Goal: Task Accomplishment & Management: Manage account settings

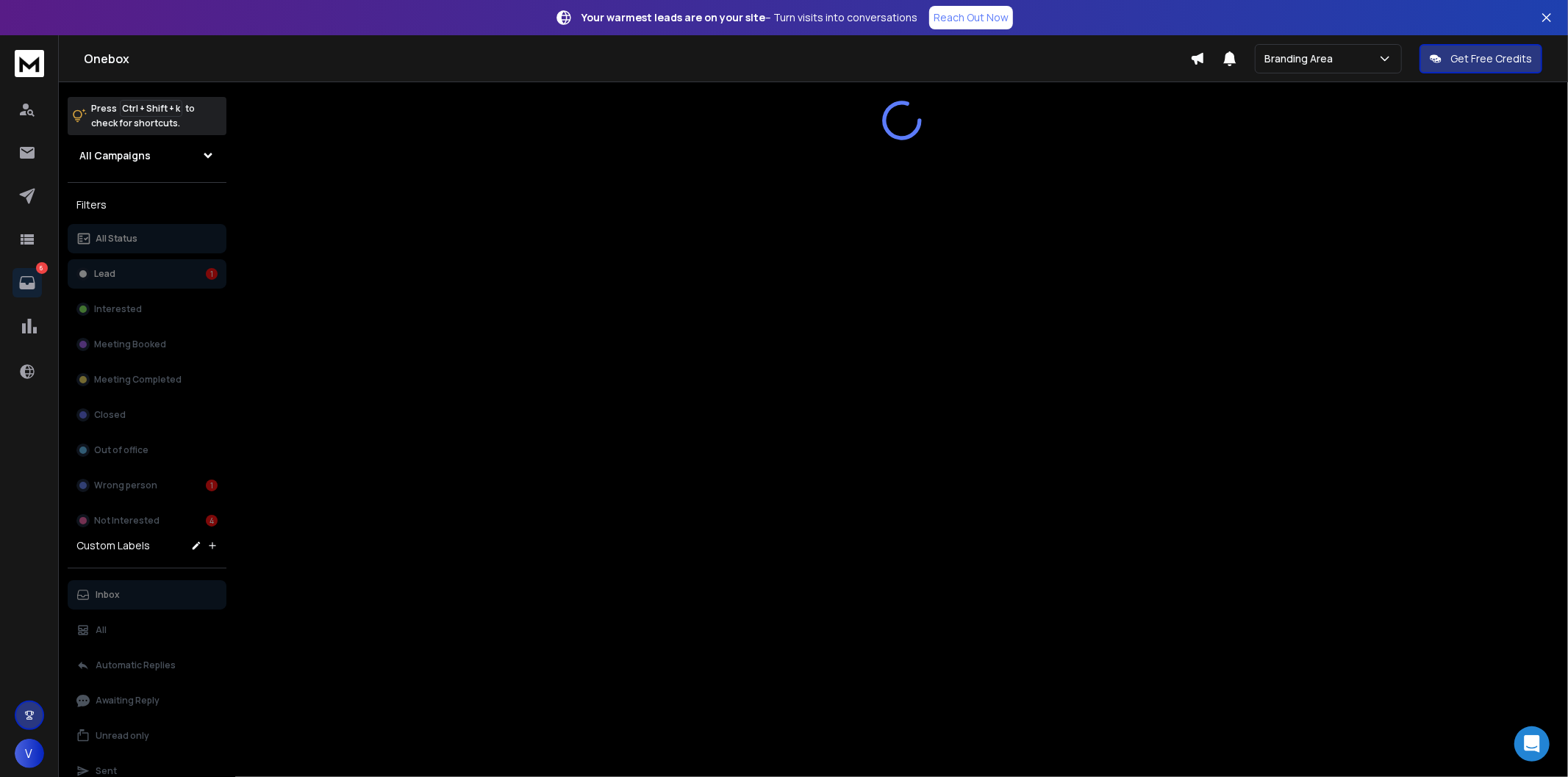
click at [143, 273] on div "All Status Lead 1 Interested Meeting Booked Meeting Completed Closed Out of off…" at bounding box center [146, 379] width 159 height 311
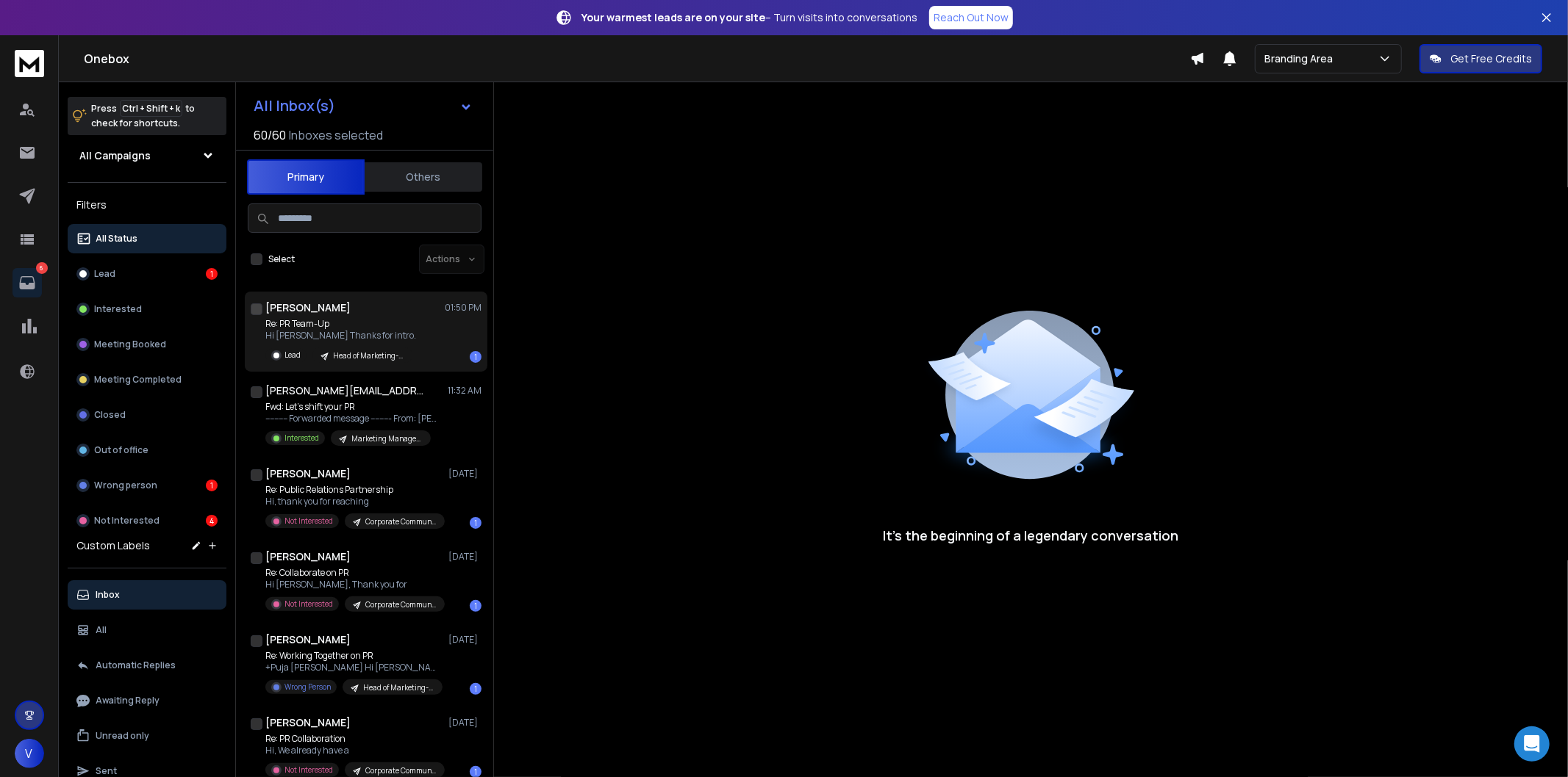
click at [361, 325] on p "Re: PR Team-Up" at bounding box center [340, 324] width 150 height 12
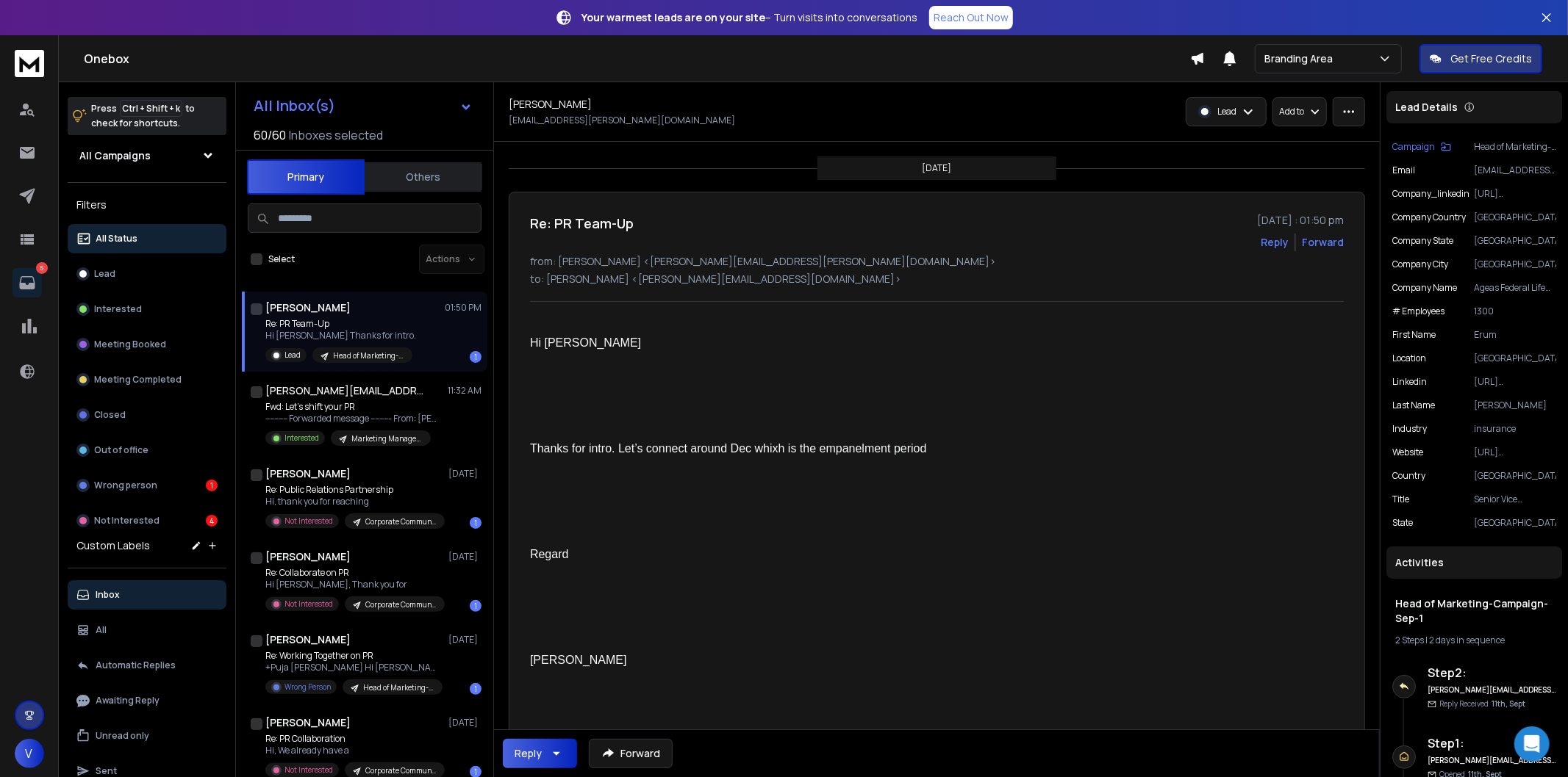
click at [1332, 238] on div "Forward" at bounding box center [1322, 242] width 42 height 15
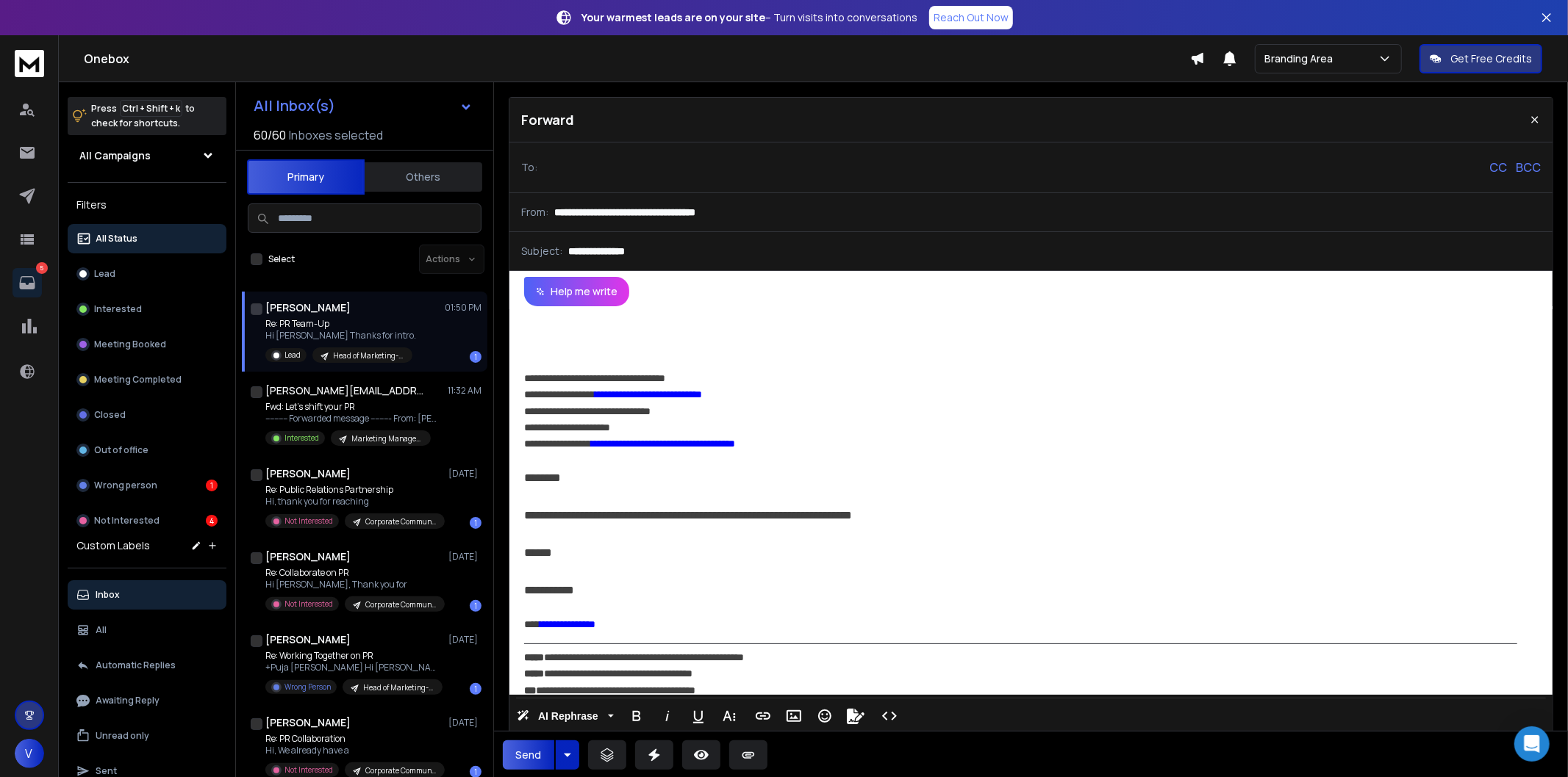
click at [612, 172] on input at bounding box center [595, 168] width 103 height 27
type input "**********"
click at [731, 164] on div "kancchan.chauhan@brandingarea.com" at bounding box center [1013, 168] width 940 height 27
click at [808, 163] on input at bounding box center [815, 168] width 103 height 27
type input "**********"
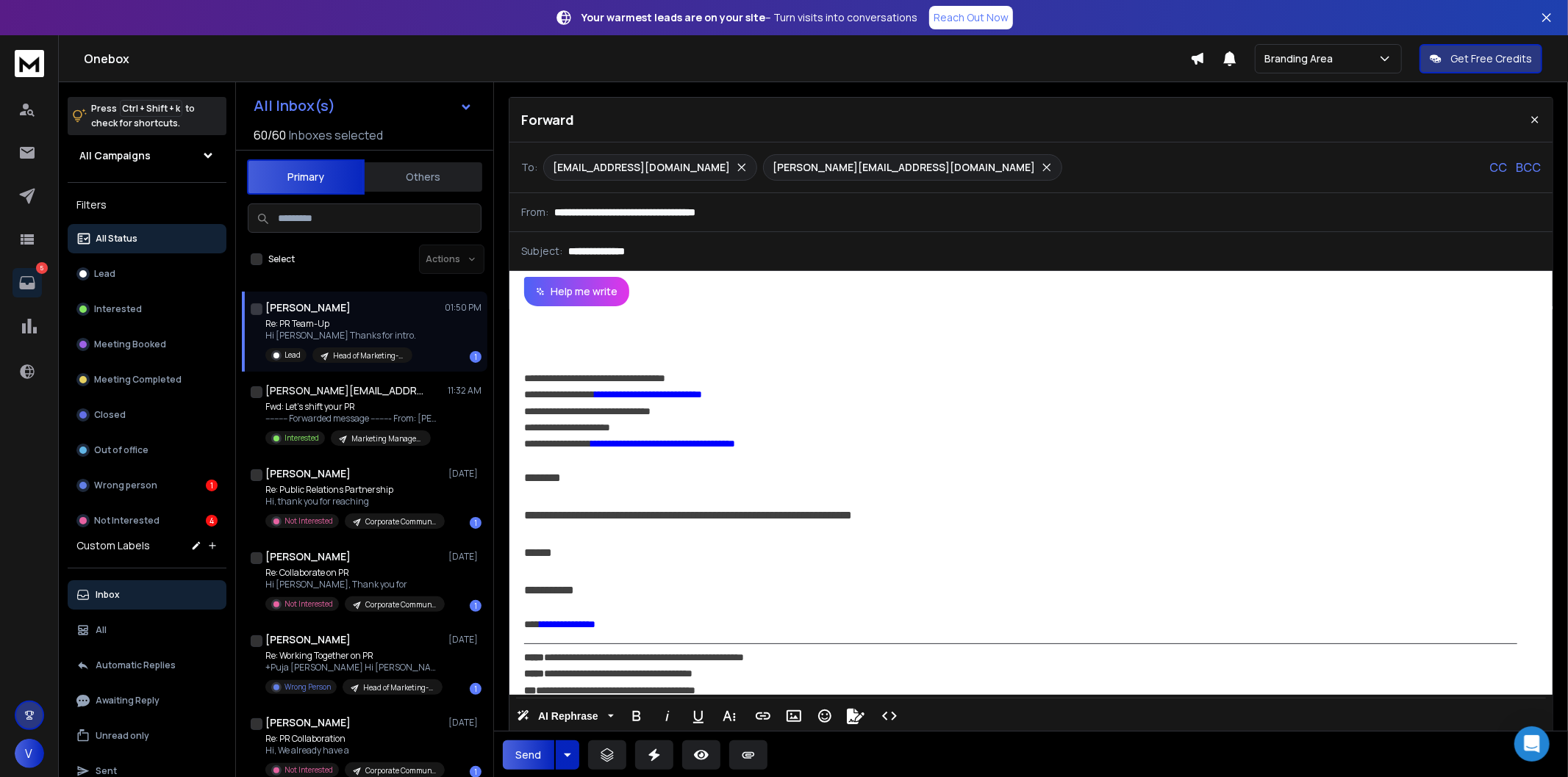
click at [530, 746] on button "Send" at bounding box center [528, 755] width 51 height 29
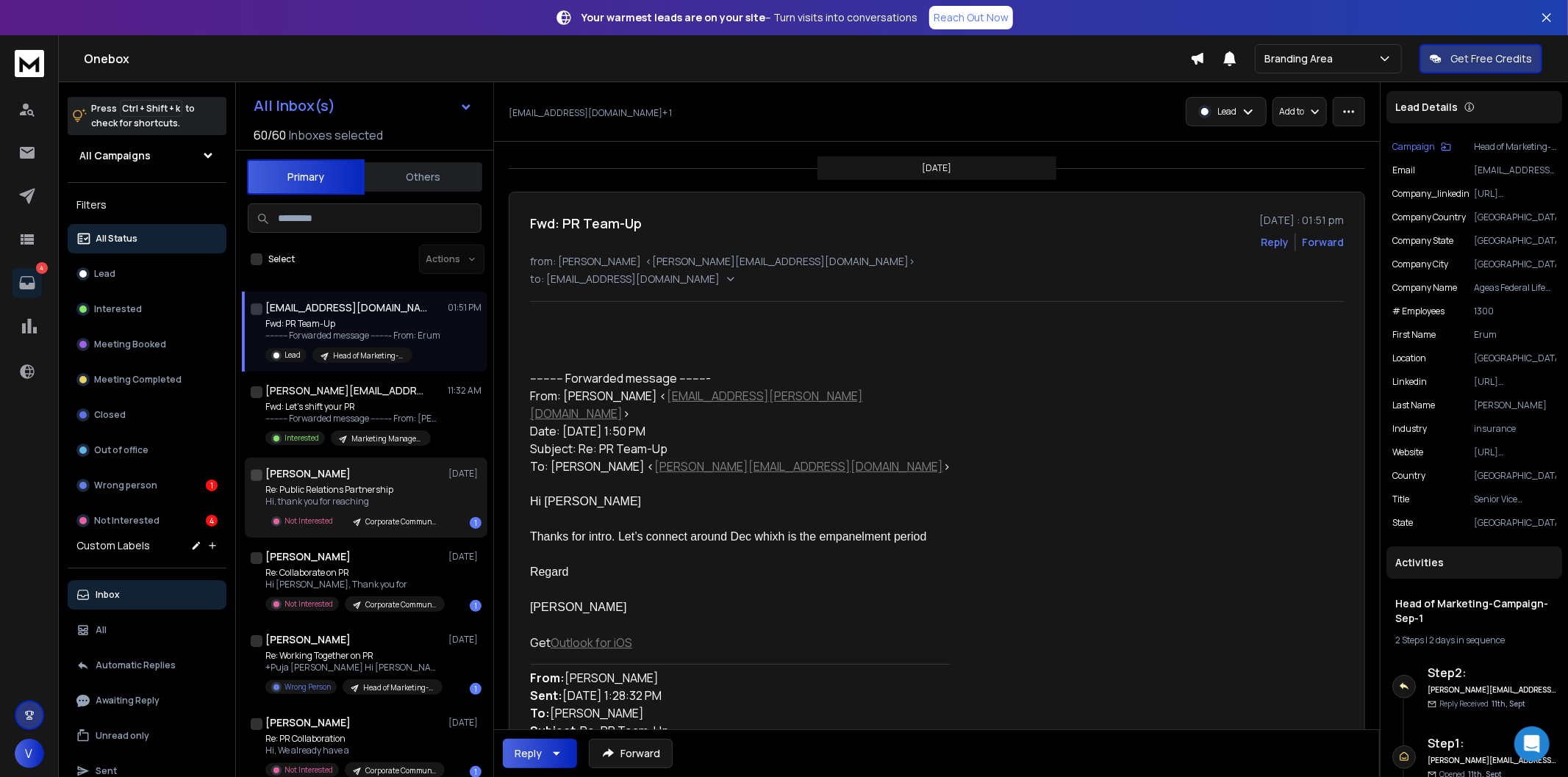
drag, startPoint x: 346, startPoint y: 491, endPoint x: 350, endPoint y: 498, distance: 8.1
click at [346, 490] on p "Re: Public Relations Partnership" at bounding box center [353, 490] width 176 height 12
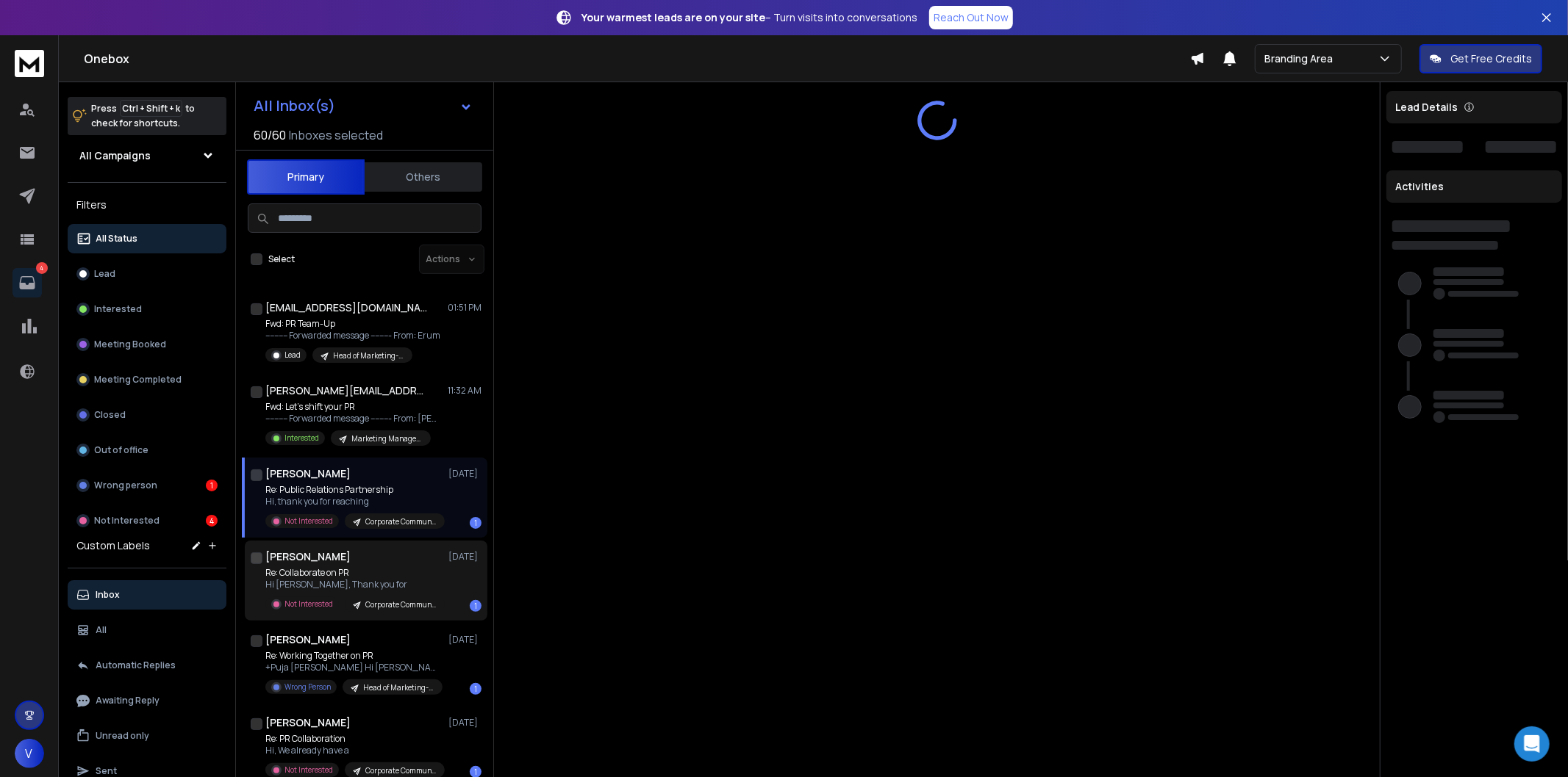
drag, startPoint x: 356, startPoint y: 579, endPoint x: 355, endPoint y: 589, distance: 10.0
click at [357, 579] on p "Hi Richa, Thank you for" at bounding box center [353, 584] width 176 height 12
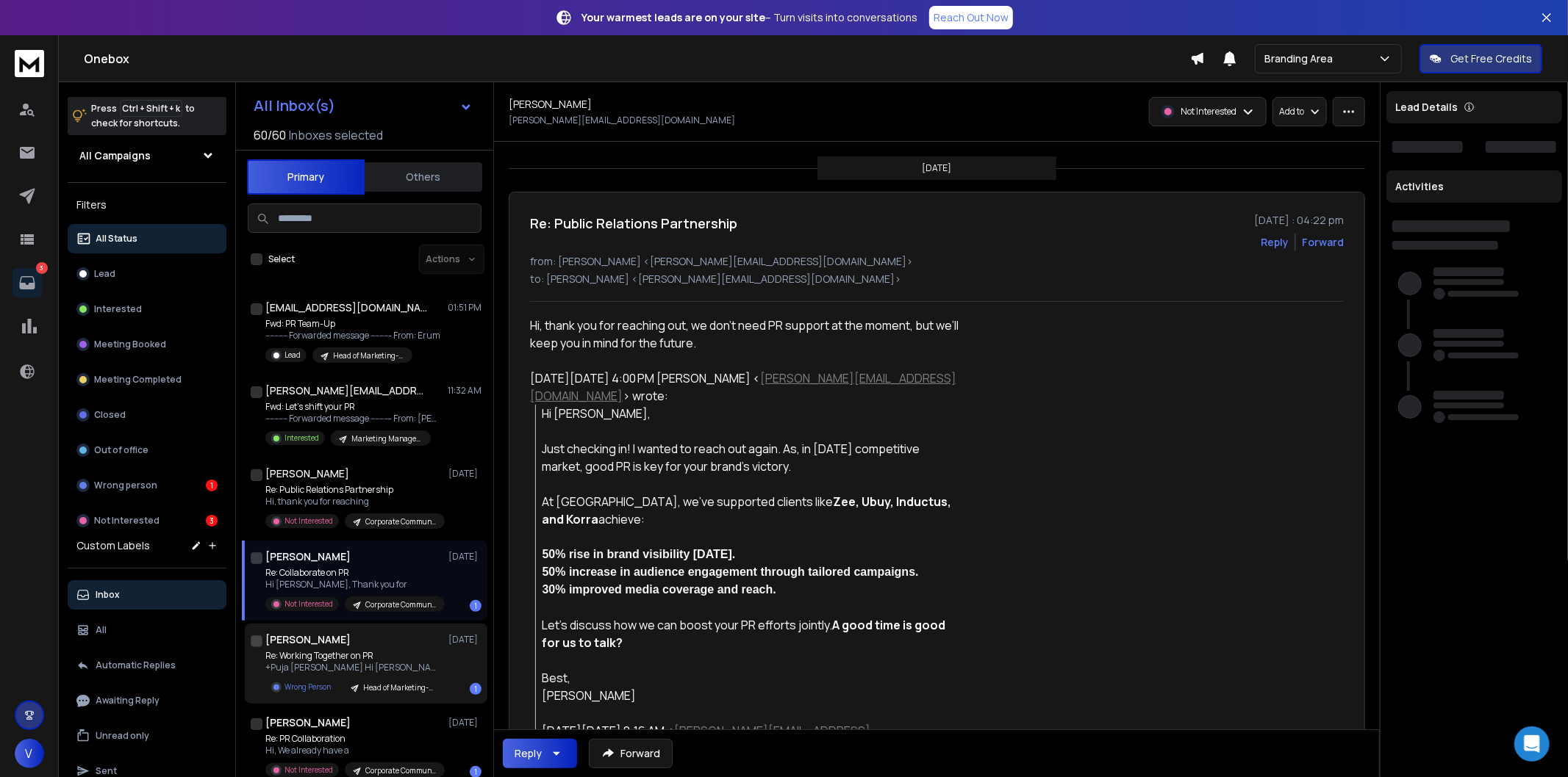
click at [350, 674] on div "Re: Working Together on PR +Puja Mahaldar Hi Richa, Looping Wrong Person Head o…" at bounding box center [353, 672] width 177 height 45
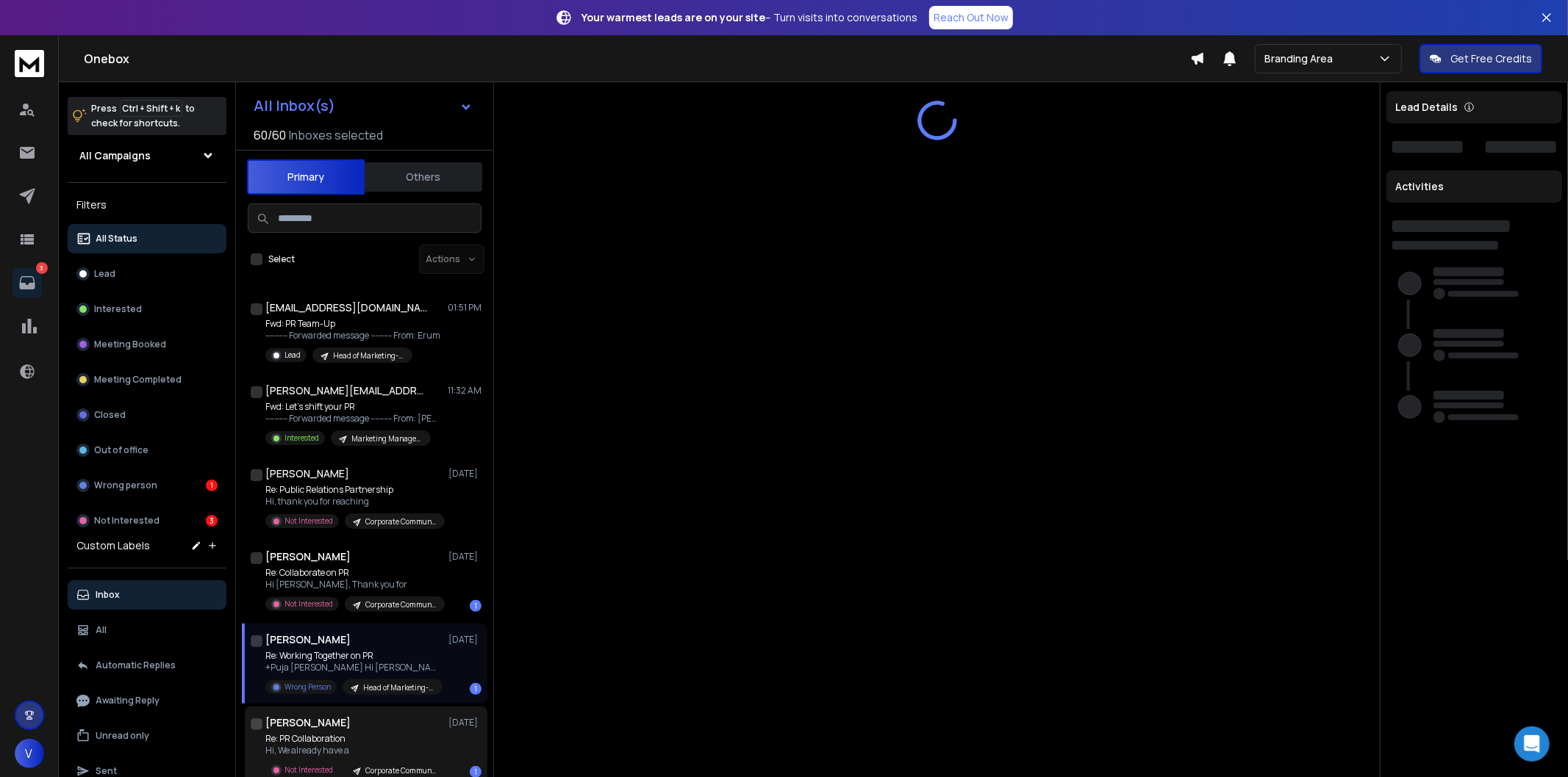
click at [346, 726] on div "Gautam Grover 10 Sep" at bounding box center [373, 723] width 216 height 15
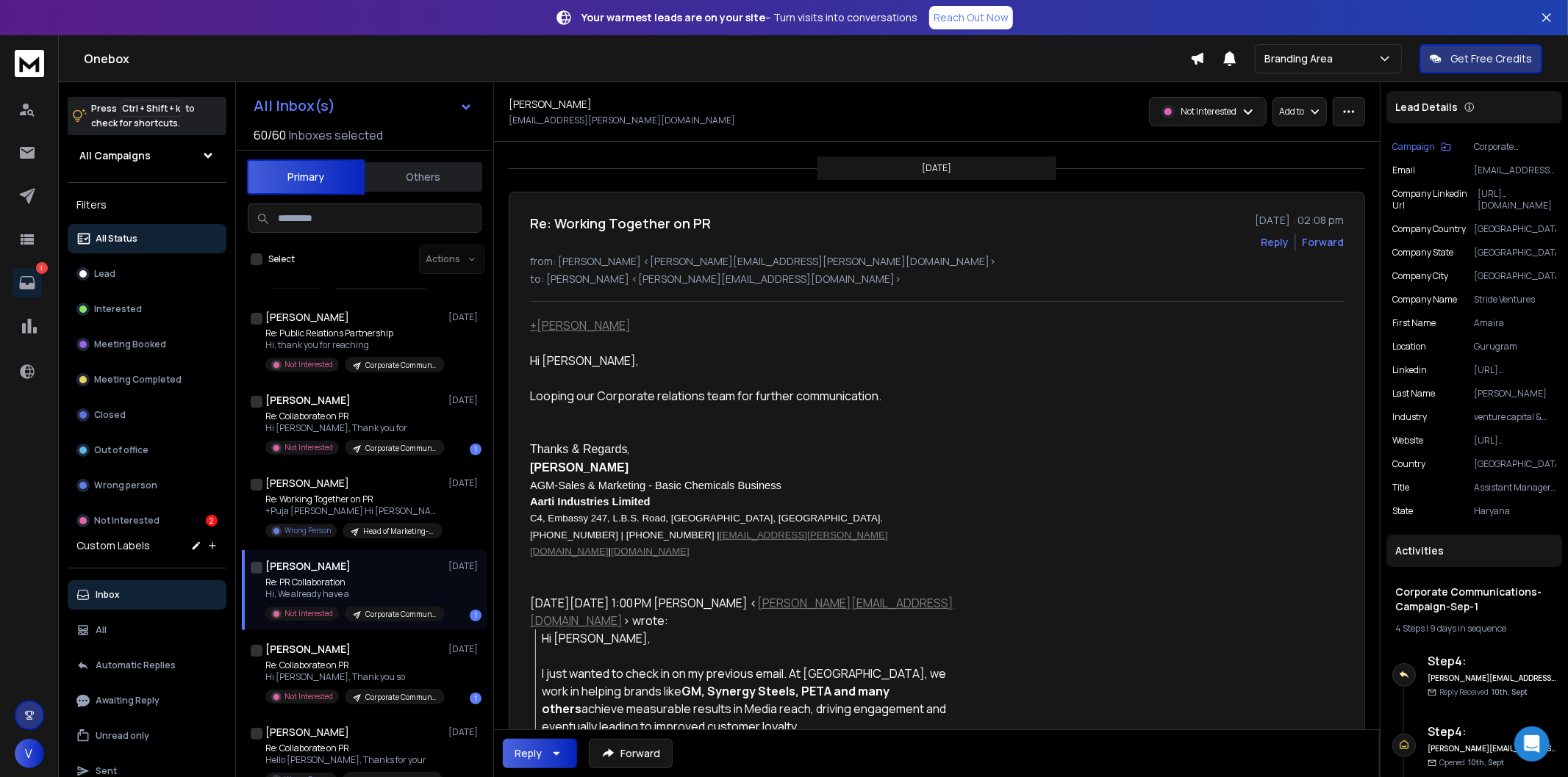
scroll to position [163, 0]
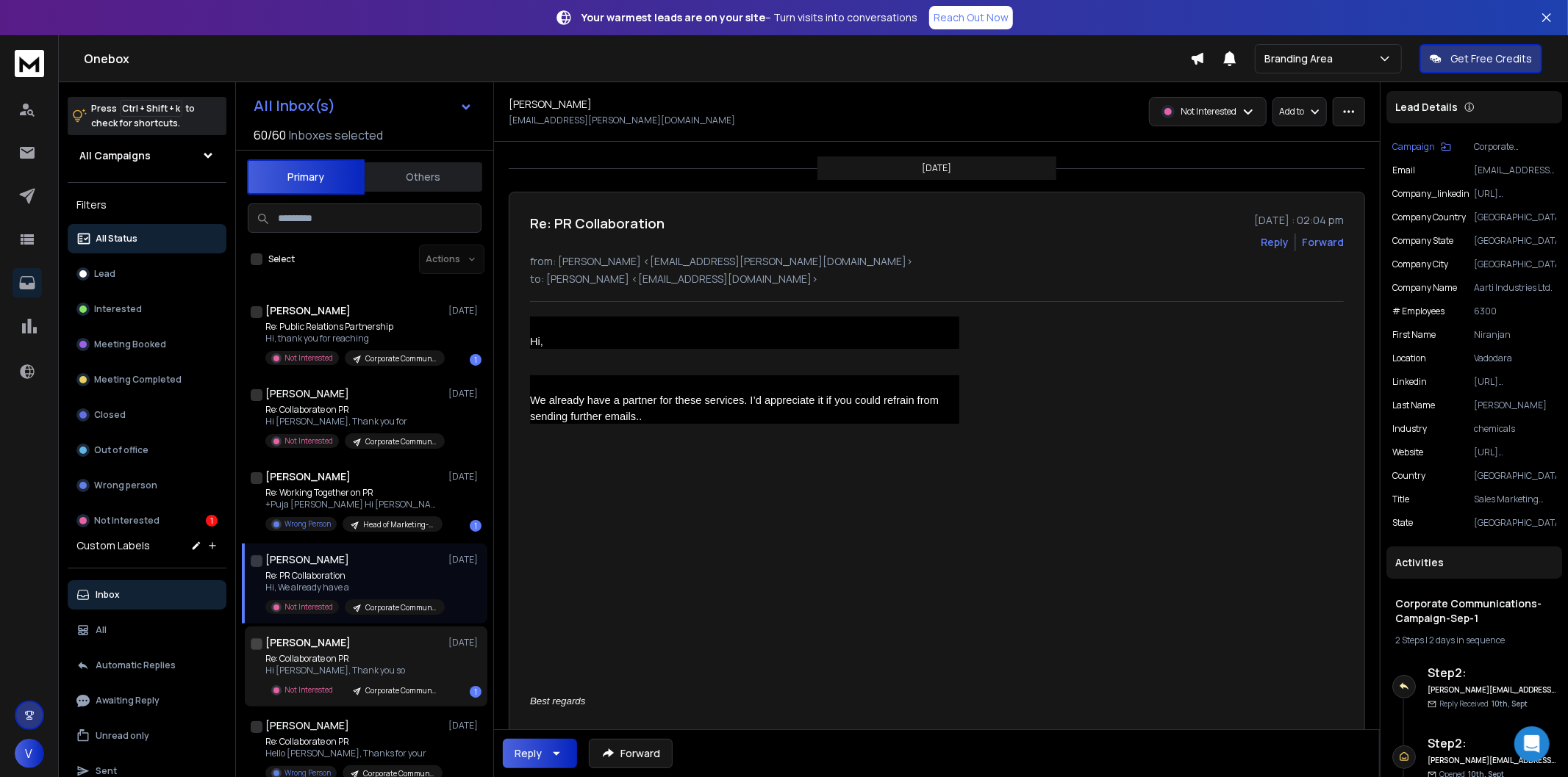
click at [364, 655] on p "Re: Collaborate on PR" at bounding box center [353, 659] width 176 height 12
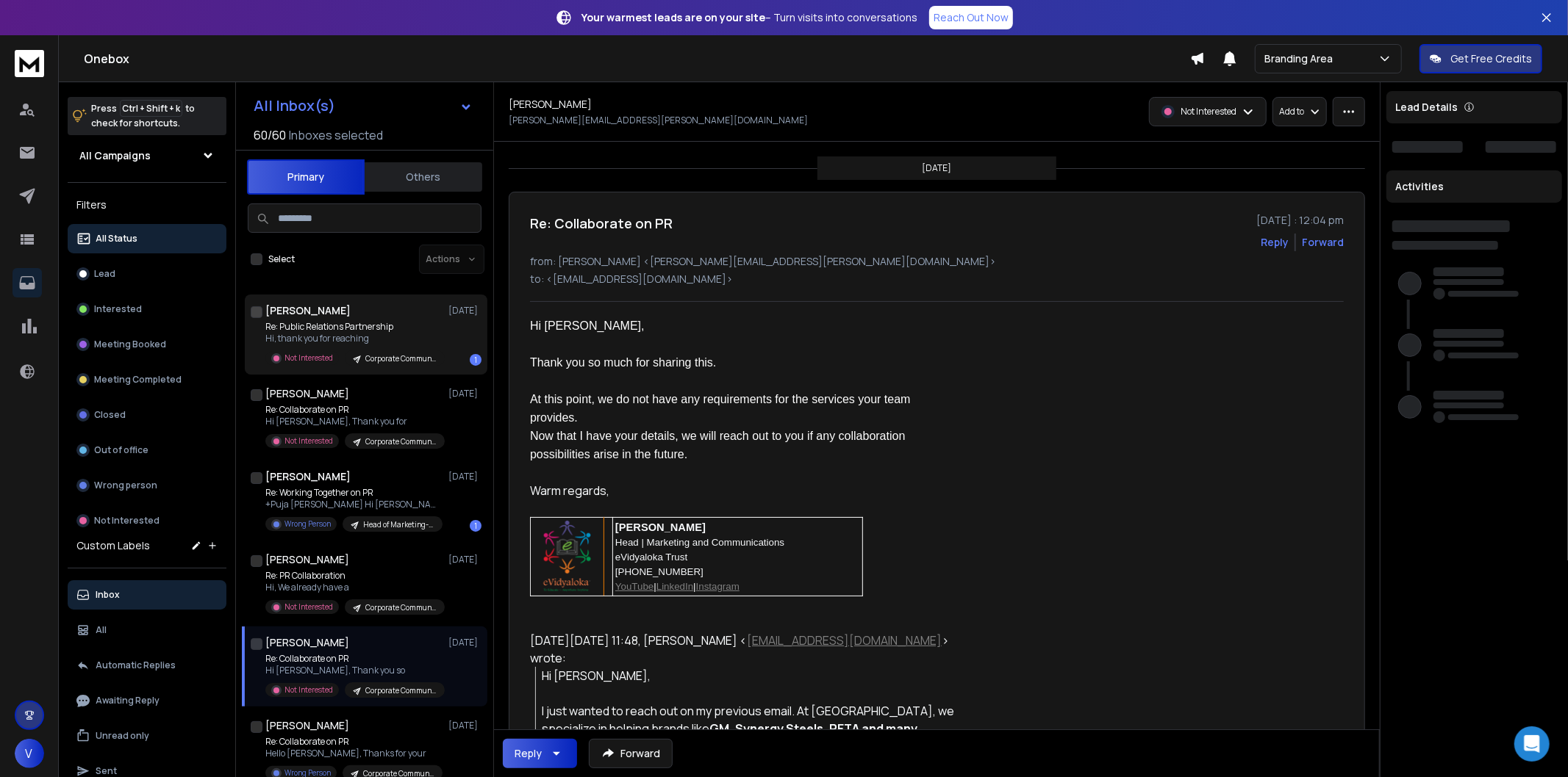
click at [386, 351] on div "Corporate Communications-Campaign-Sep-1" at bounding box center [394, 358] width 100 height 16
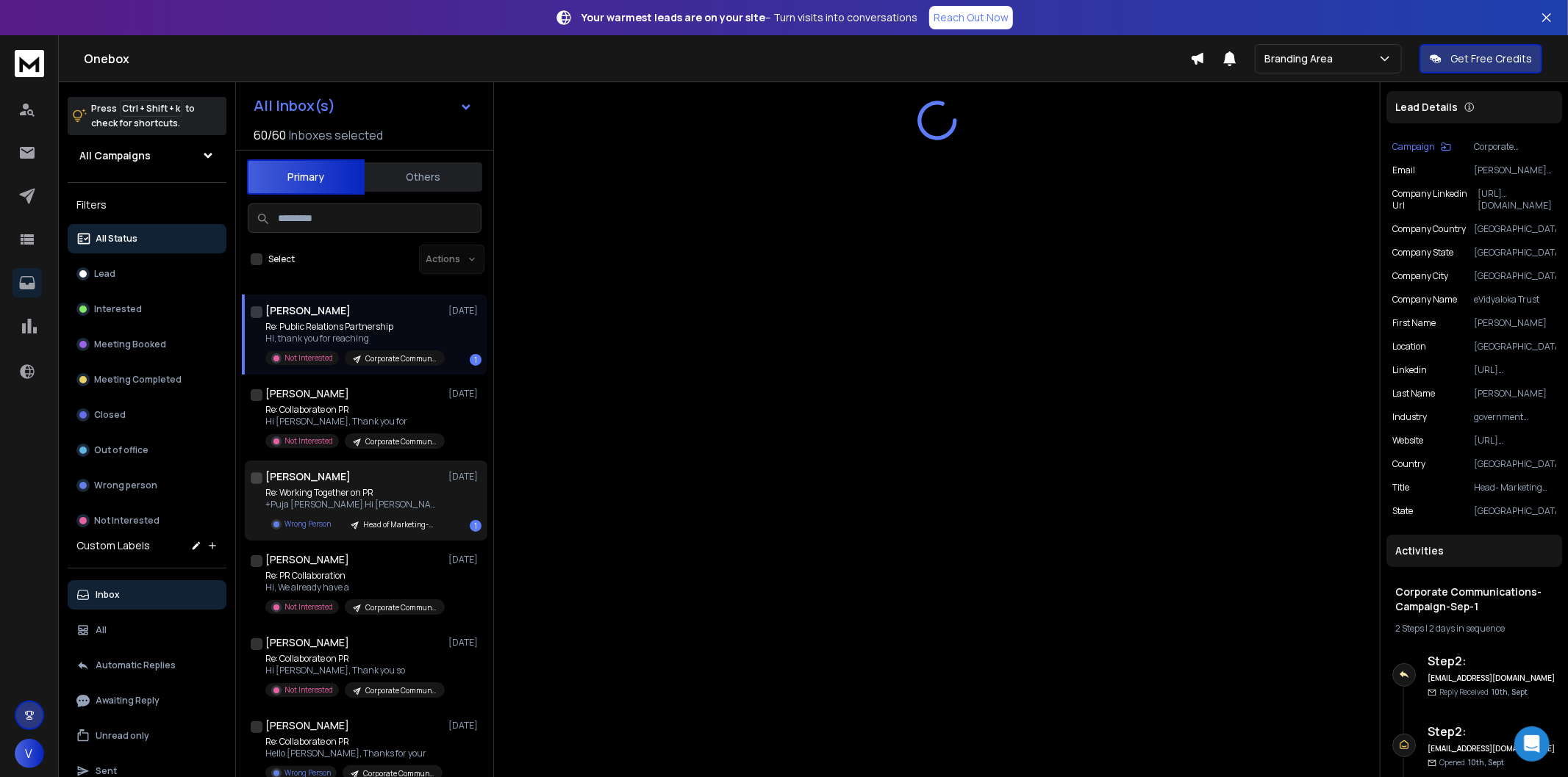
click at [400, 524] on p "Head of Marketing-Campaign-Sep-1" at bounding box center [398, 525] width 71 height 11
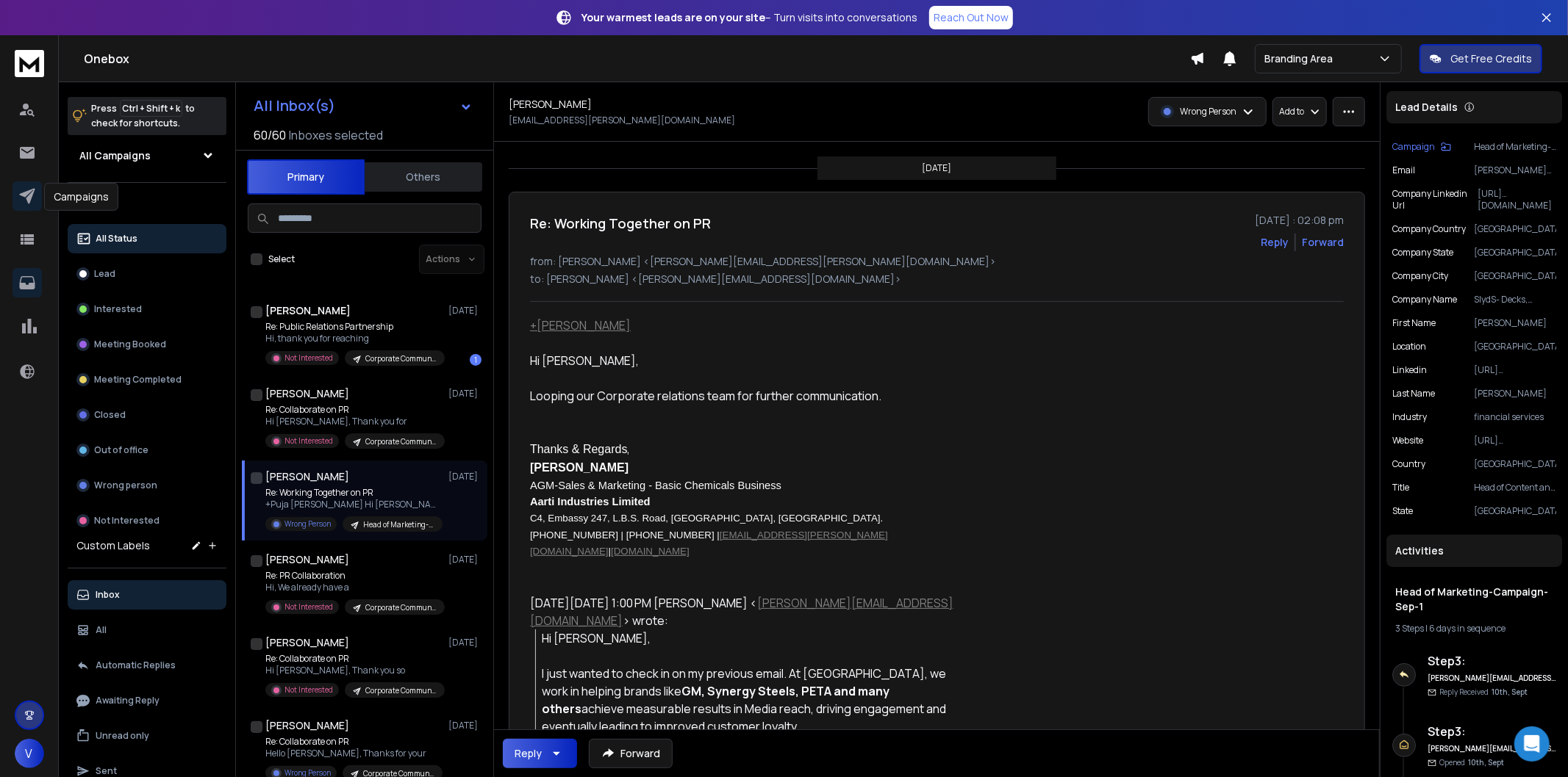
click at [32, 199] on icon at bounding box center [27, 196] width 17 height 17
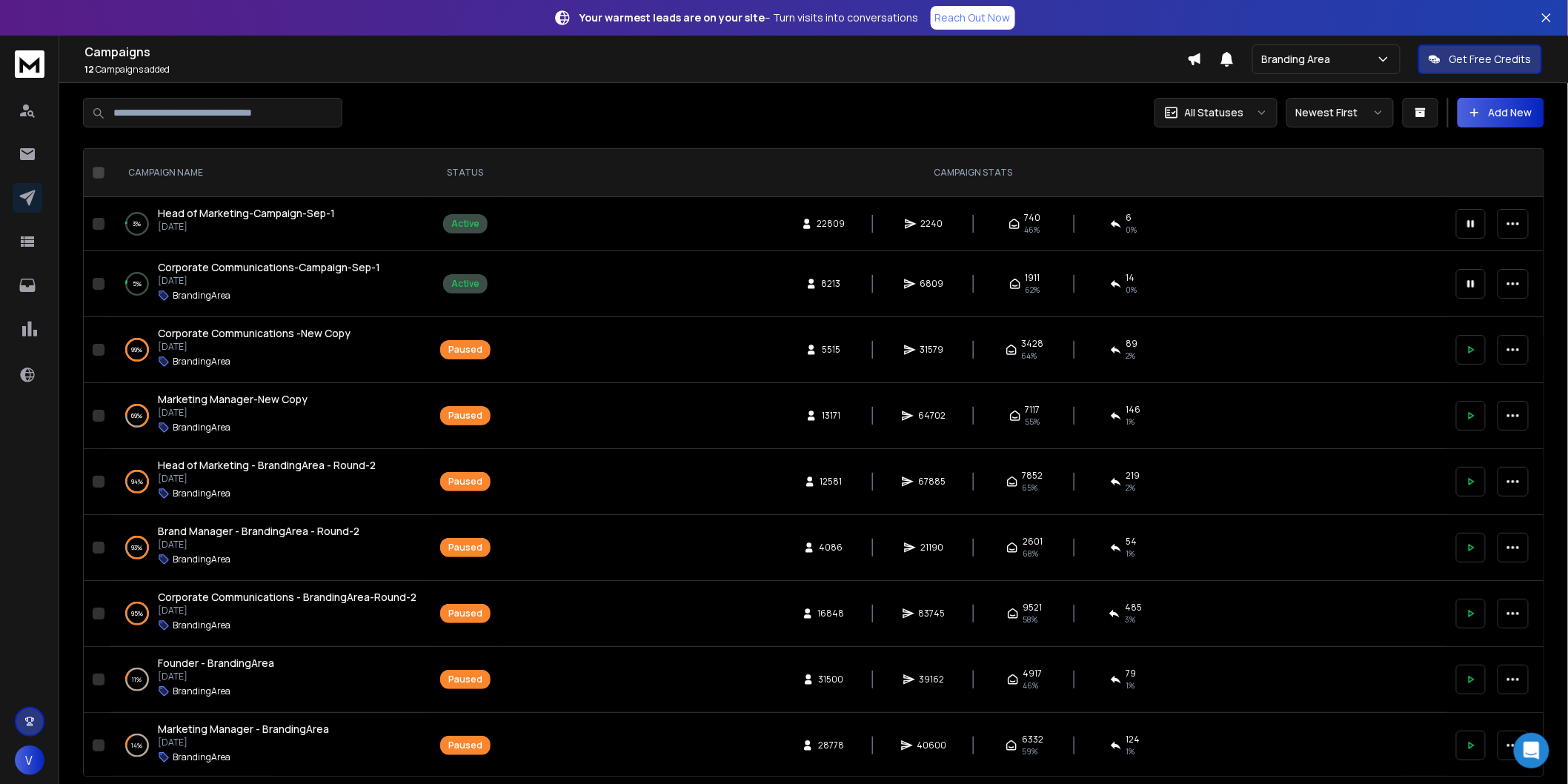
click at [268, 267] on span "Corporate Communications-Campaign-Sep-1" at bounding box center [268, 267] width 222 height 14
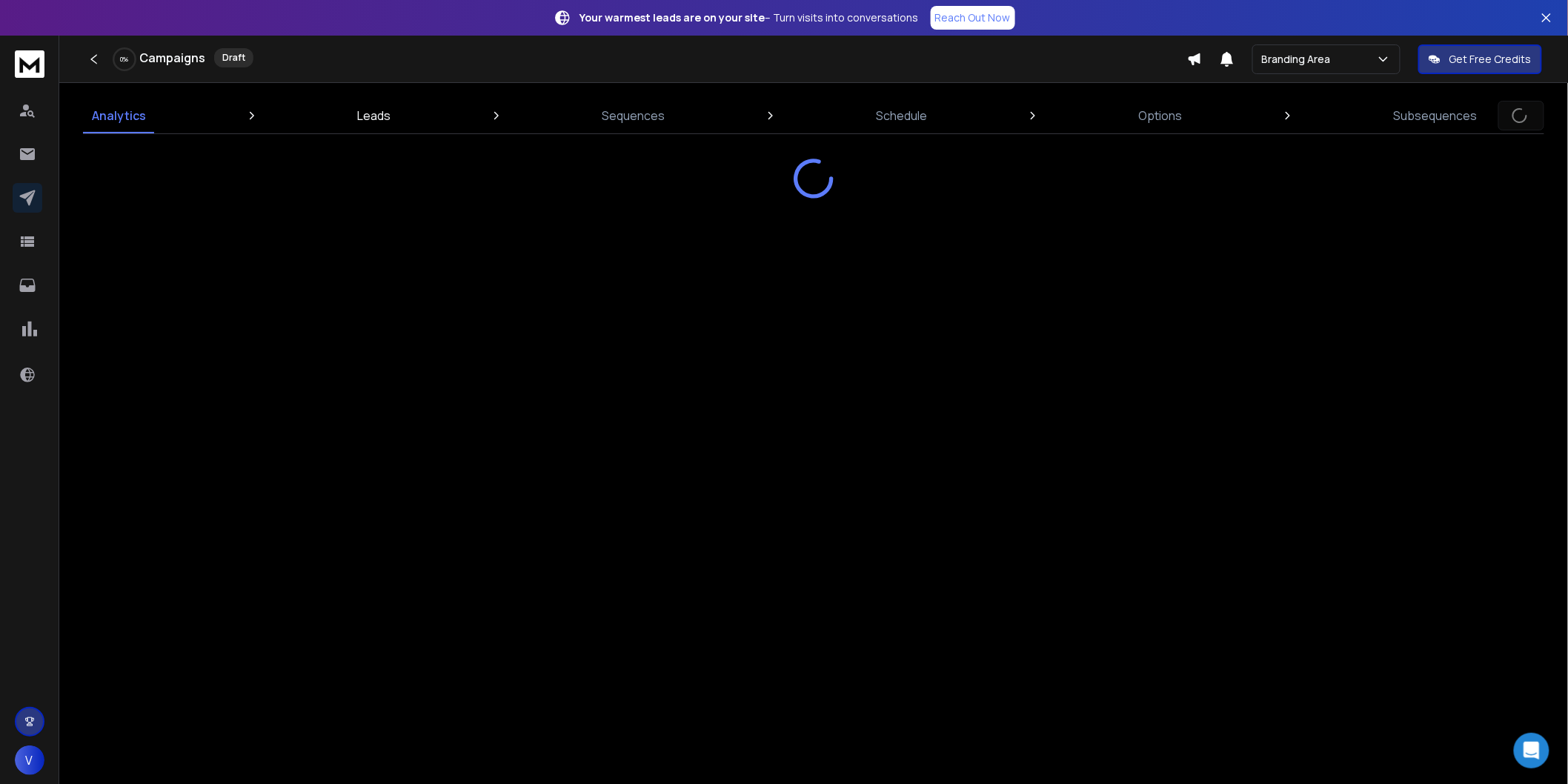
click at [373, 116] on p "Leads" at bounding box center [374, 115] width 33 height 18
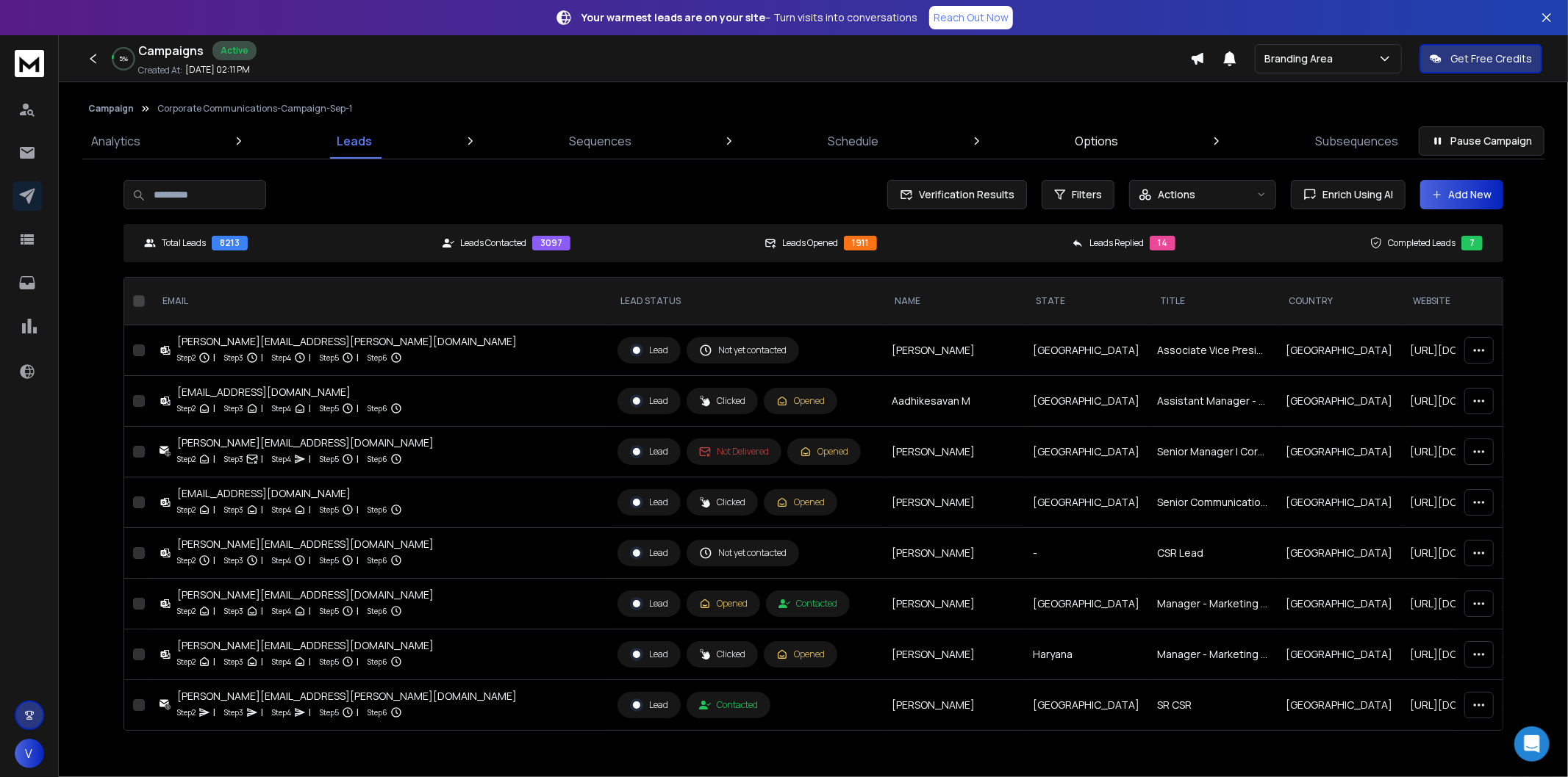
click at [1106, 136] on p "Options" at bounding box center [1097, 140] width 43 height 17
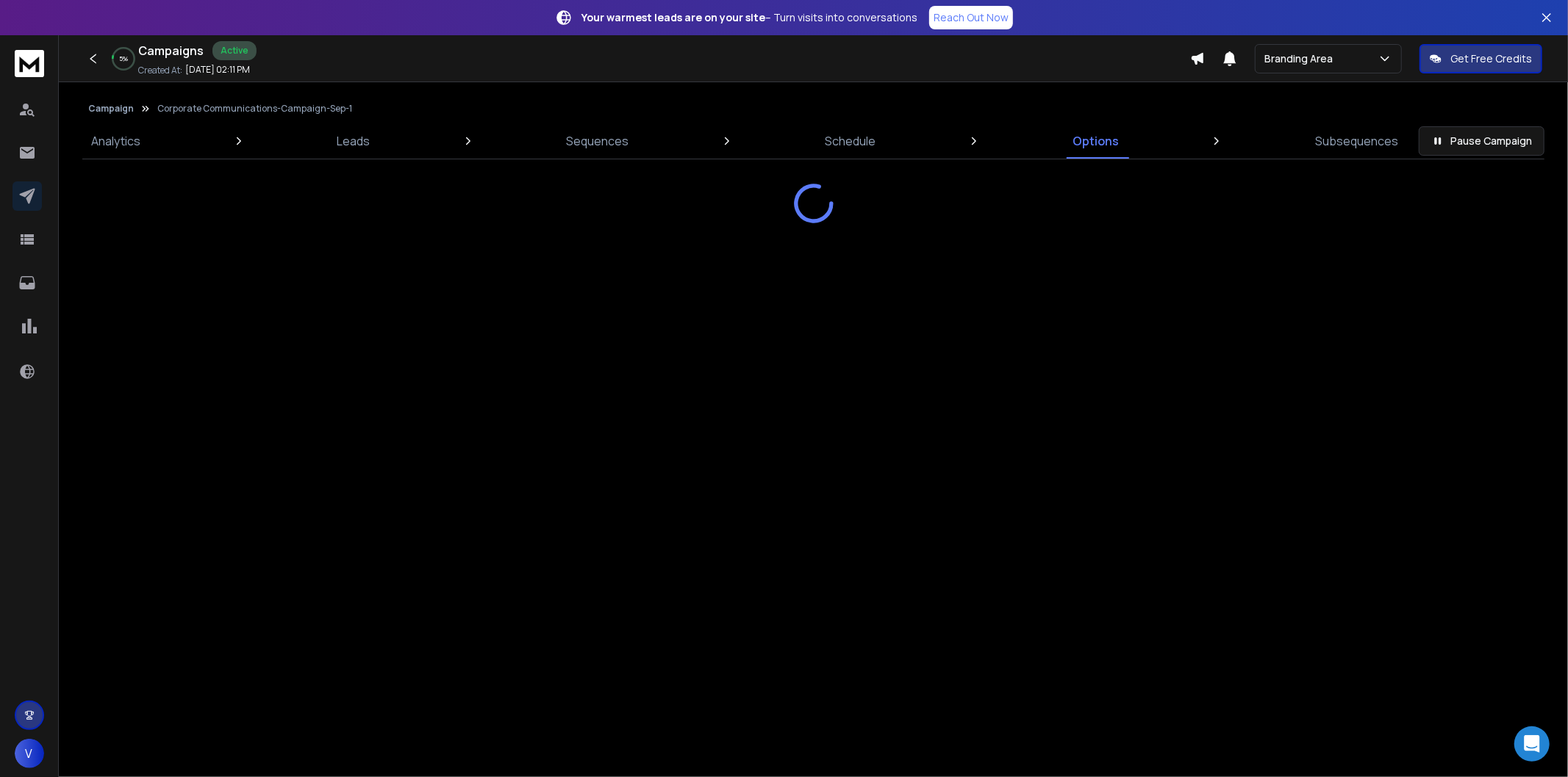
select select "**********"
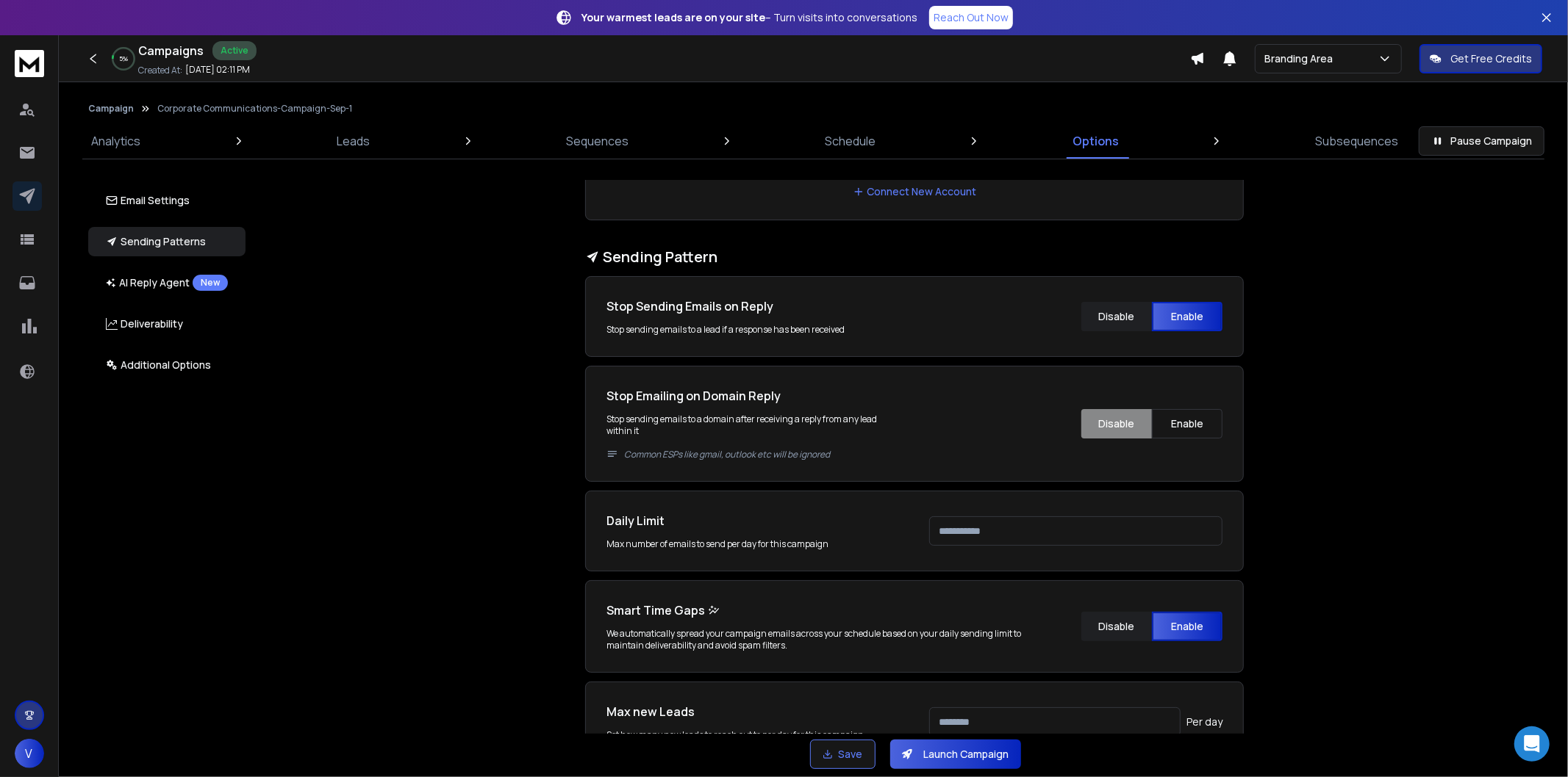
scroll to position [641, 0]
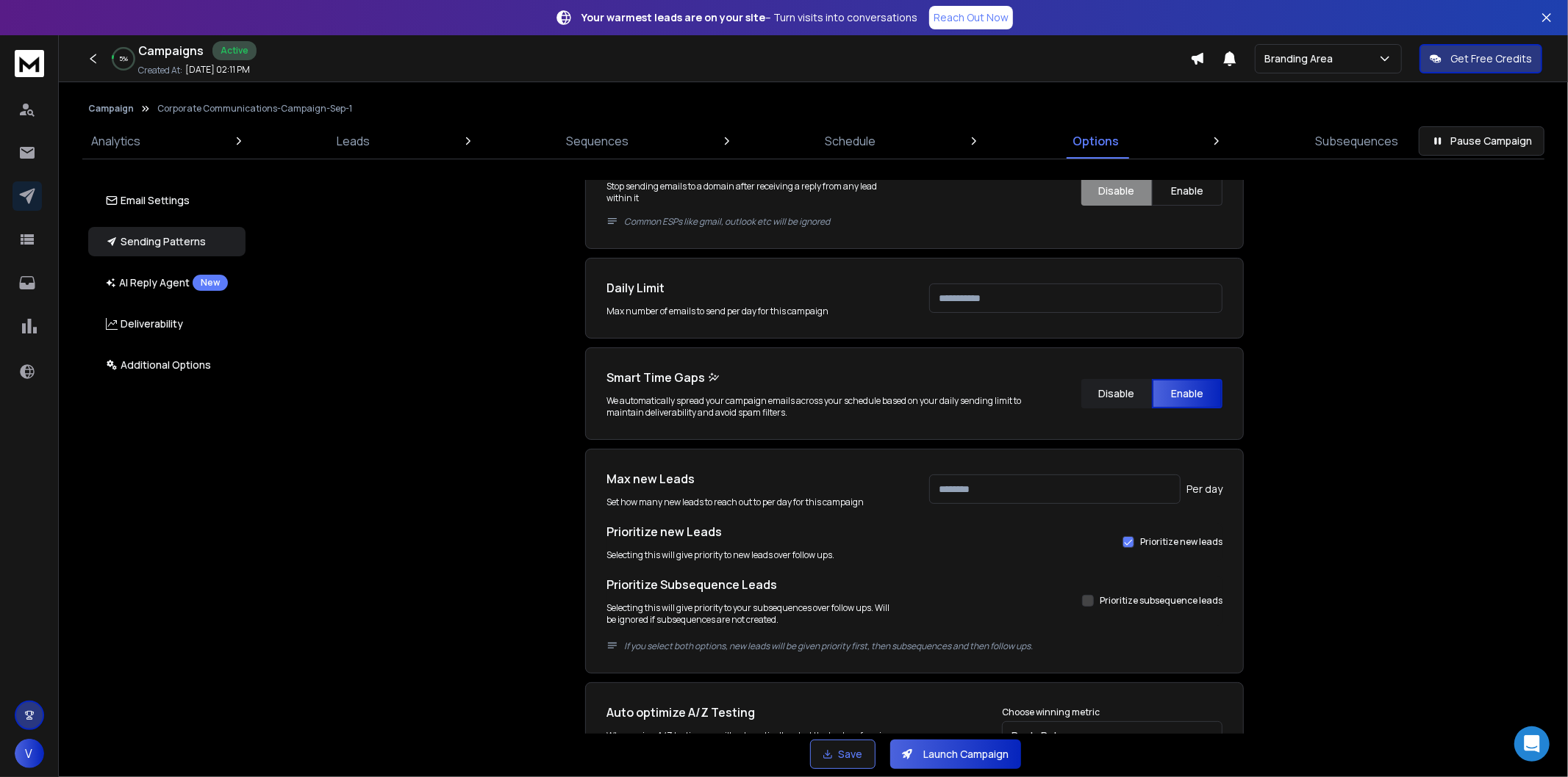
drag, startPoint x: 961, startPoint y: 486, endPoint x: 909, endPoint y: 487, distance: 52.0
click at [909, 487] on div "Max new Leads Set how many new leads to reach out to per day for this campaign …" at bounding box center [914, 489] width 616 height 38
type input "*"
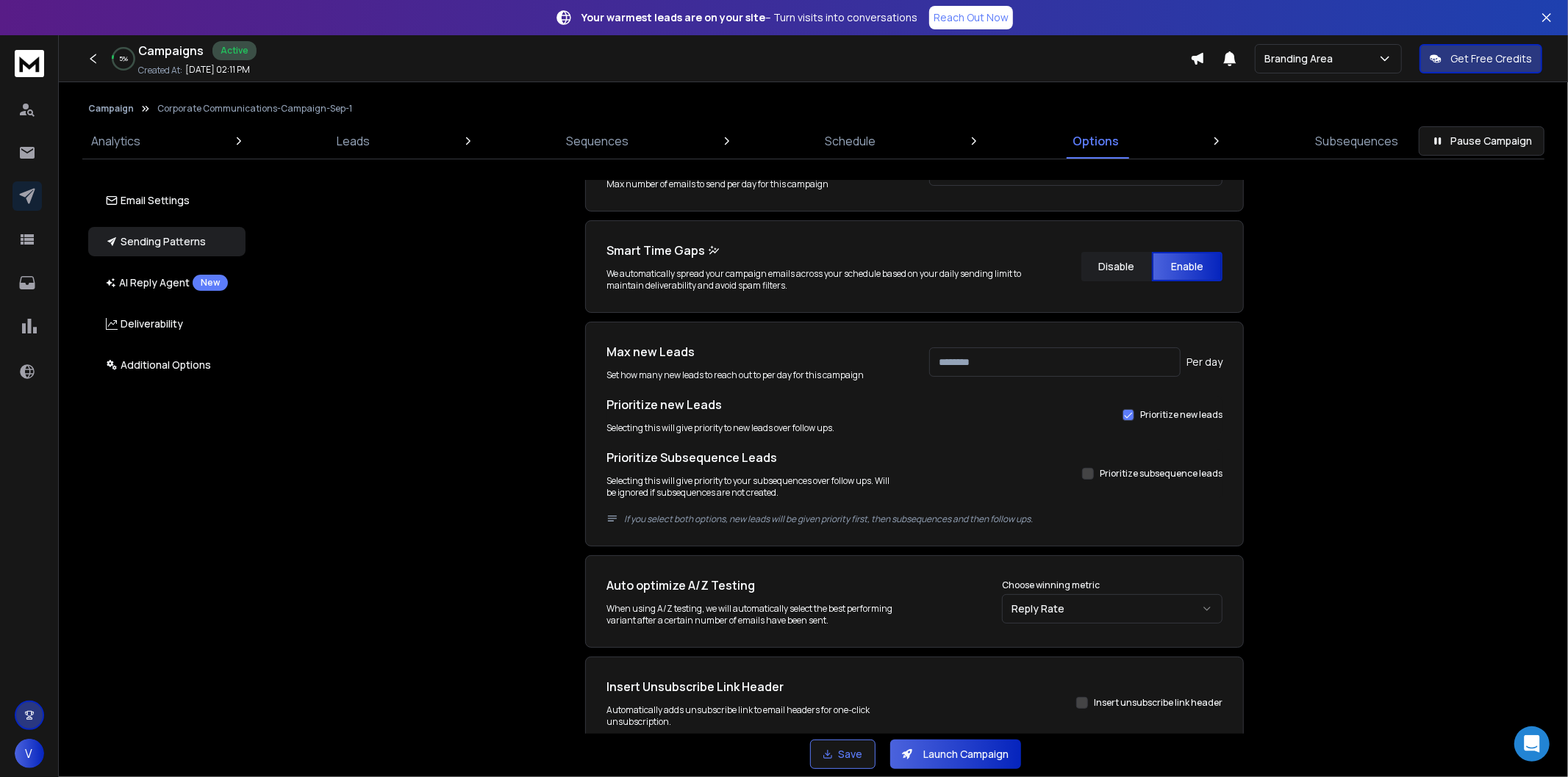
scroll to position [722, 0]
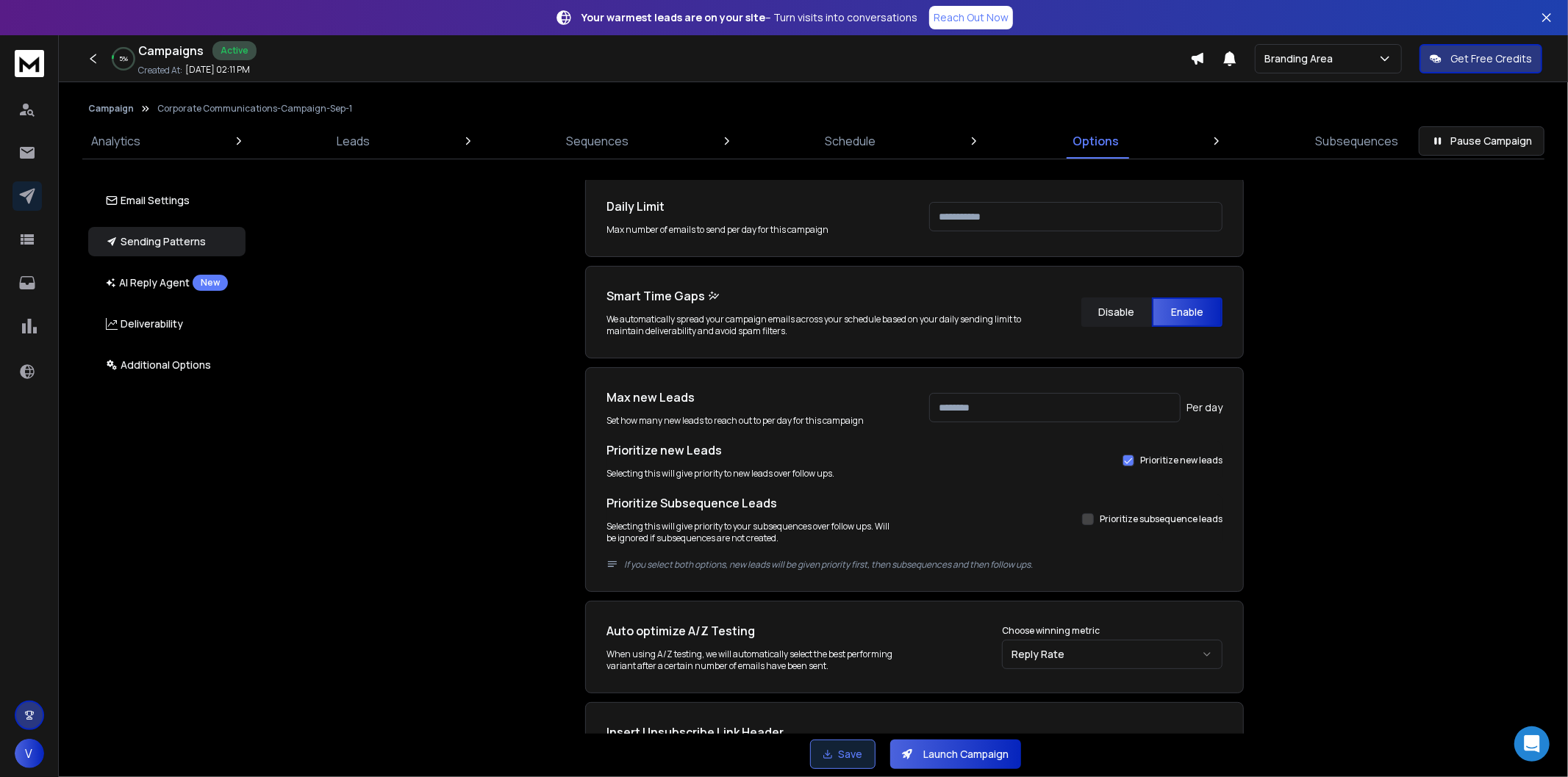
type input "***"
click at [851, 755] on button "Save" at bounding box center [842, 754] width 66 height 29
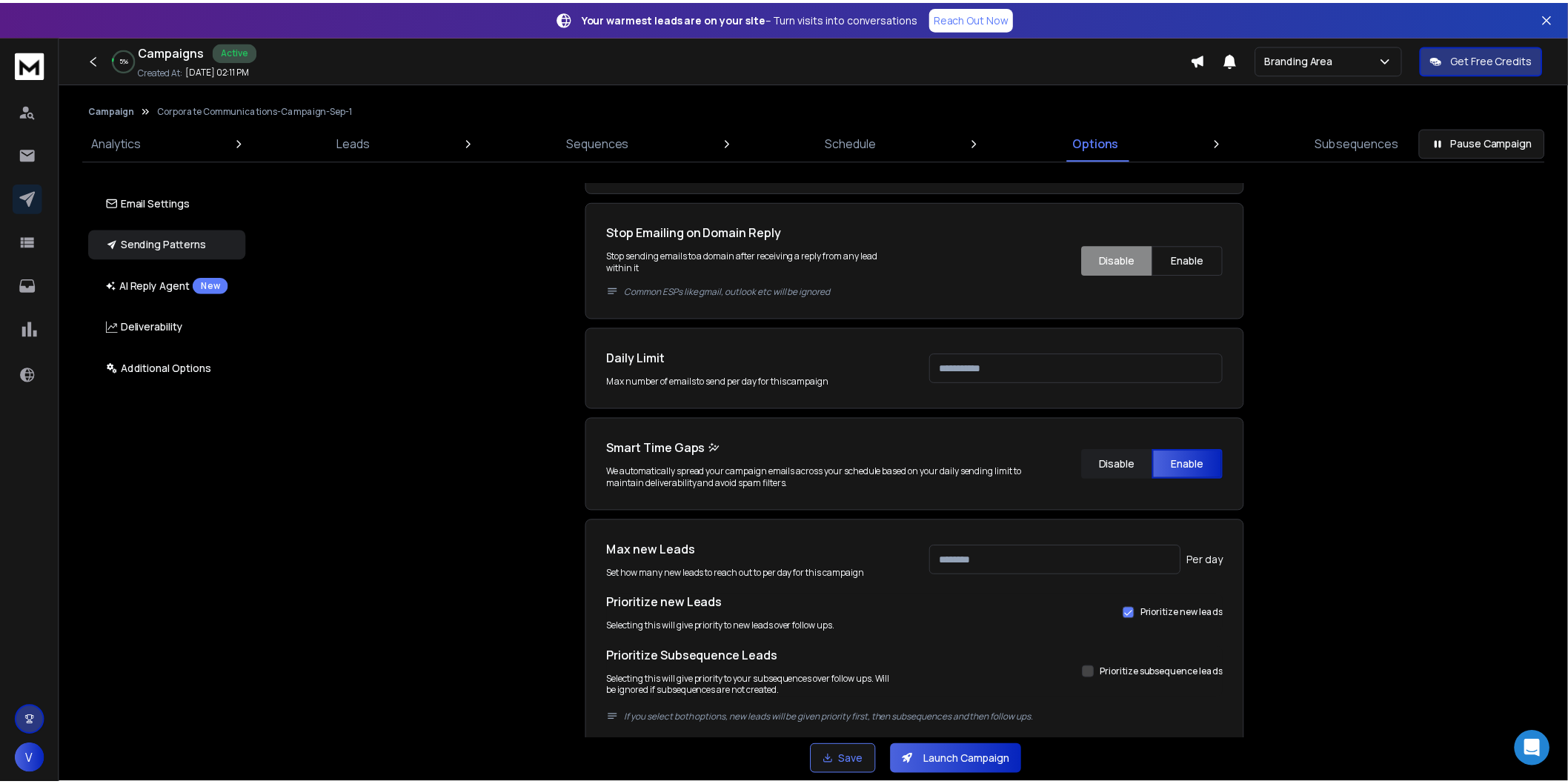
scroll to position [564, 0]
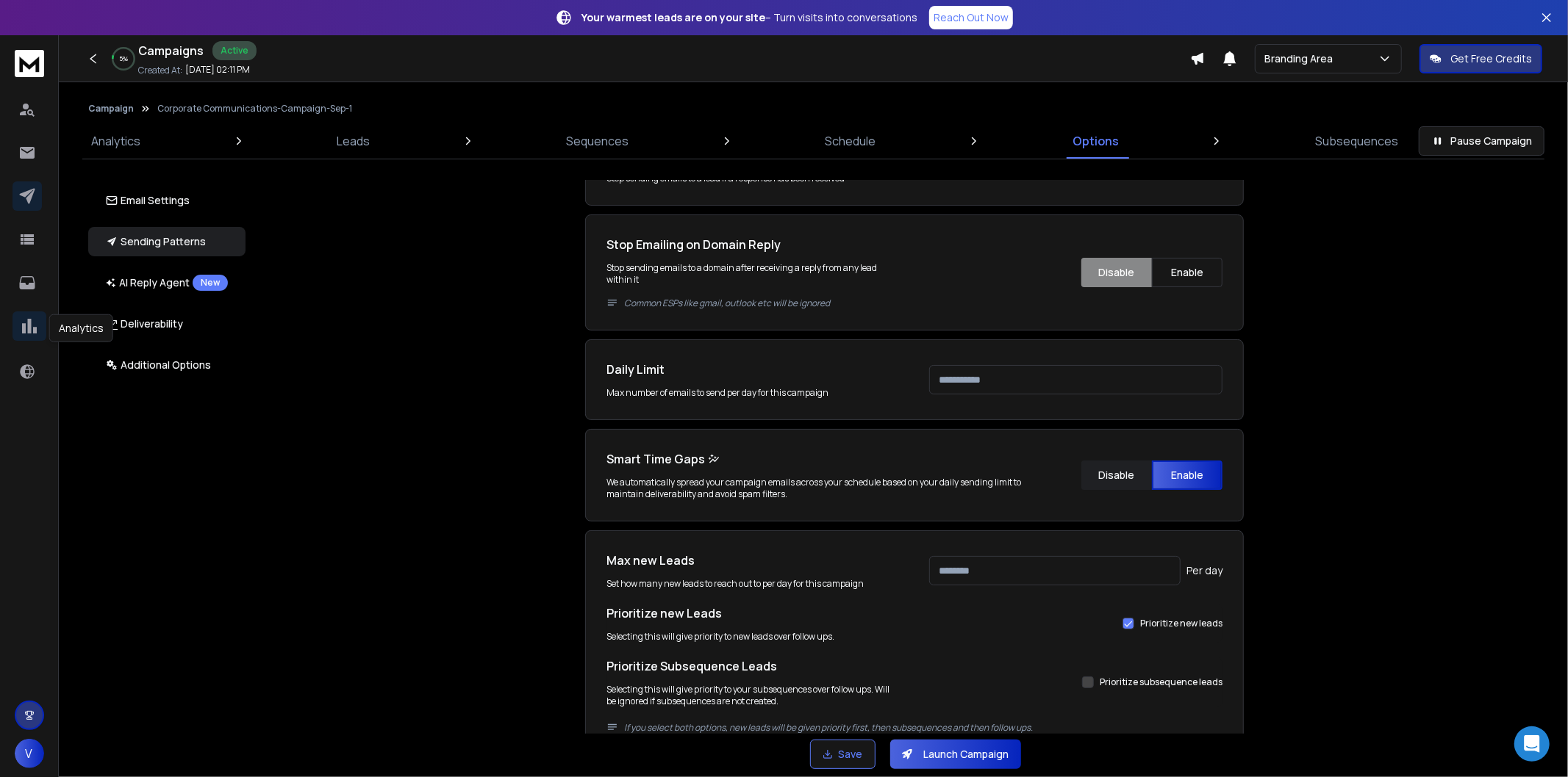
click at [30, 325] on icon at bounding box center [30, 326] width 15 height 15
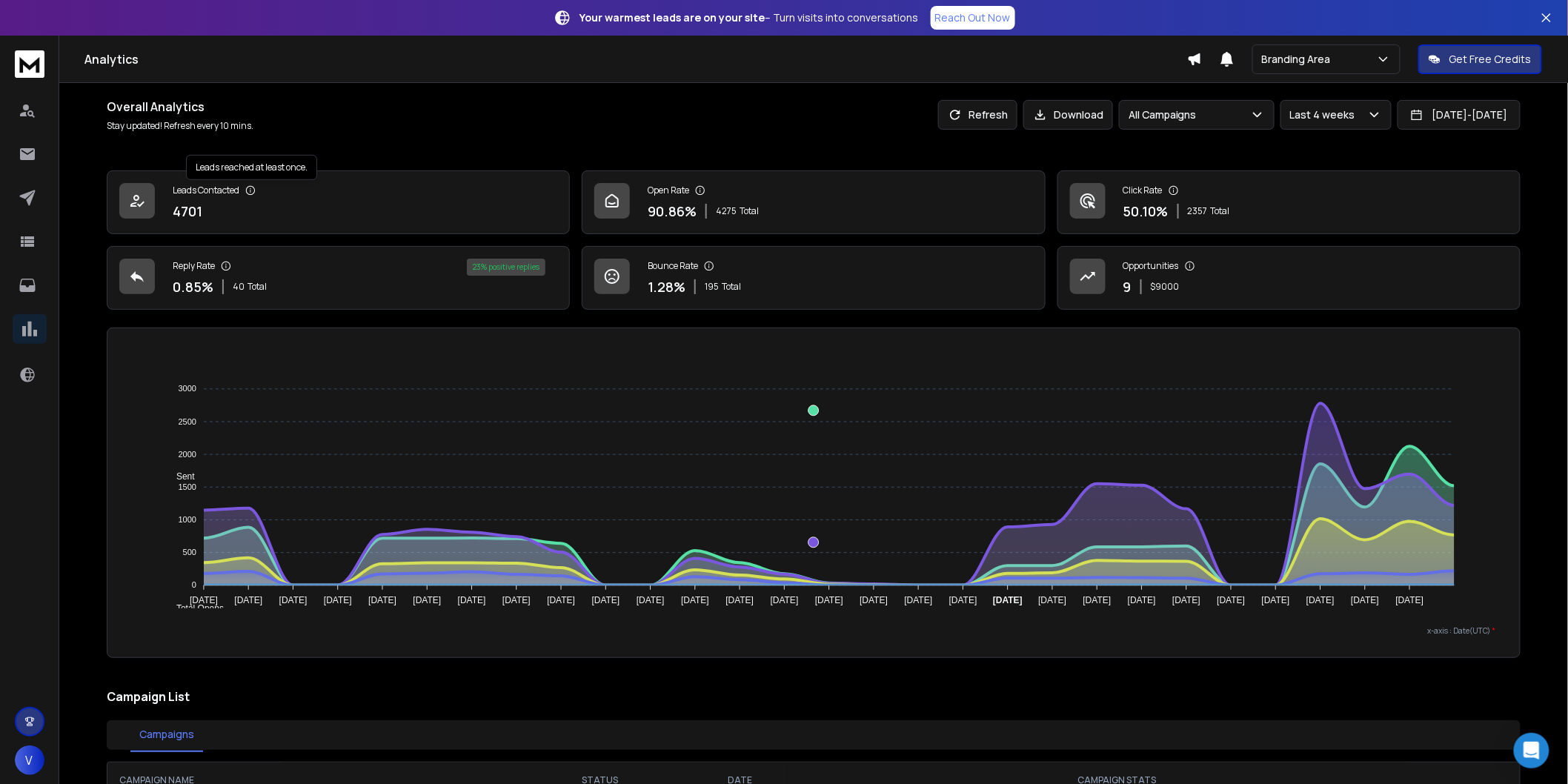
click at [222, 191] on p "Leads Contacted" at bounding box center [206, 190] width 67 height 12
click at [27, 759] on span "V" at bounding box center [29, 760] width 29 height 29
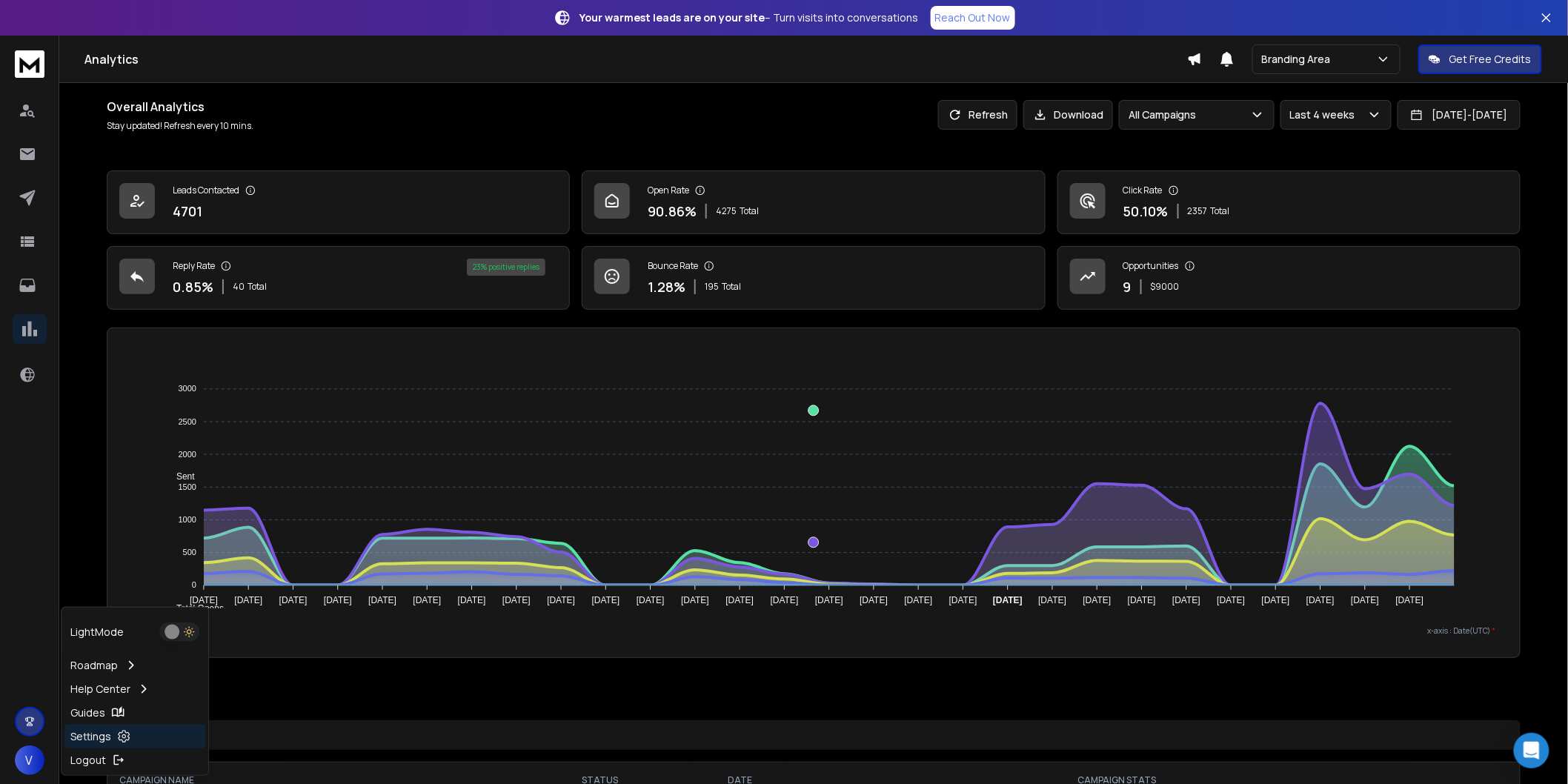
click at [80, 738] on p "Settings" at bounding box center [90, 737] width 41 height 15
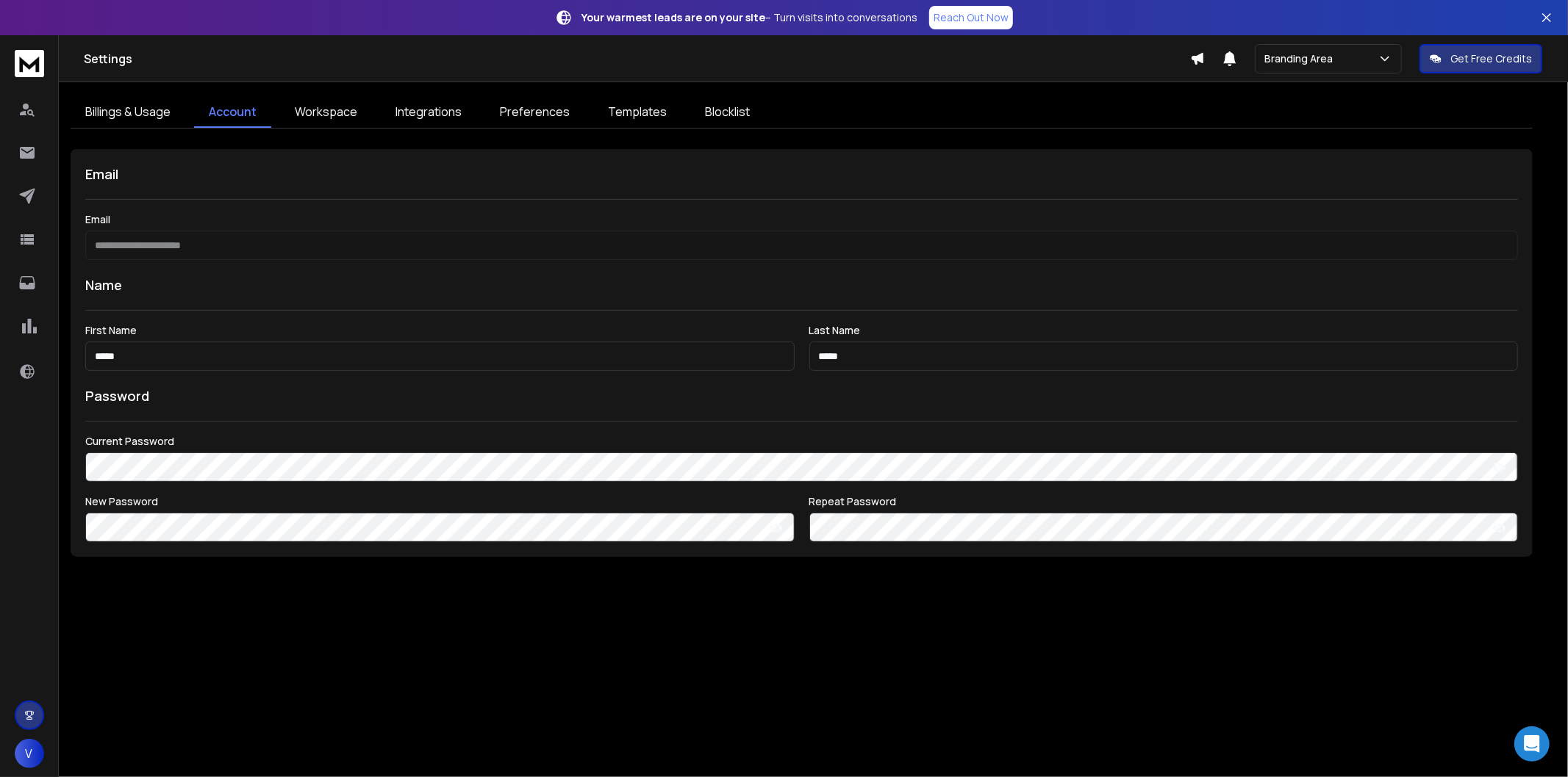
click at [329, 105] on link "Workspace" at bounding box center [326, 112] width 92 height 31
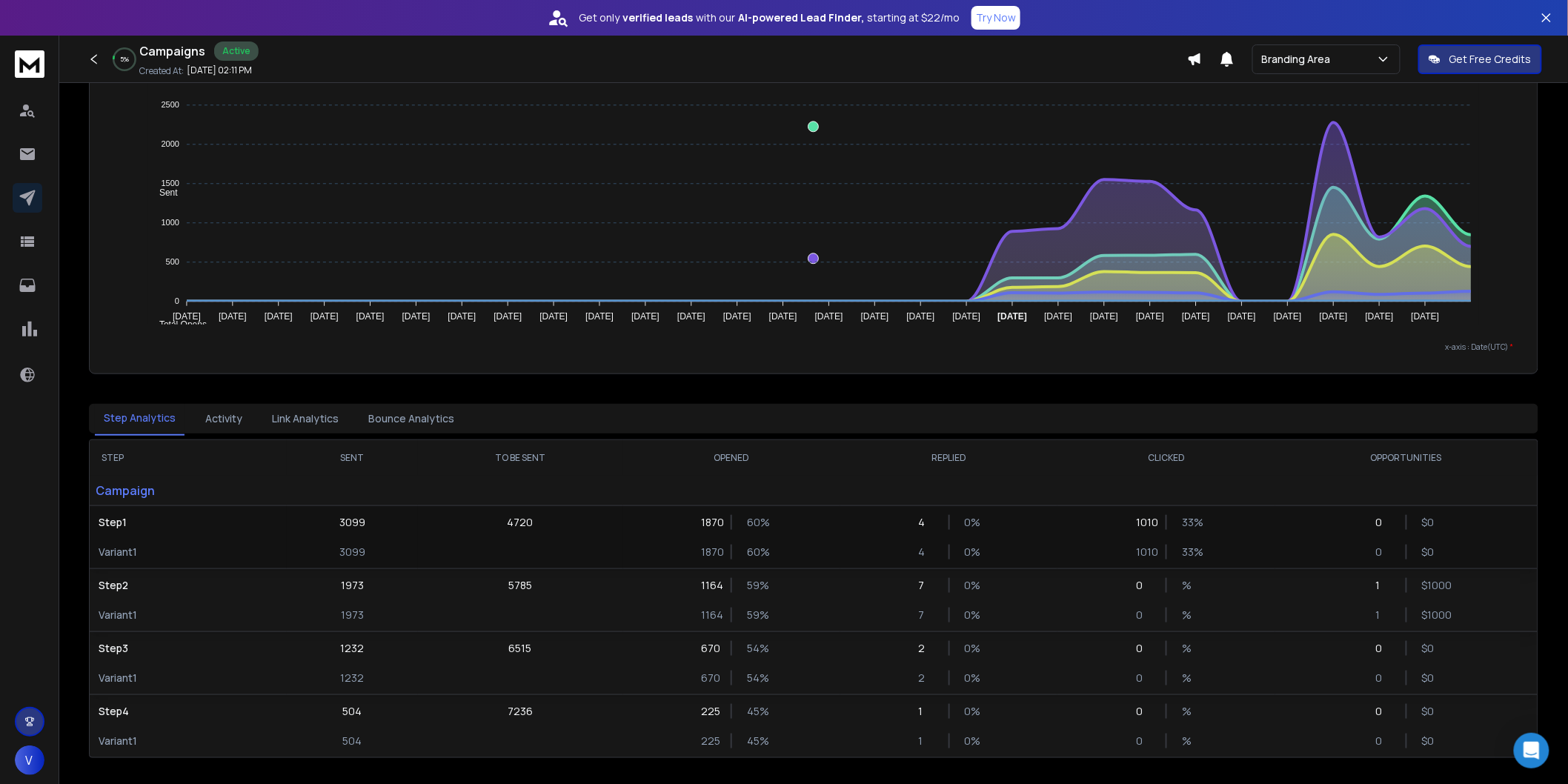
scroll to position [367, 0]
click at [224, 417] on button "Activity" at bounding box center [224, 418] width 54 height 33
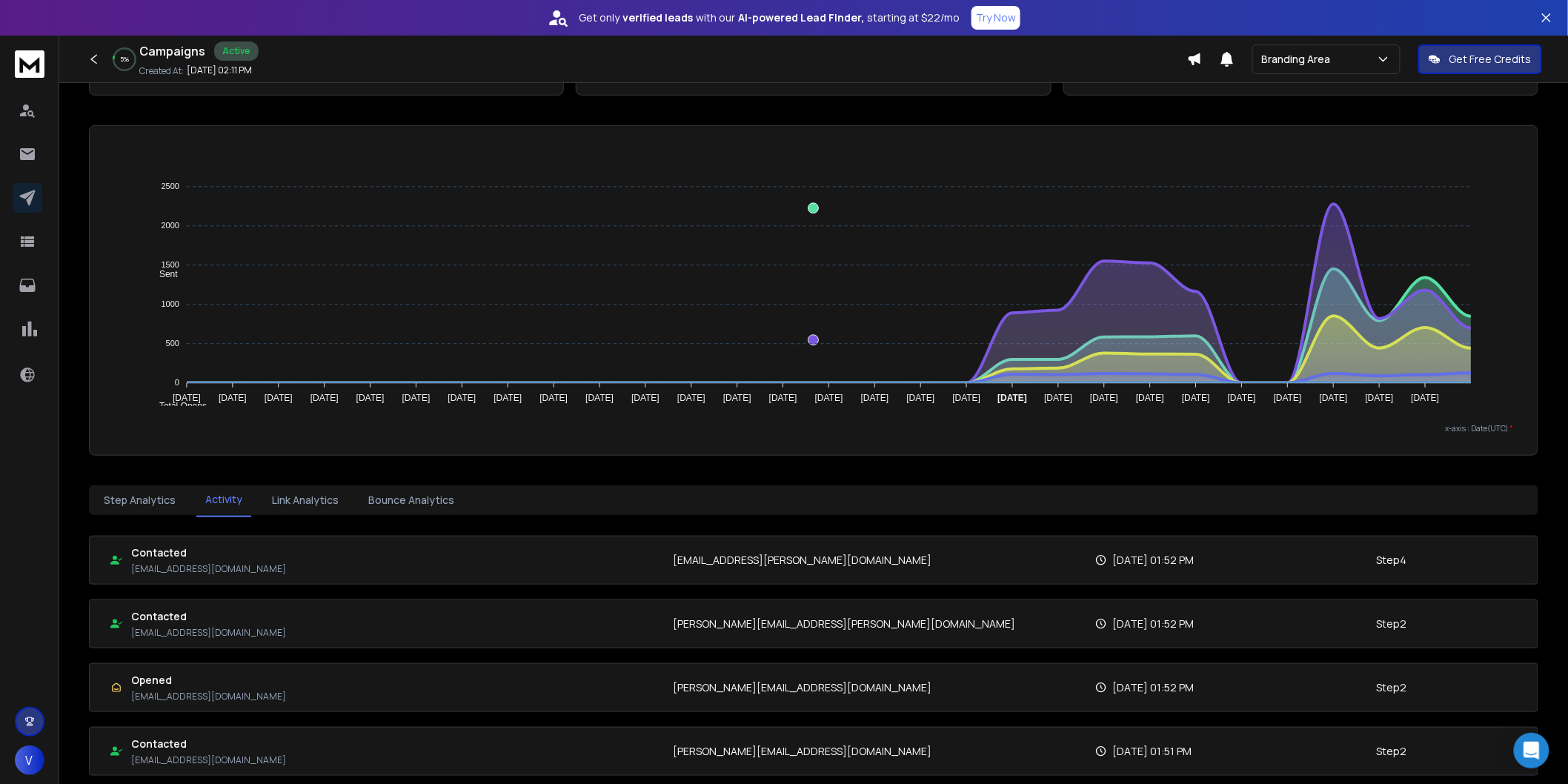
click at [307, 505] on button "Link Analytics" at bounding box center [305, 500] width 85 height 33
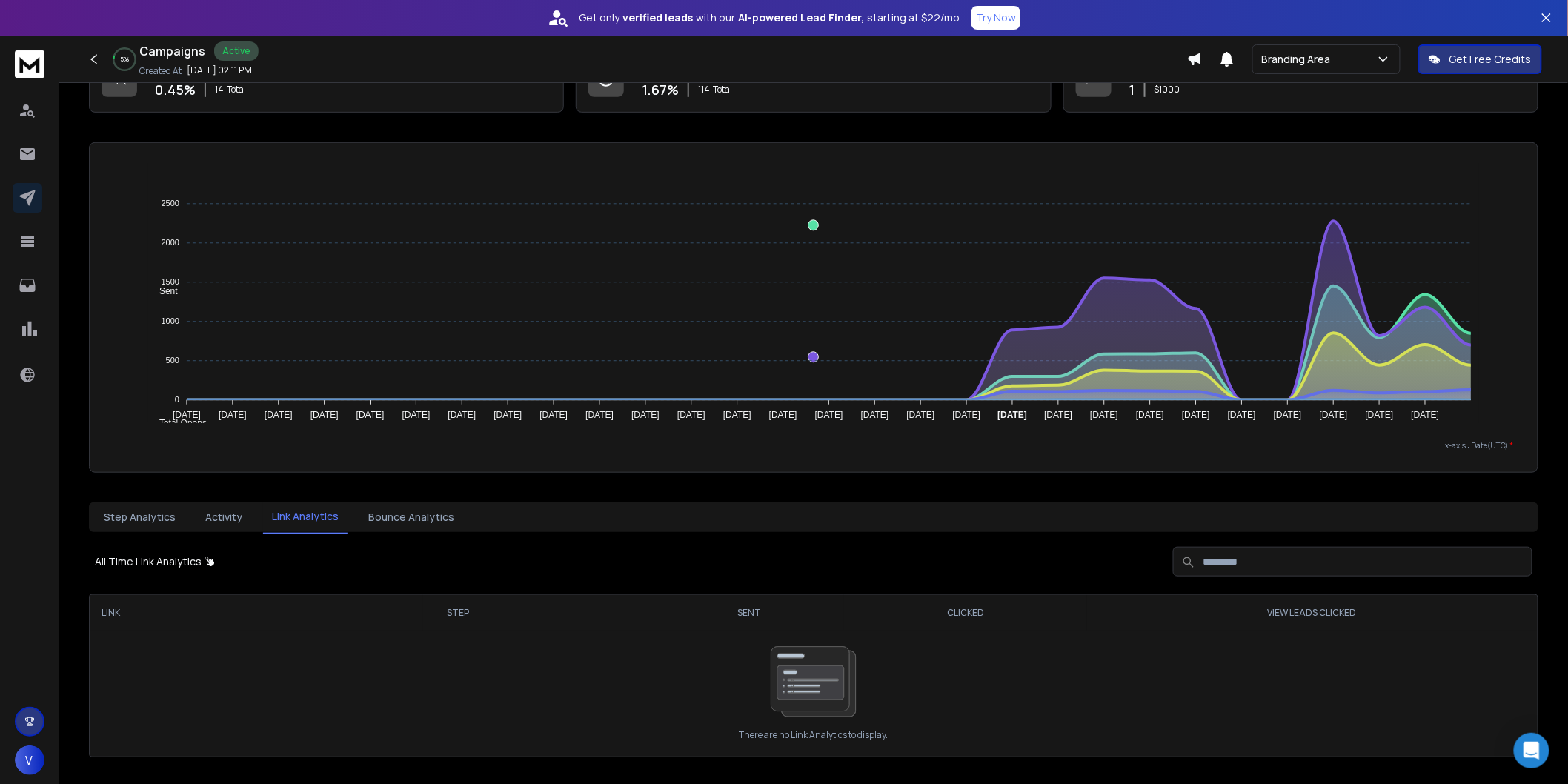
click at [410, 518] on button "Bounce Analytics" at bounding box center [411, 517] width 104 height 33
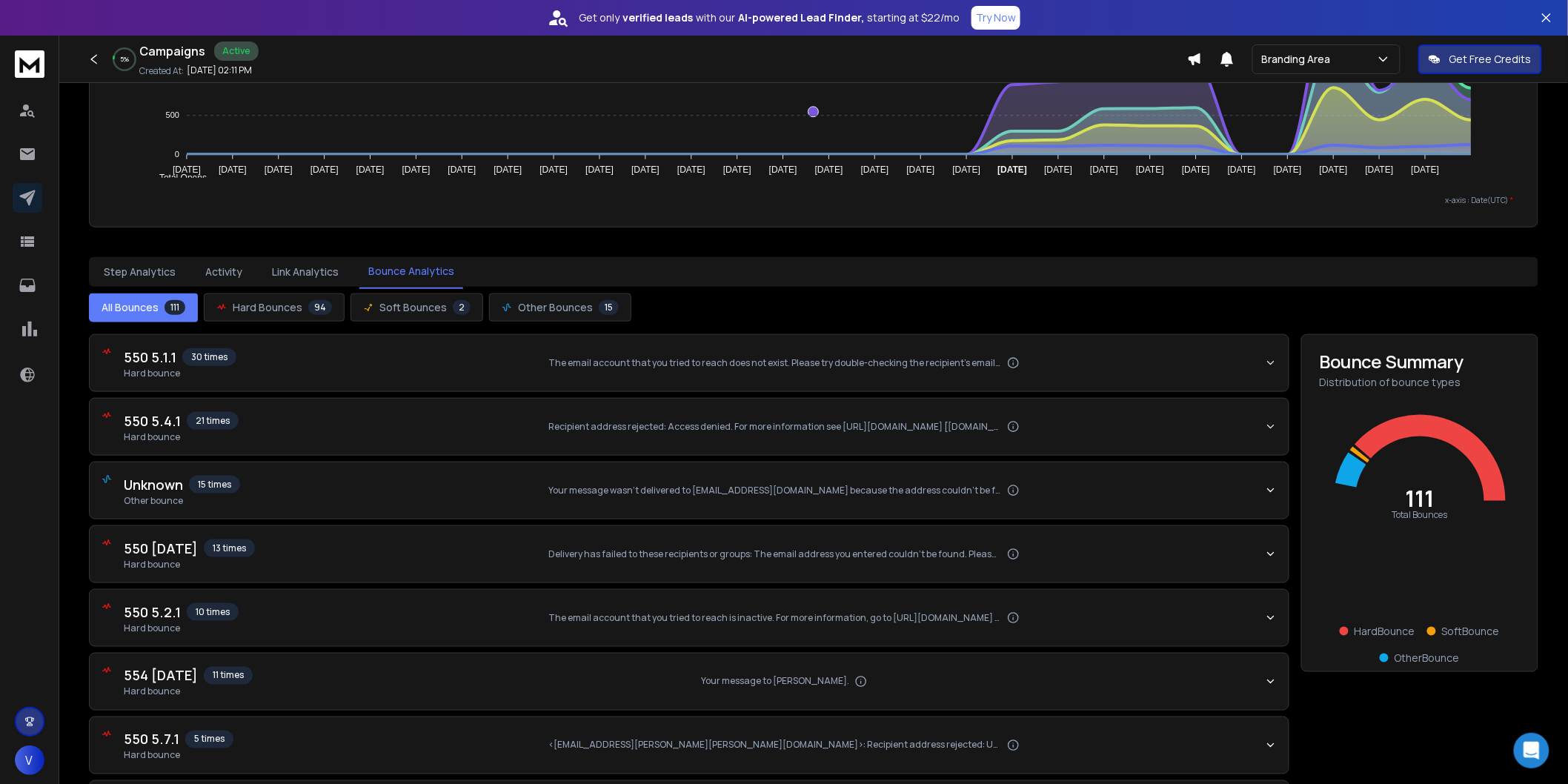
scroll to position [514, 0]
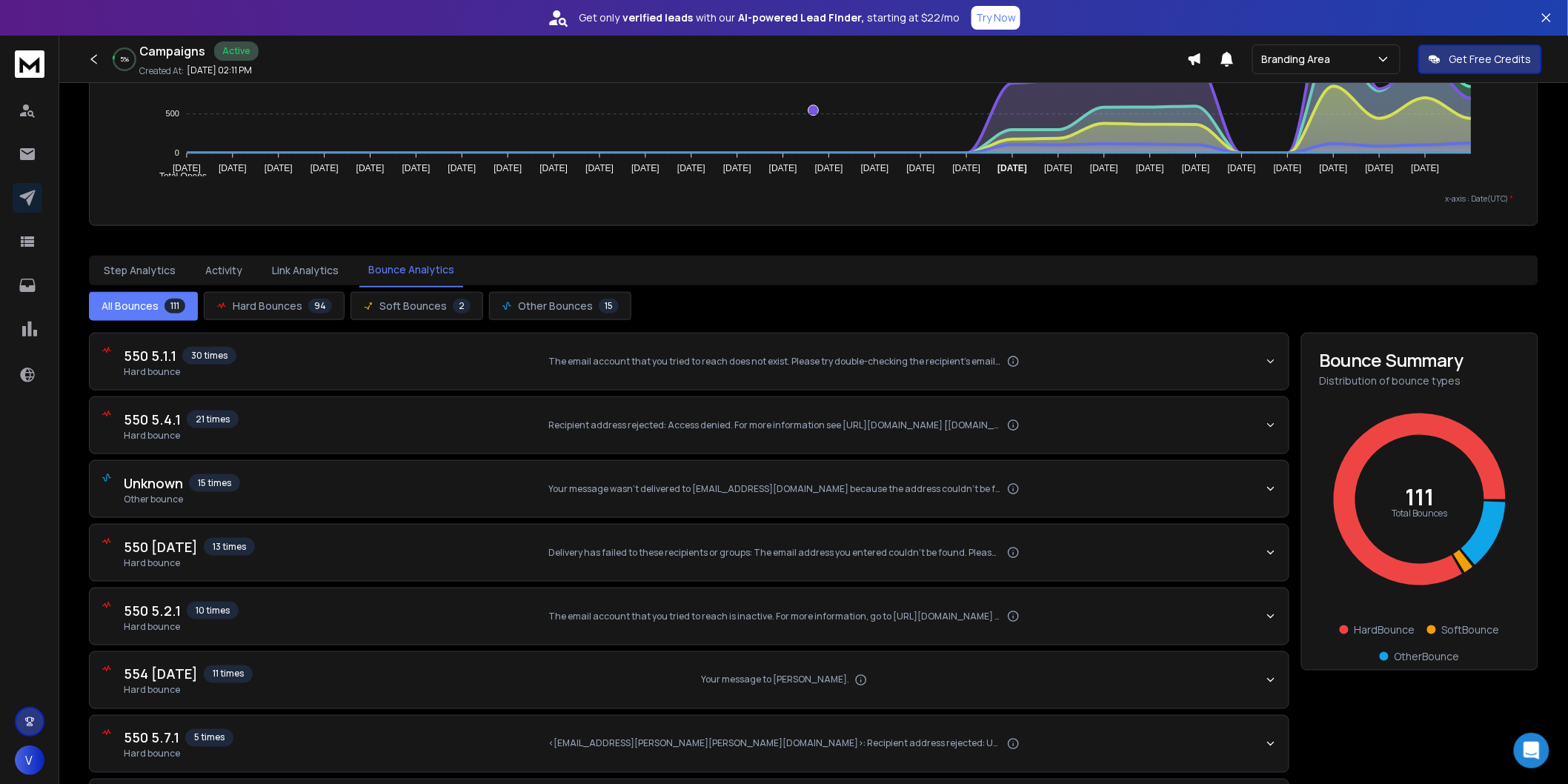
click at [974, 252] on div "Leads Contacted 3099 Open Rate 61.65 % 1911 Total Click Rate 32.58 % 1010 Total…" at bounding box center [813, 348] width 1449 height 1244
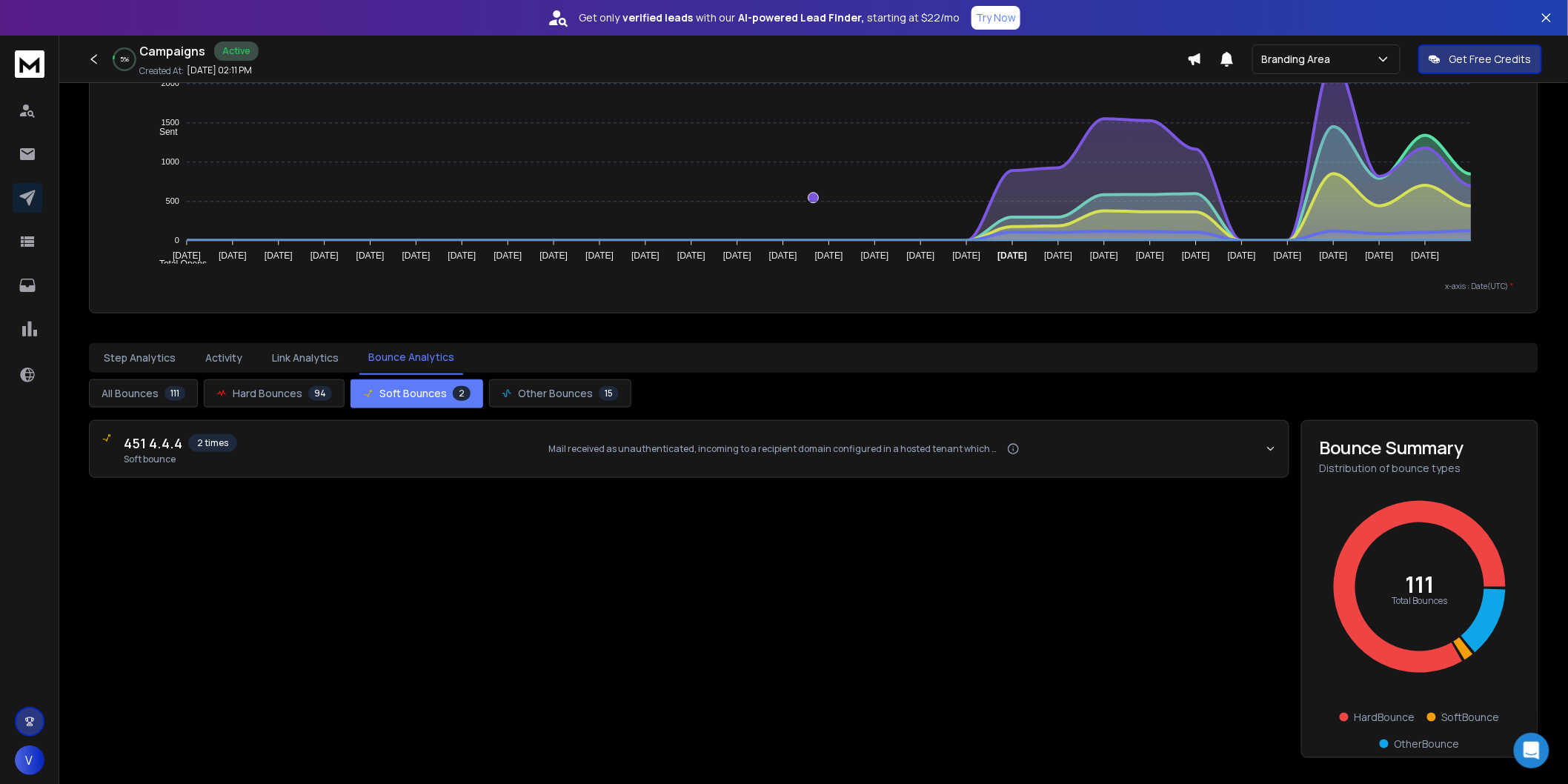
click at [378, 297] on div "Leads Contacted 3099 Open Rate 61.65 % 1911 Total Click Rate 32.58 % 1010 Total…" at bounding box center [813, 289] width 1449 height 951
click at [547, 394] on span "Other Bounces" at bounding box center [555, 394] width 75 height 15
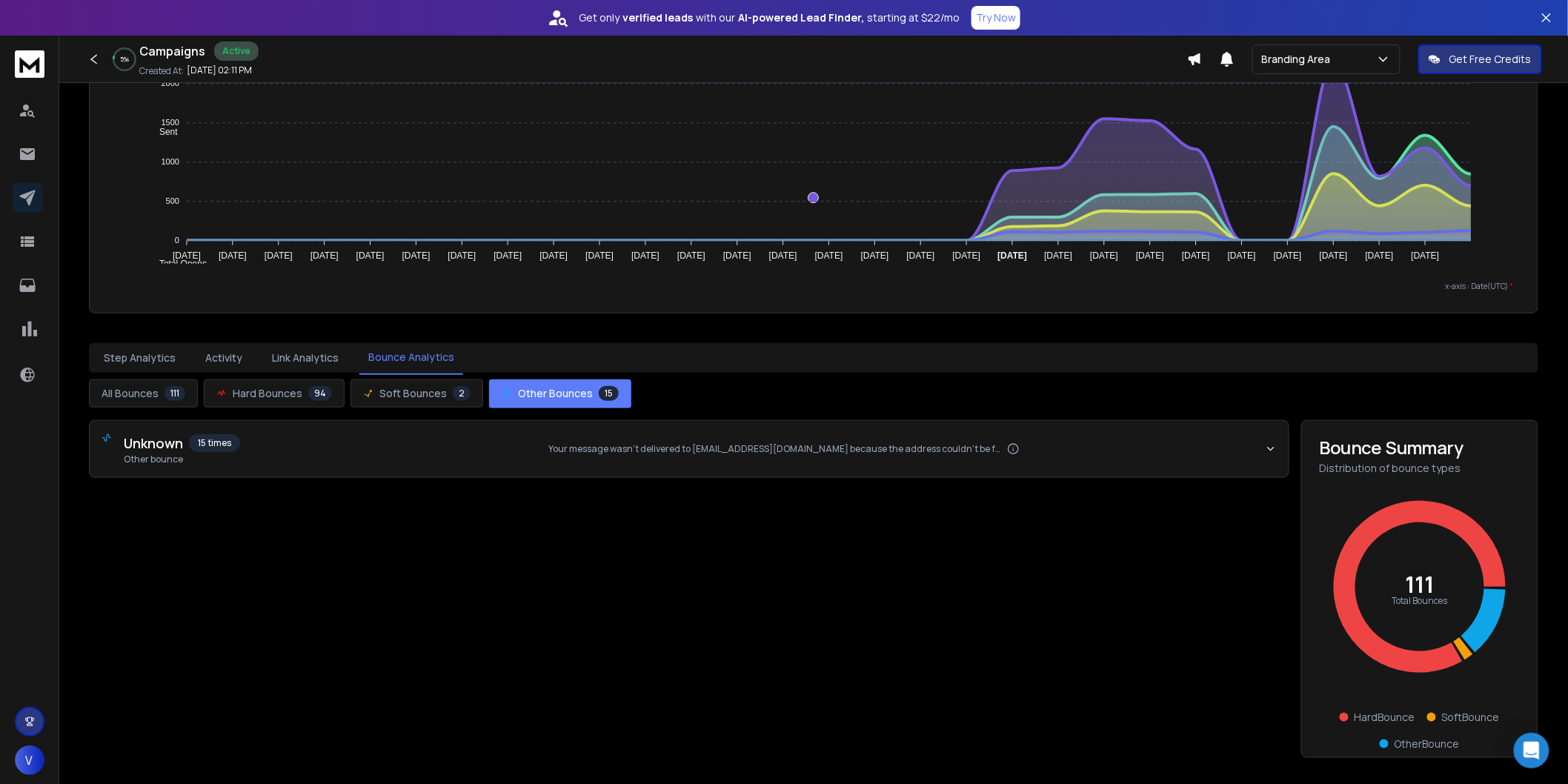
click at [1010, 446] on icon "button" at bounding box center [1013, 449] width 12 height 12
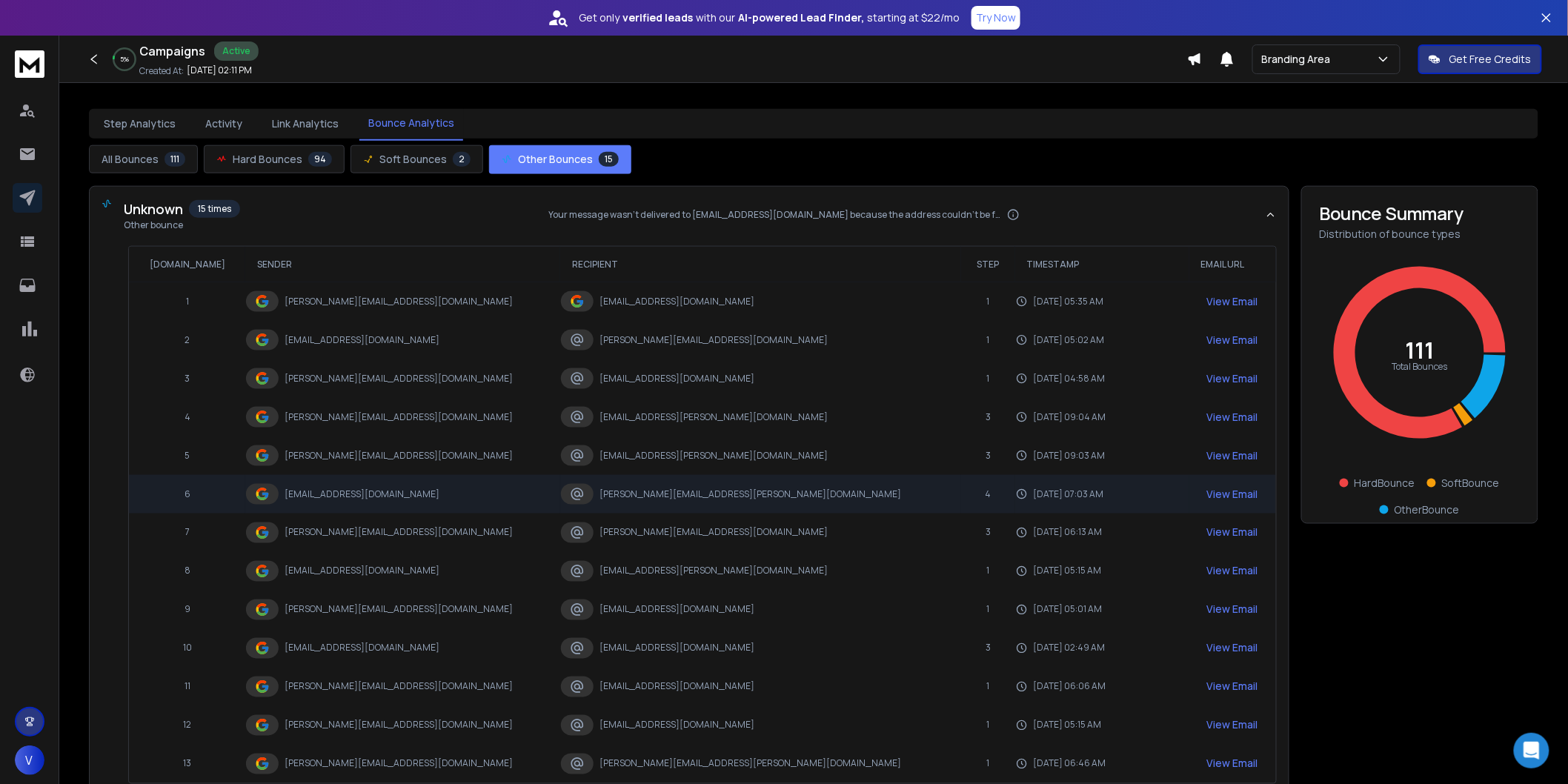
scroll to position [698, 0]
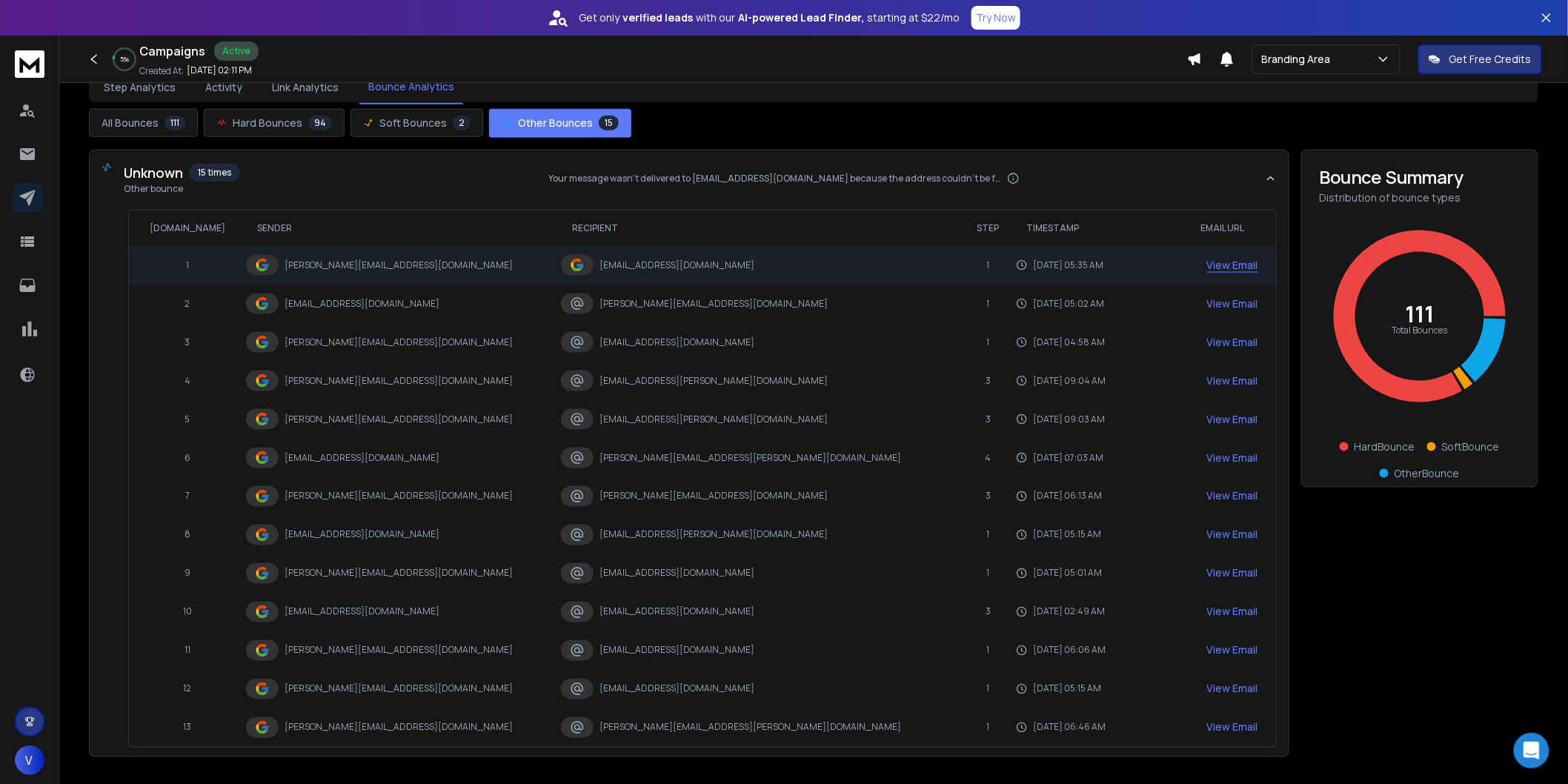
click at [1222, 268] on button "View Email" at bounding box center [1232, 266] width 69 height 27
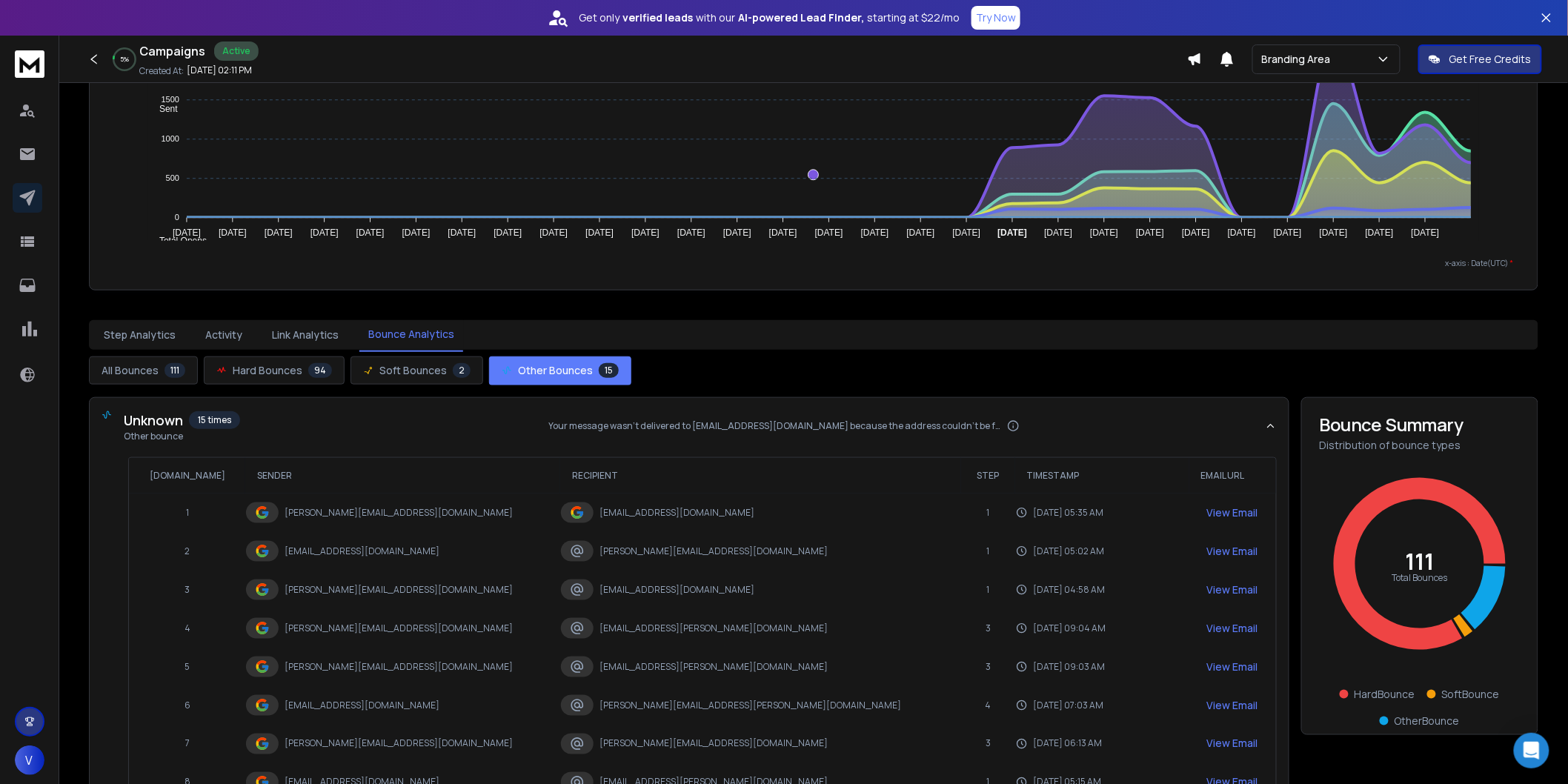
scroll to position [427, 0]
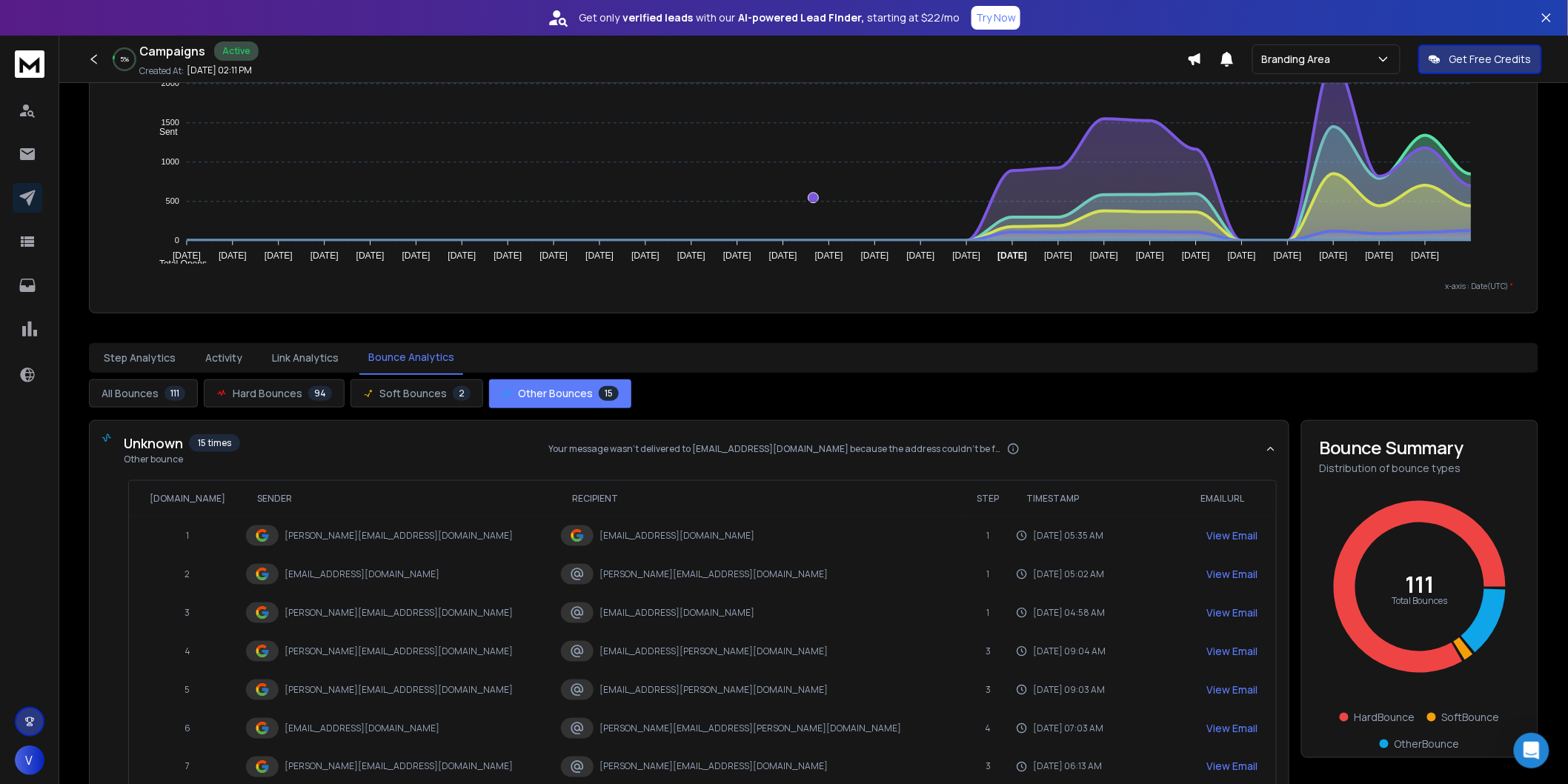
click at [390, 374] on div "Step Analytics Activity Link Analytics Bounce Analytics Bounce Summary Distribu…" at bounding box center [813, 686] width 1449 height 685
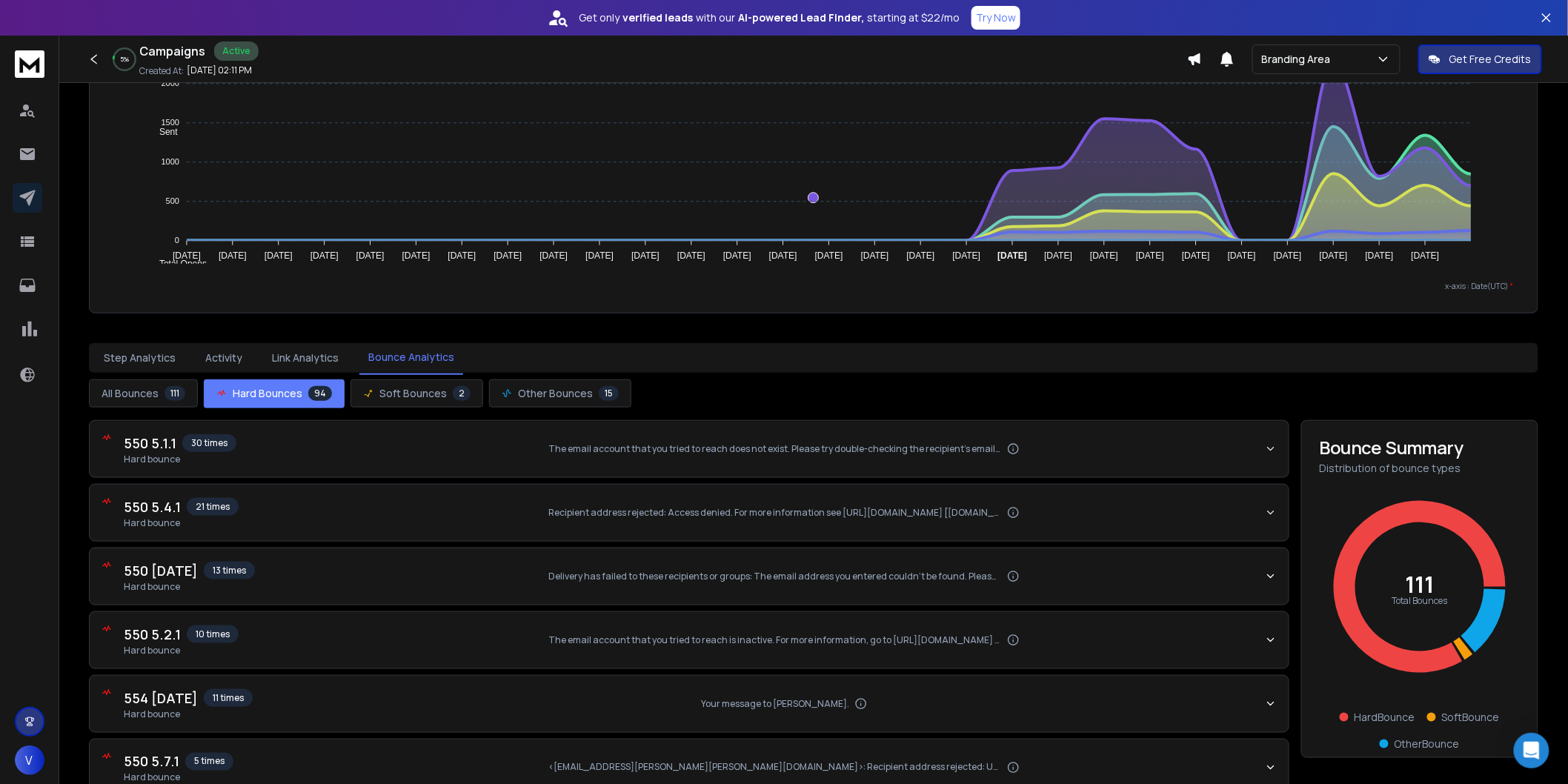
click at [278, 389] on span "Hard Bounces" at bounding box center [267, 394] width 69 height 15
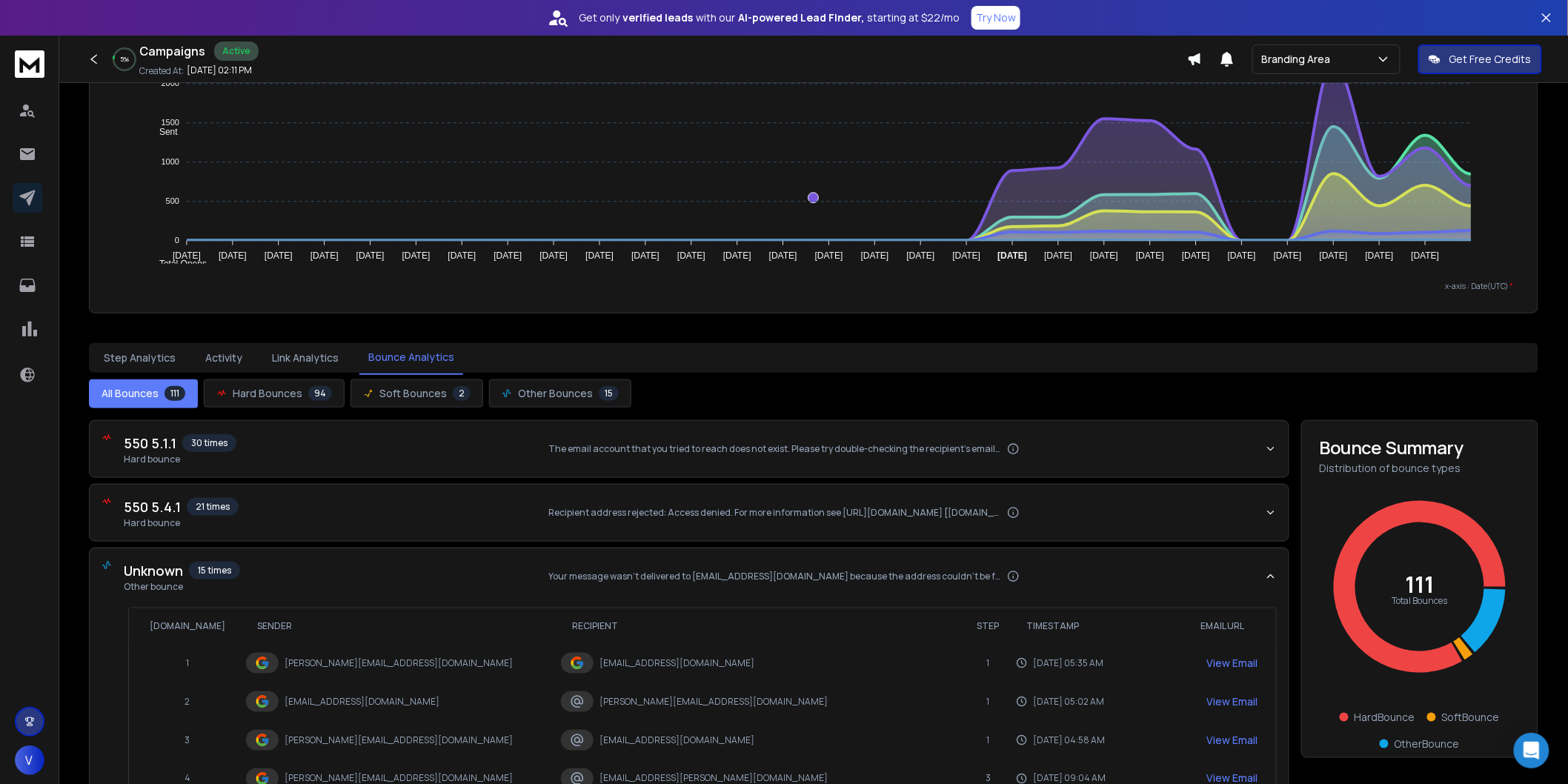
click at [150, 397] on span "All Bounces" at bounding box center [130, 394] width 57 height 15
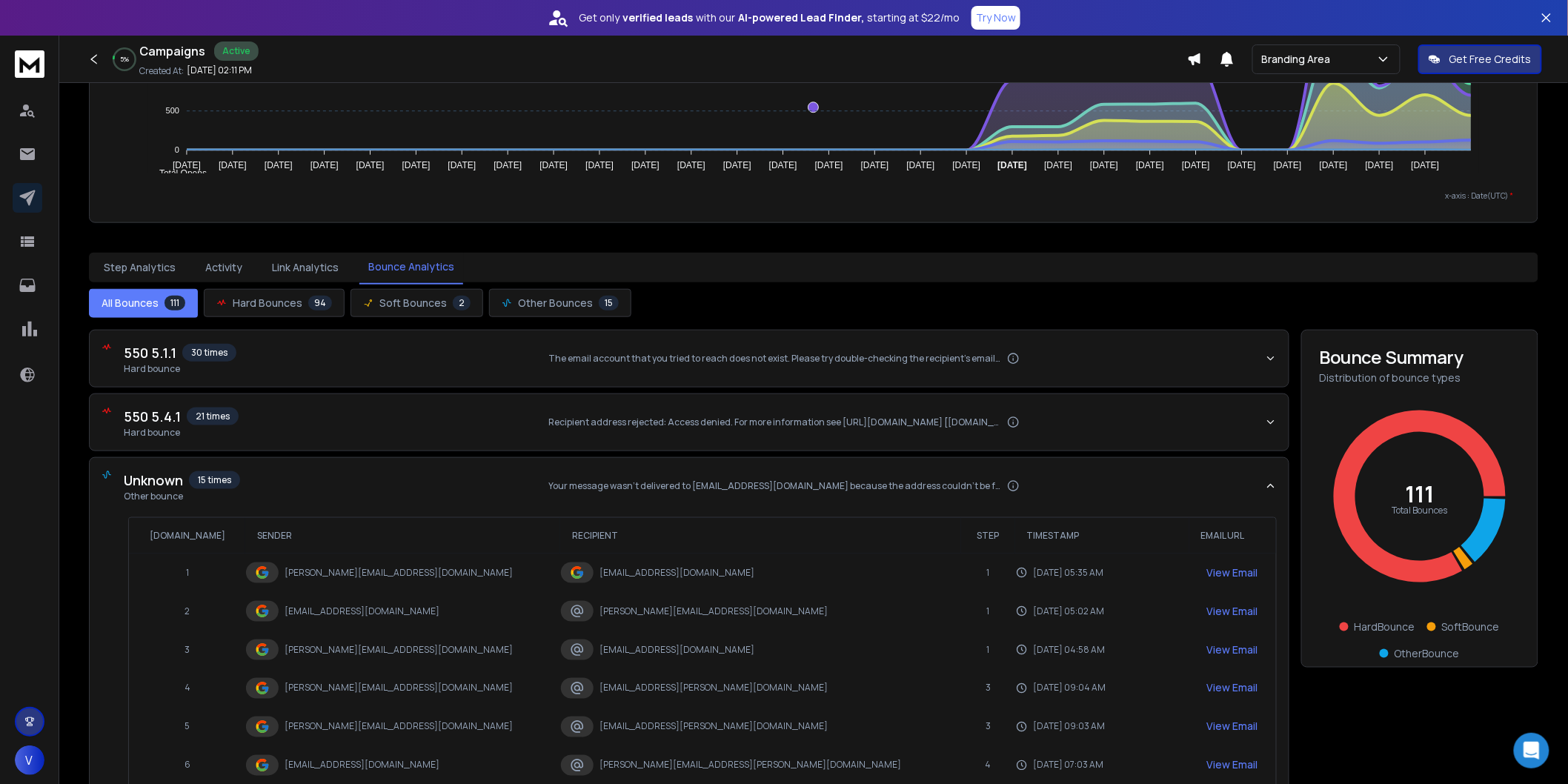
scroll to position [509, 0]
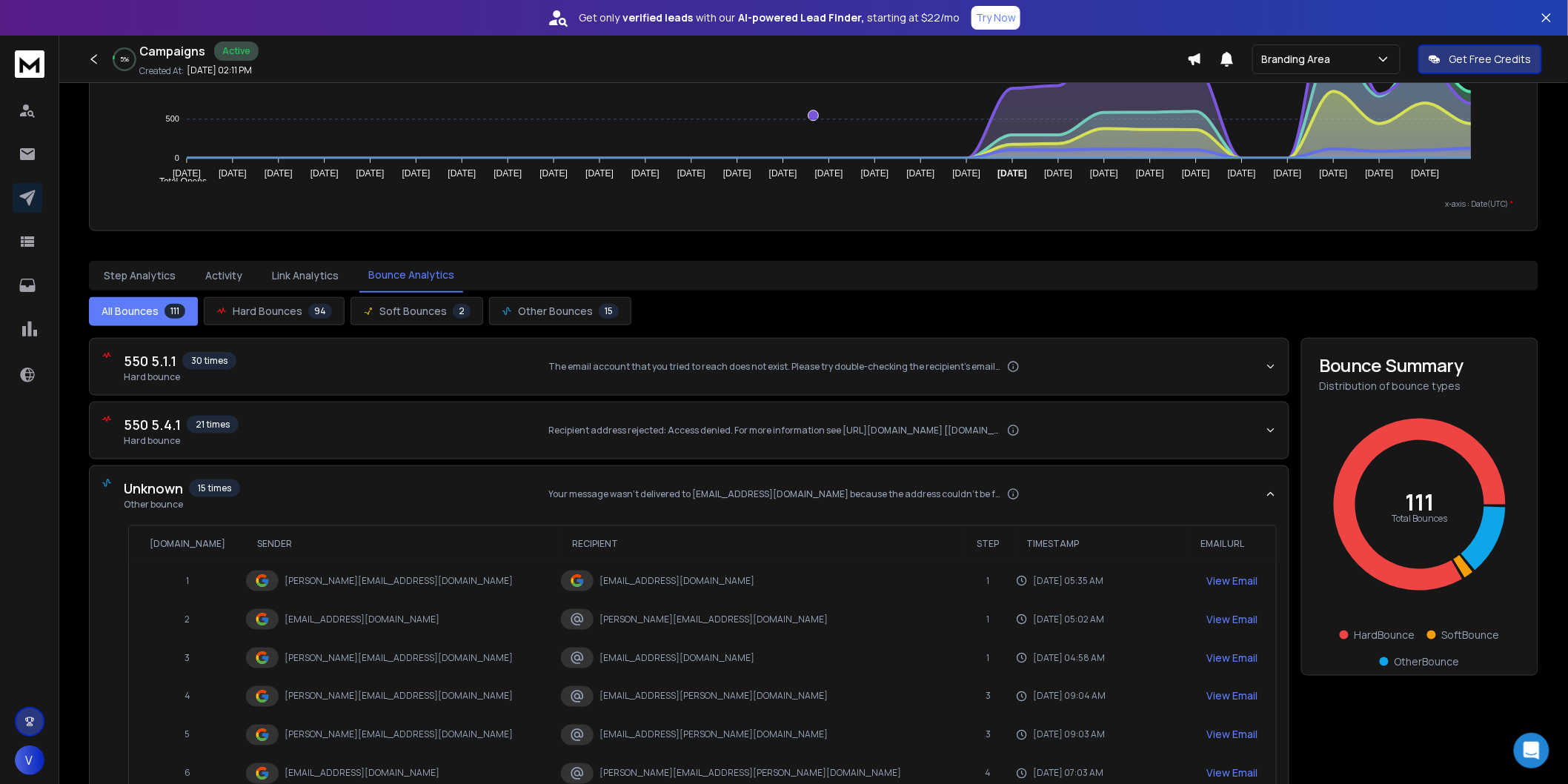
click at [270, 358] on div "550 5.1.1 30 times Hard bounce" at bounding box center [682, 367] width 1163 height 33
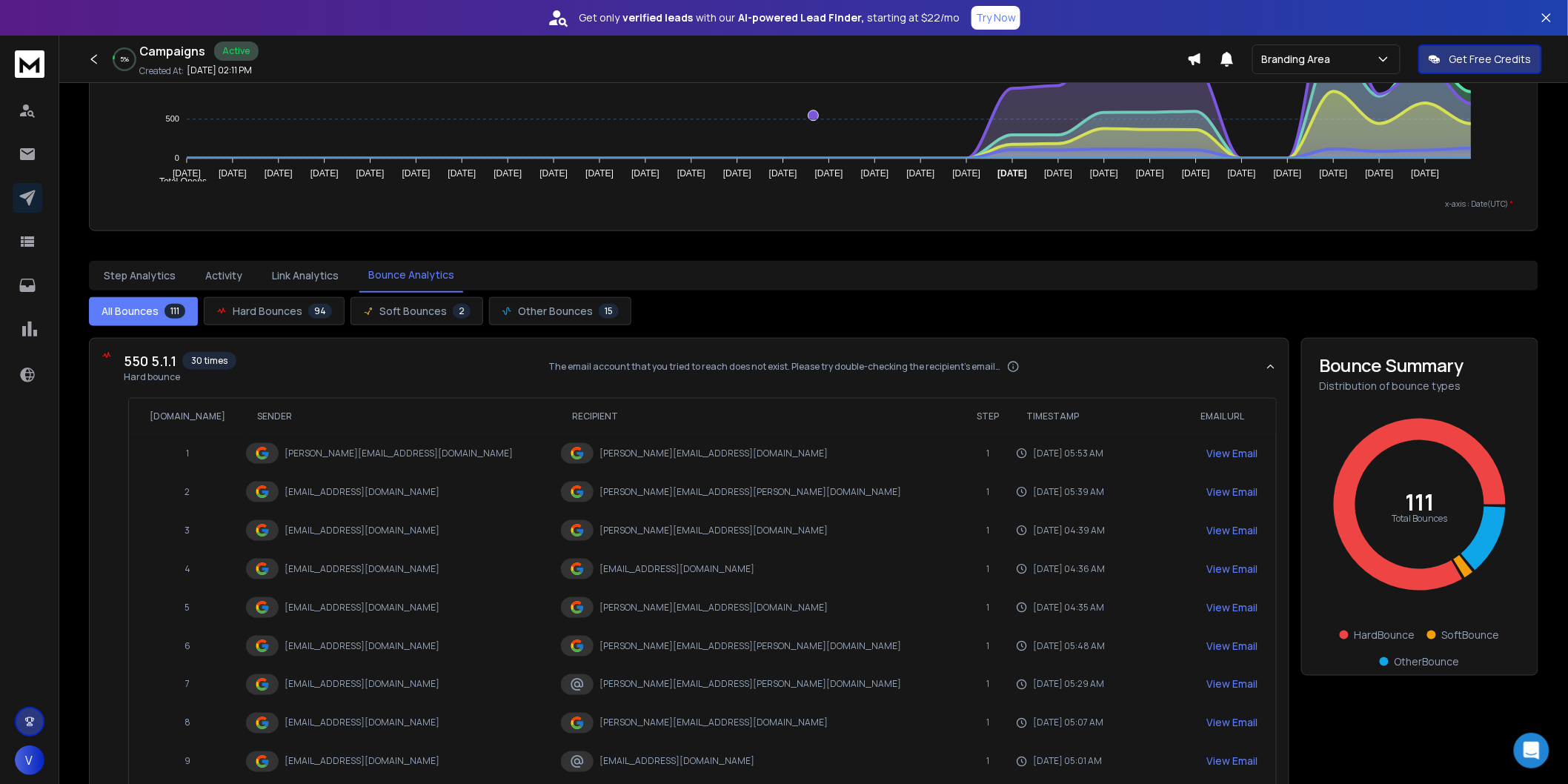
click at [1267, 361] on icon "button" at bounding box center [1271, 367] width 12 height 12
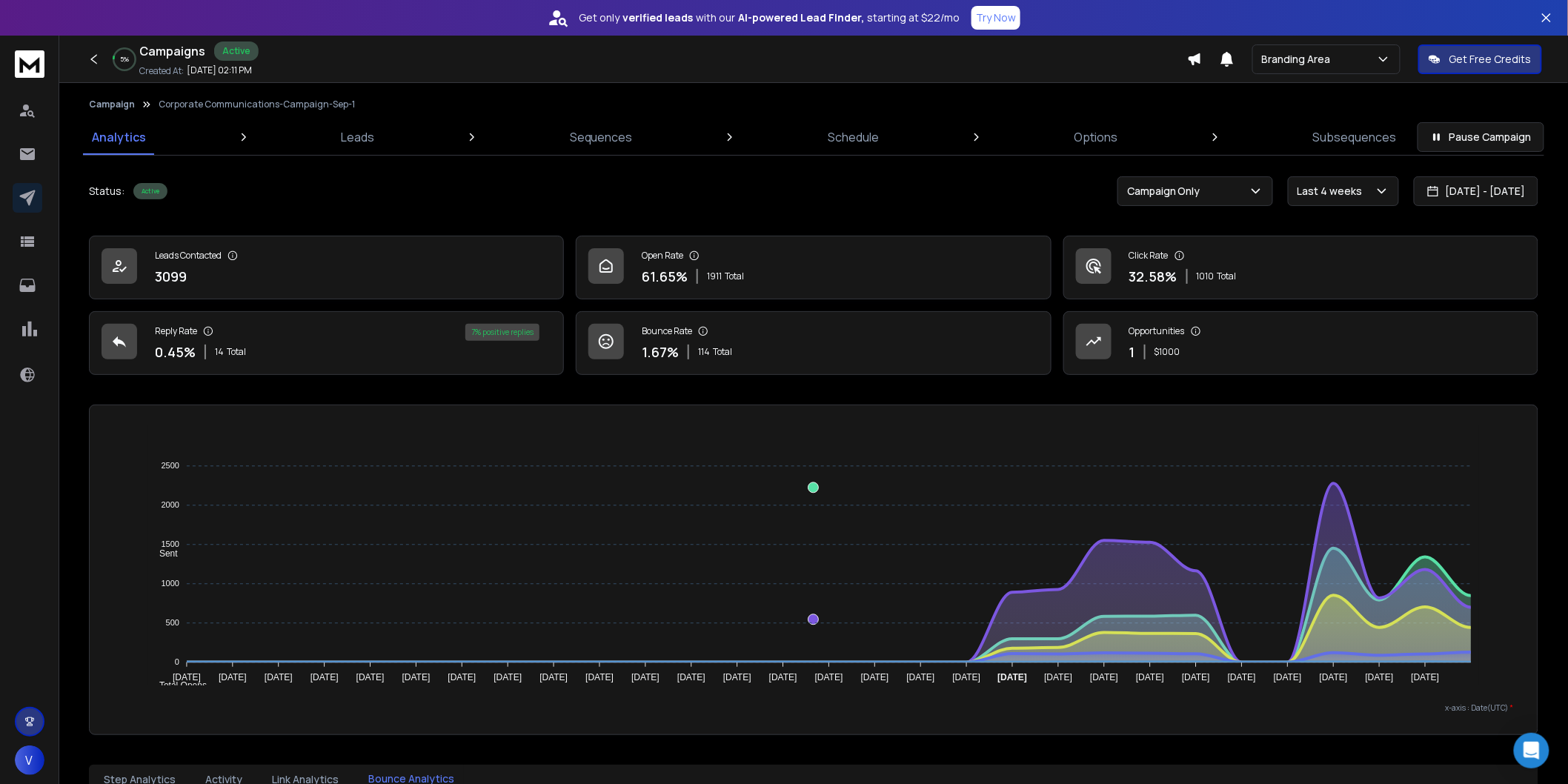
scroll to position [0, 0]
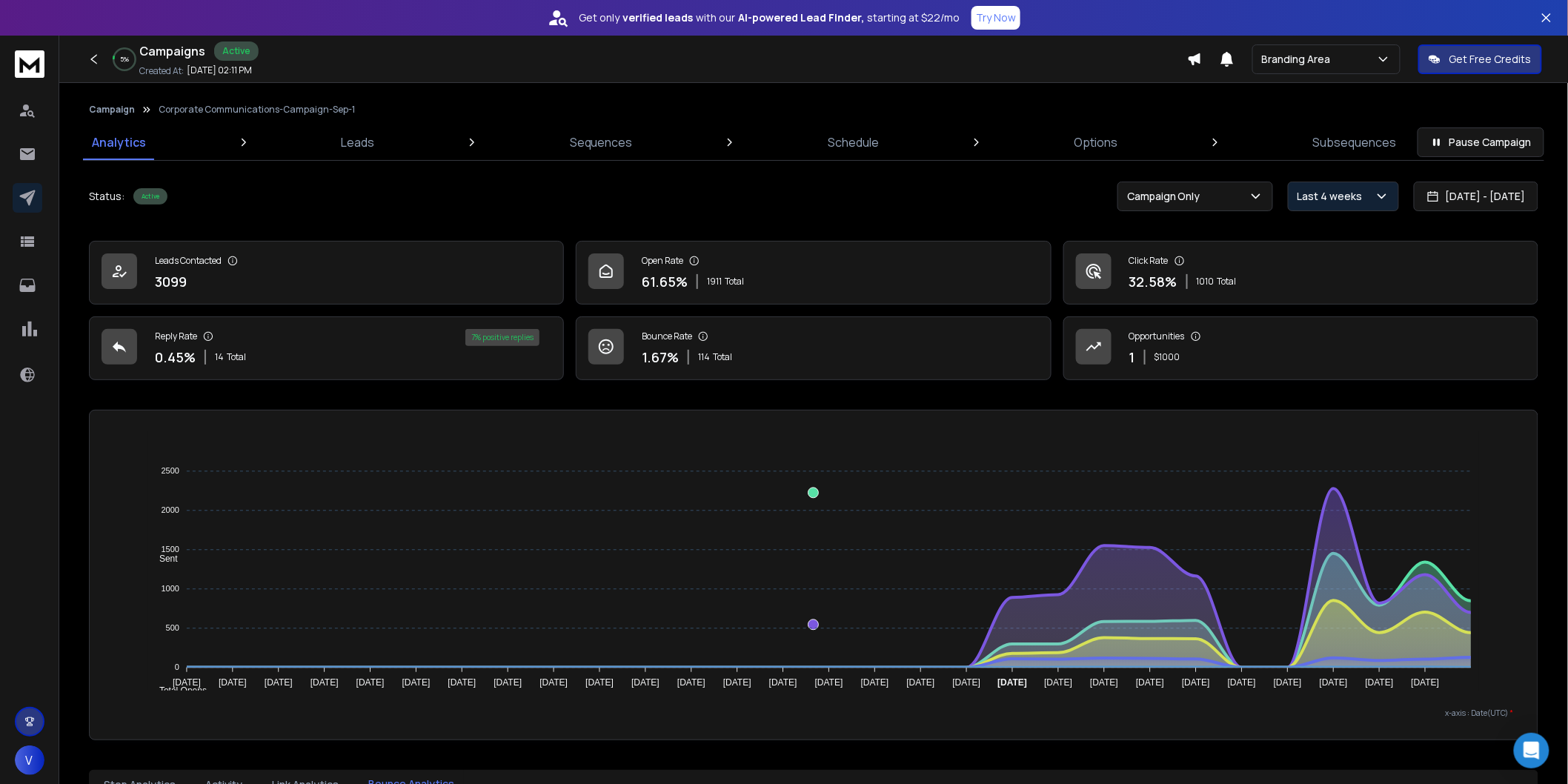
click at [1298, 196] on p "Last 4 weeks" at bounding box center [1333, 197] width 71 height 15
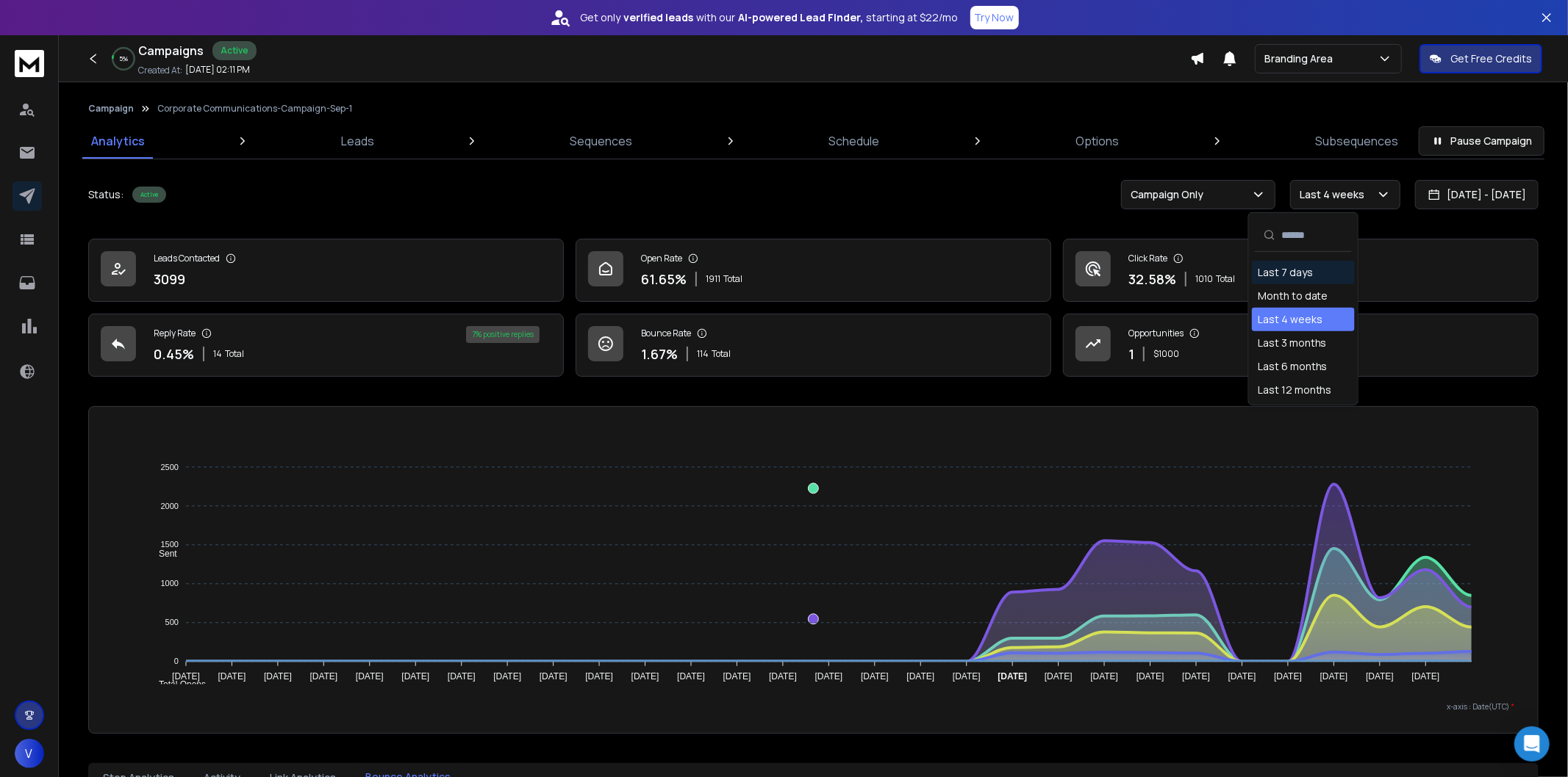
click at [1292, 273] on div "Last 7 days" at bounding box center [1285, 272] width 55 height 15
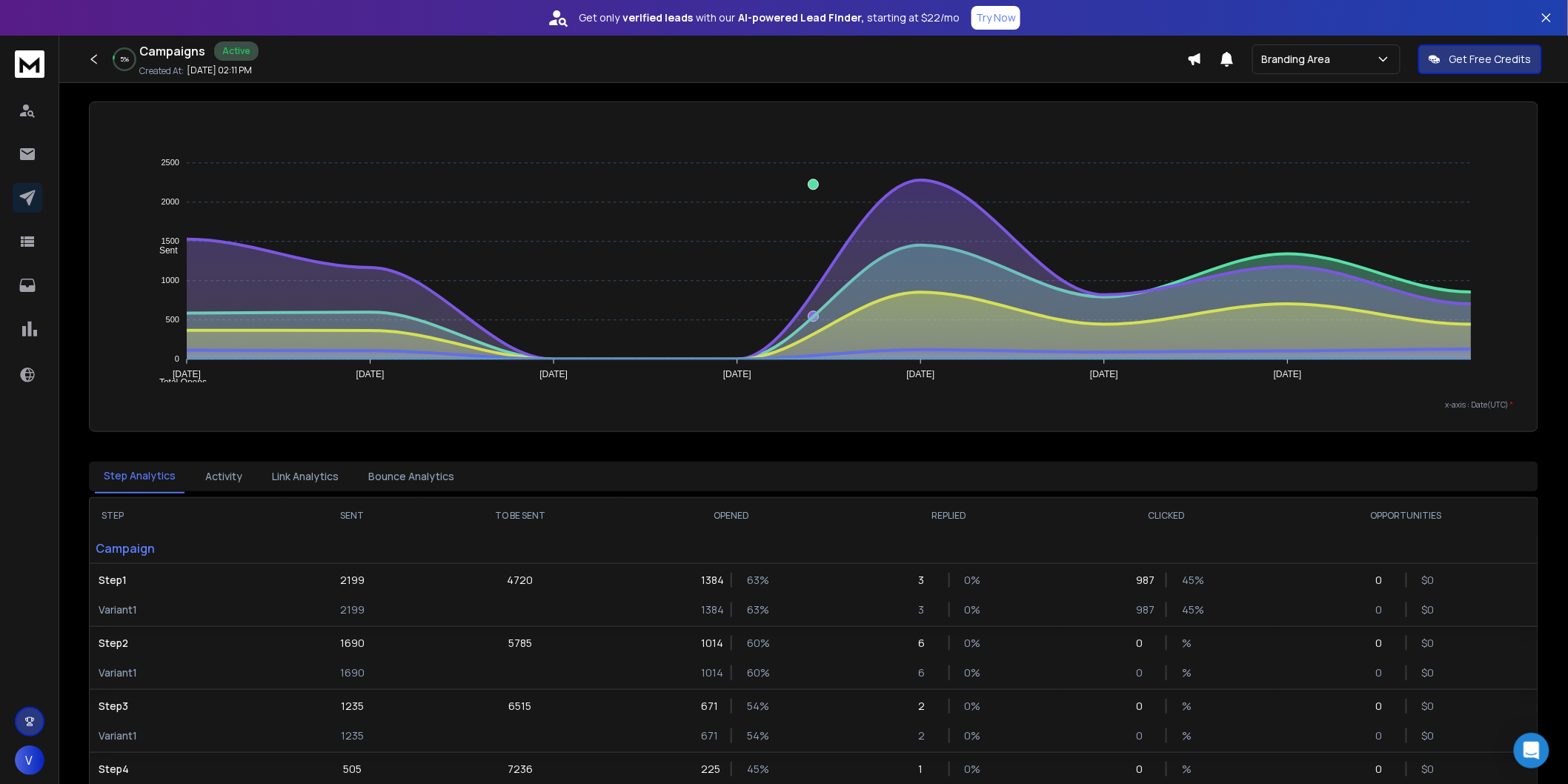
scroll to position [329, 0]
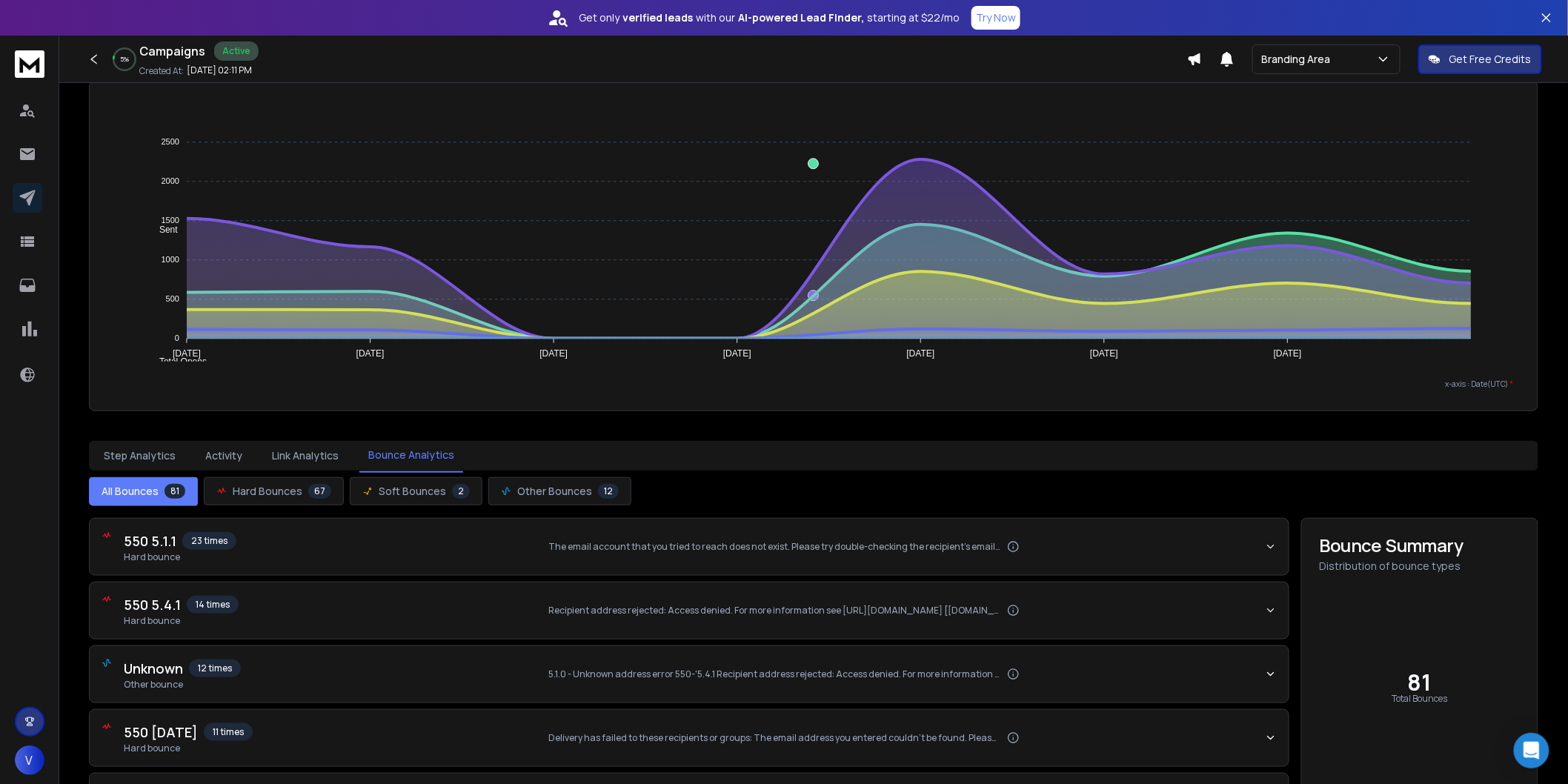
click at [422, 454] on button "Bounce Analytics" at bounding box center [411, 456] width 104 height 34
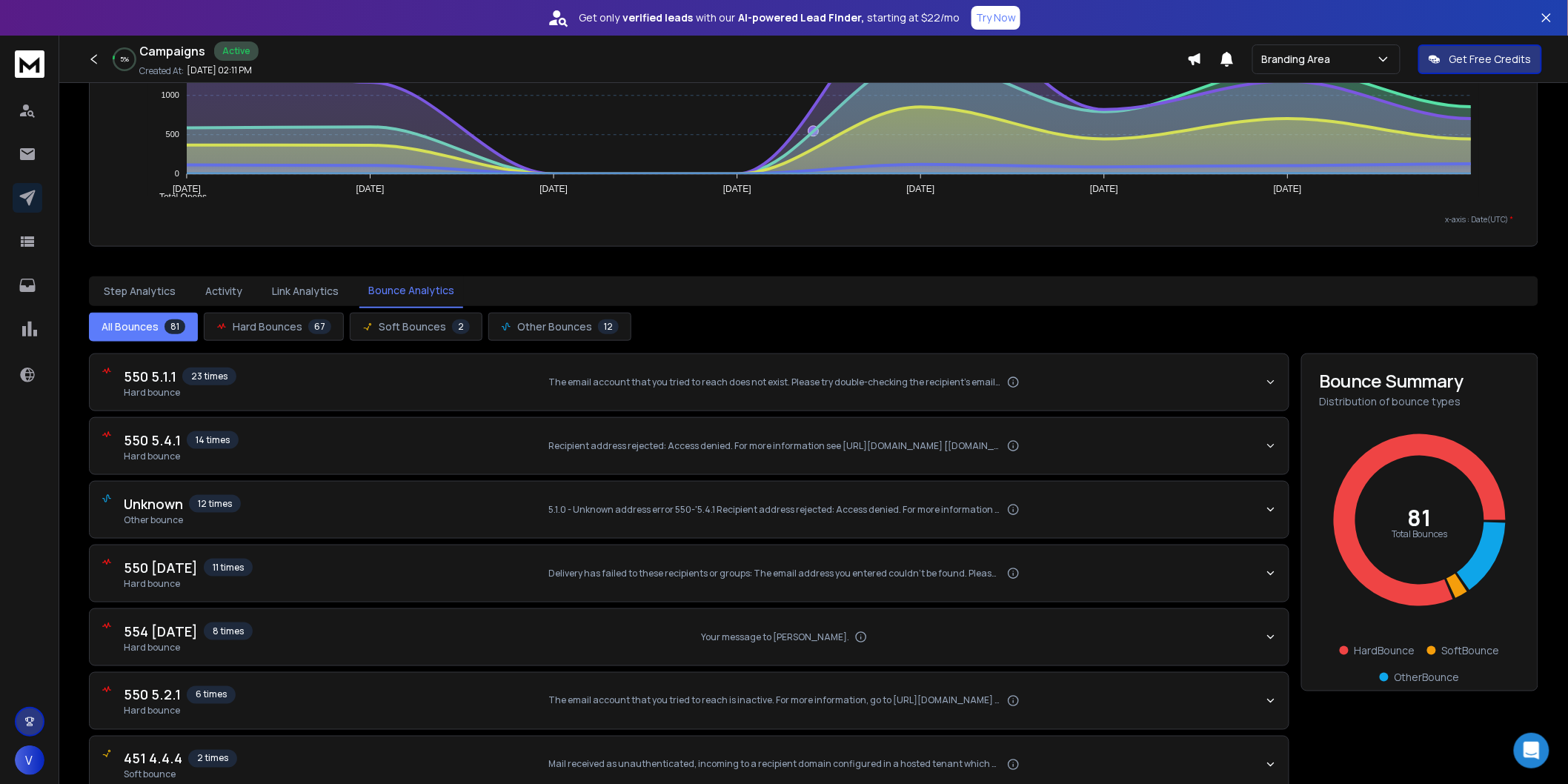
scroll to position [367, 0]
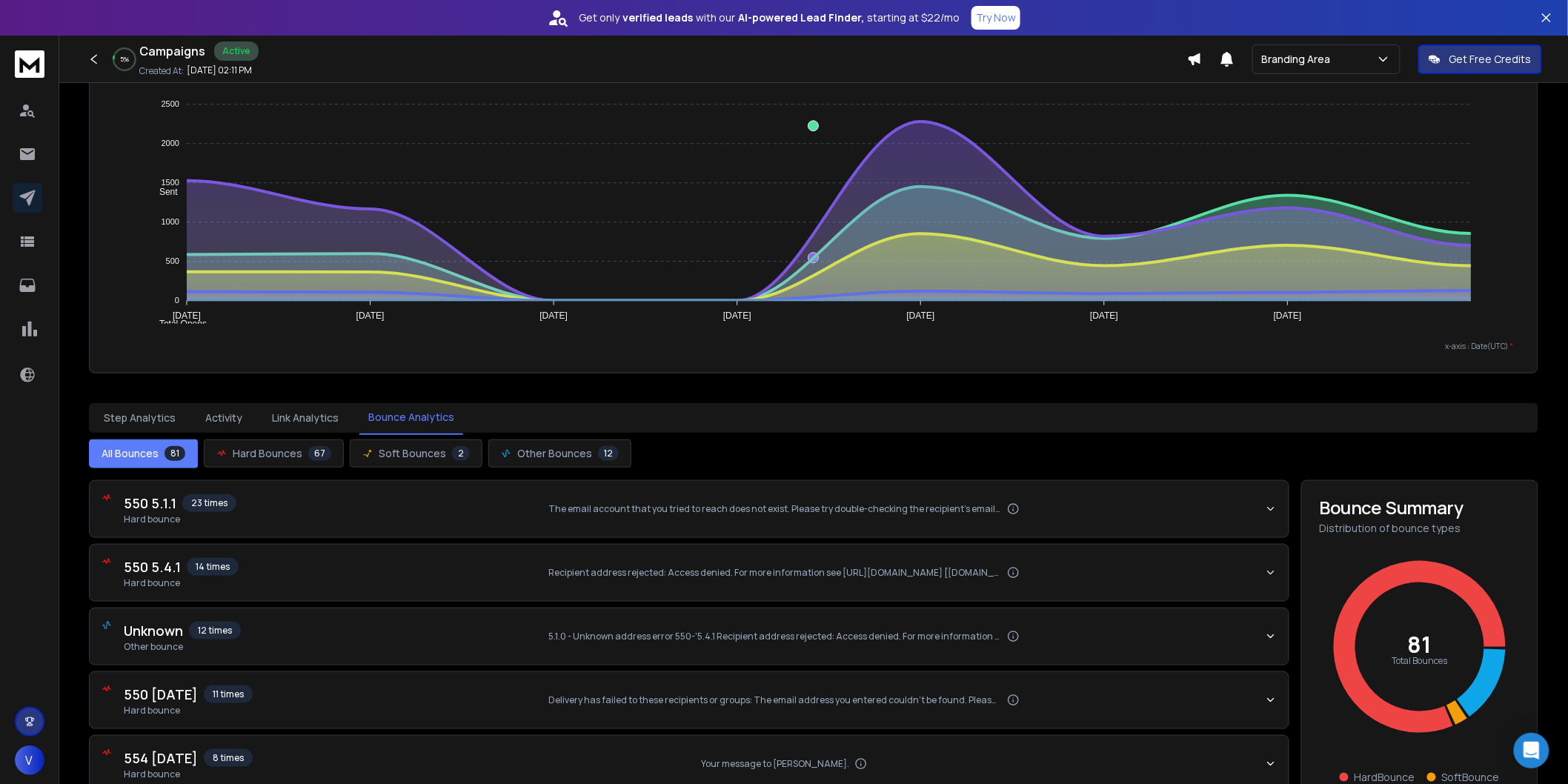
click at [116, 299] on div "Leads Contacted 2199 Open Rate 84.95 % 1869 Total Click Rate 44.86 % 987 Total …" at bounding box center [813, 496] width 1449 height 1244
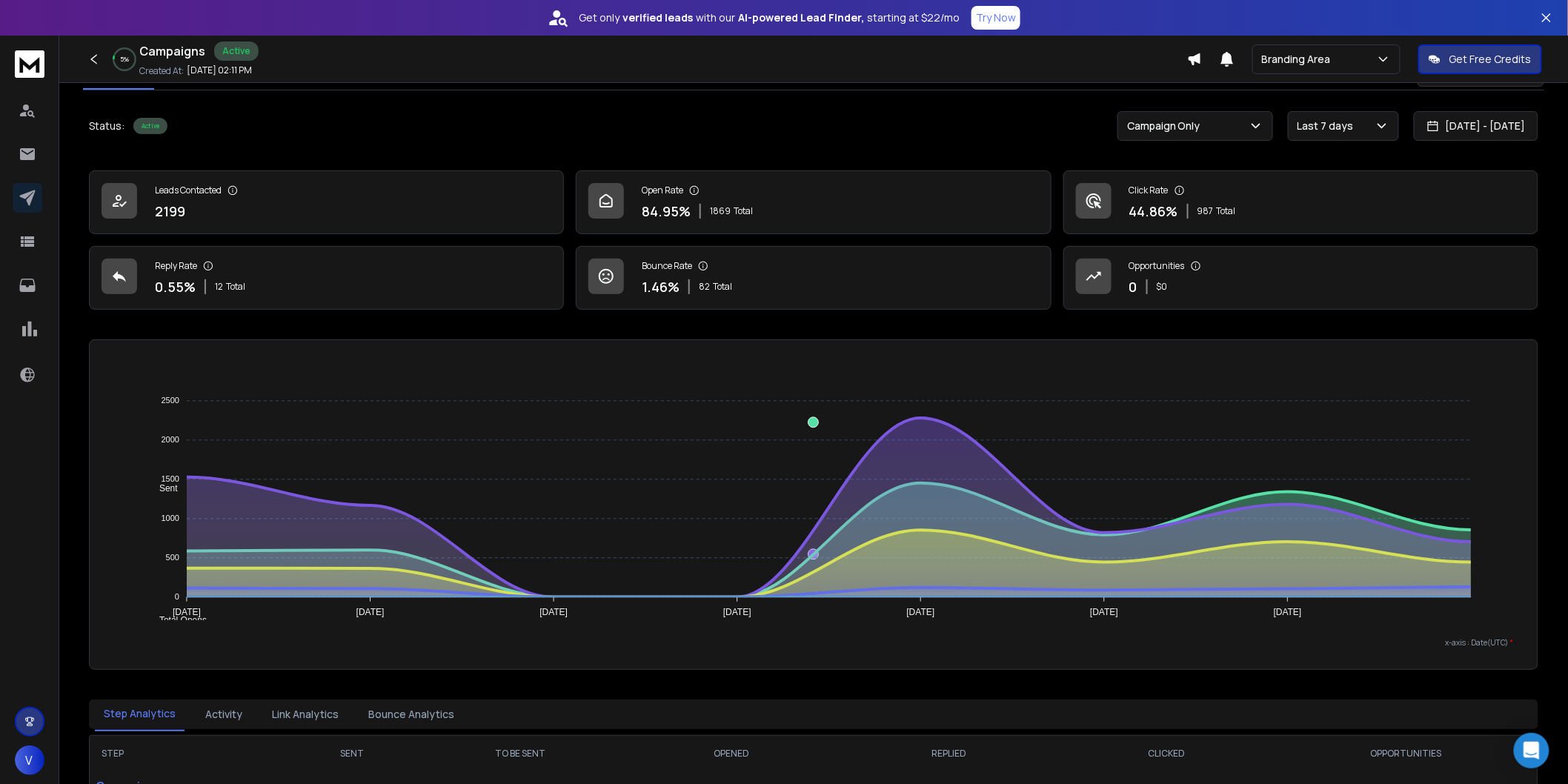
scroll to position [38, 0]
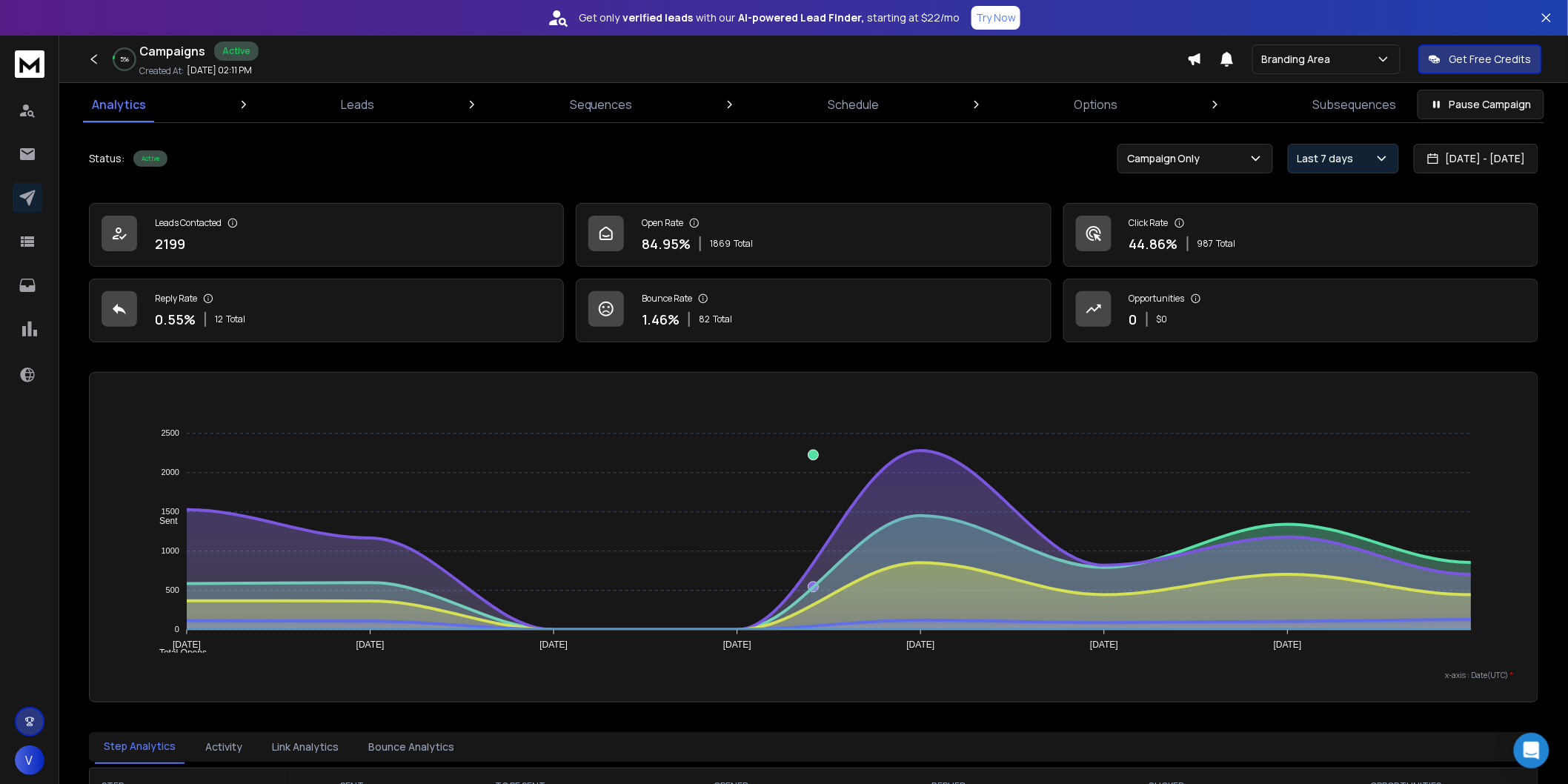
click at [1298, 164] on p "Last 7 days" at bounding box center [1329, 159] width 62 height 15
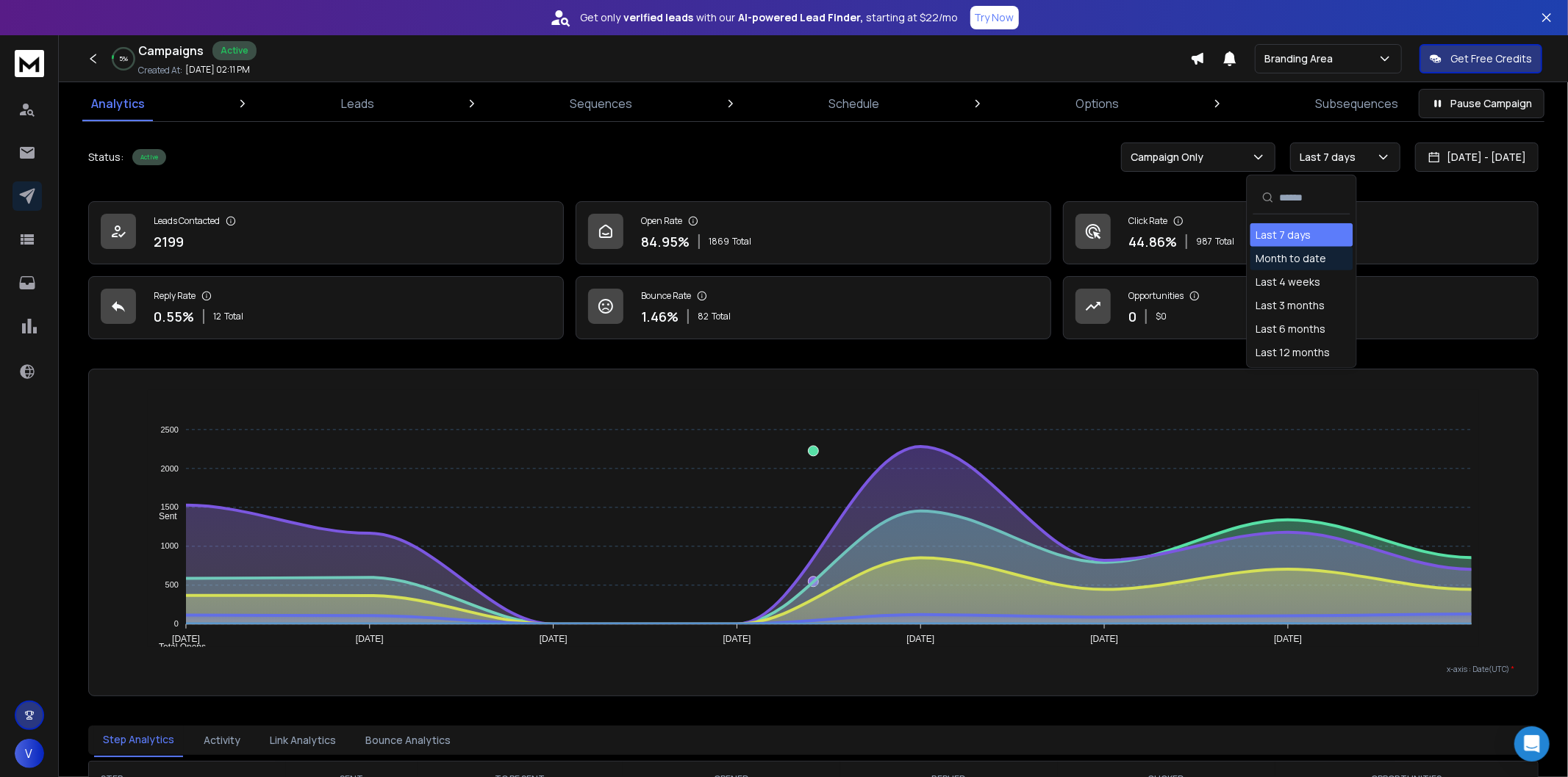
click at [1281, 258] on div "Month to date" at bounding box center [1291, 259] width 71 height 15
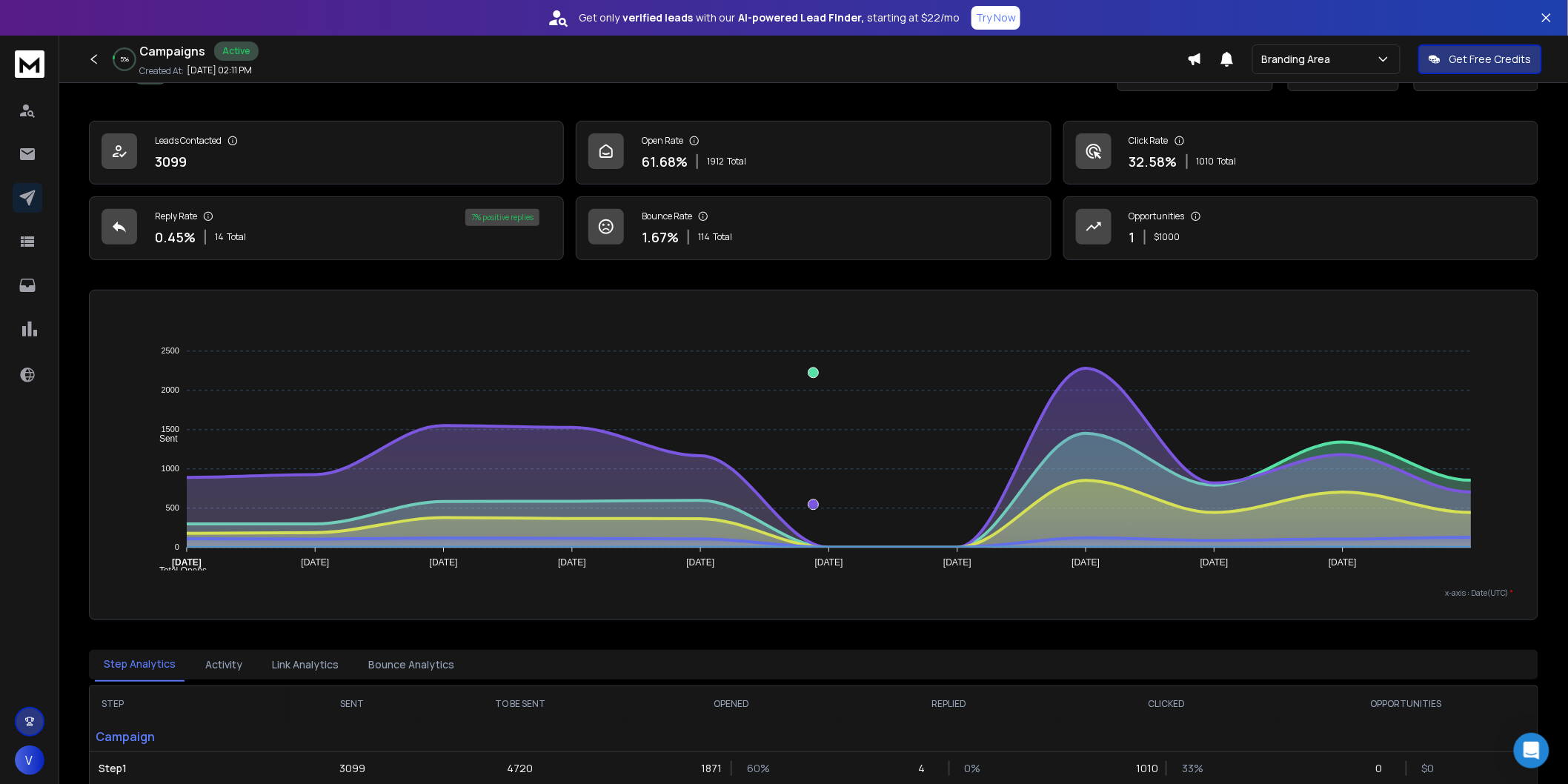
scroll to position [0, 0]
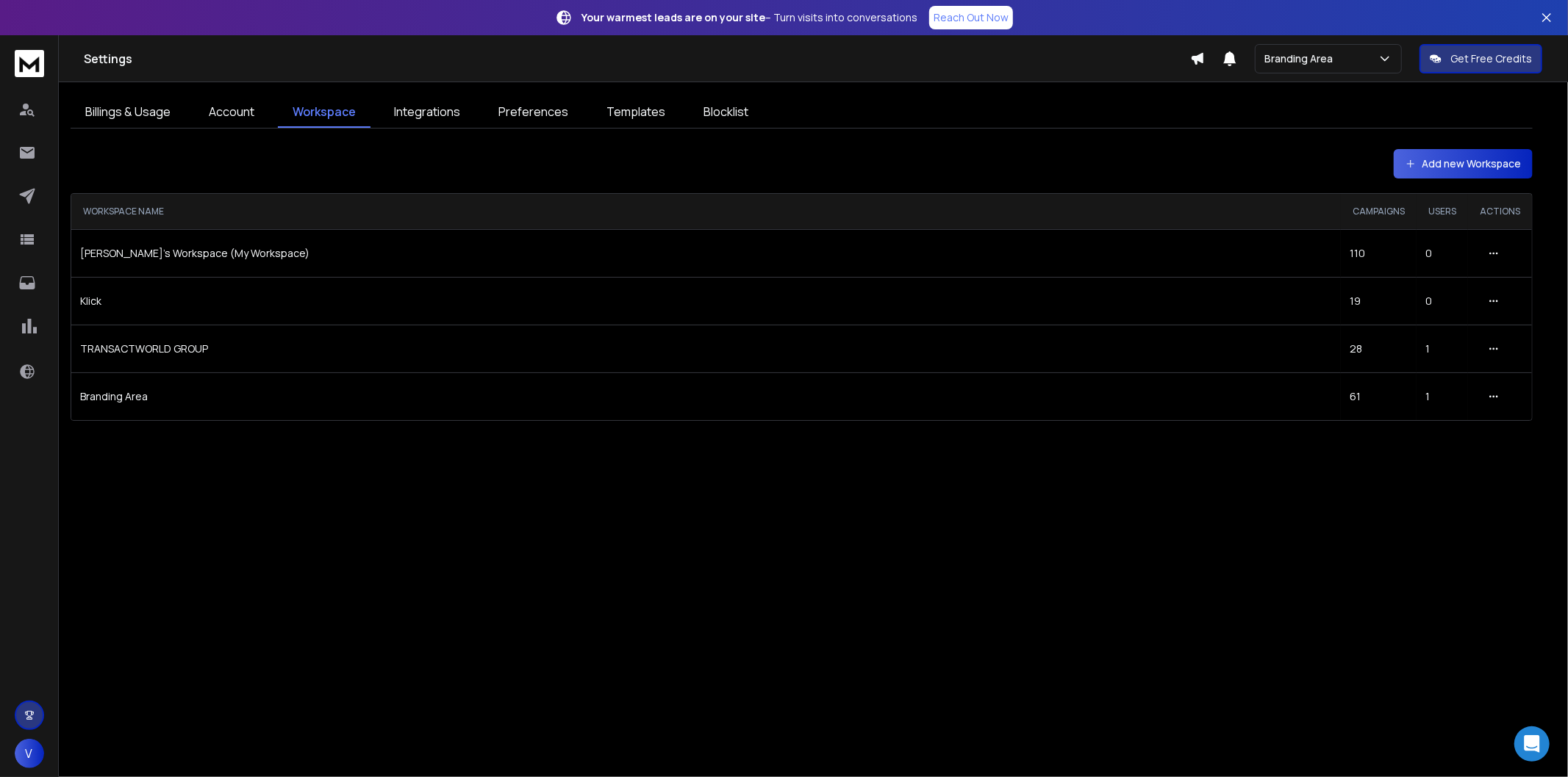
click at [417, 115] on link "Integrations" at bounding box center [427, 112] width 96 height 31
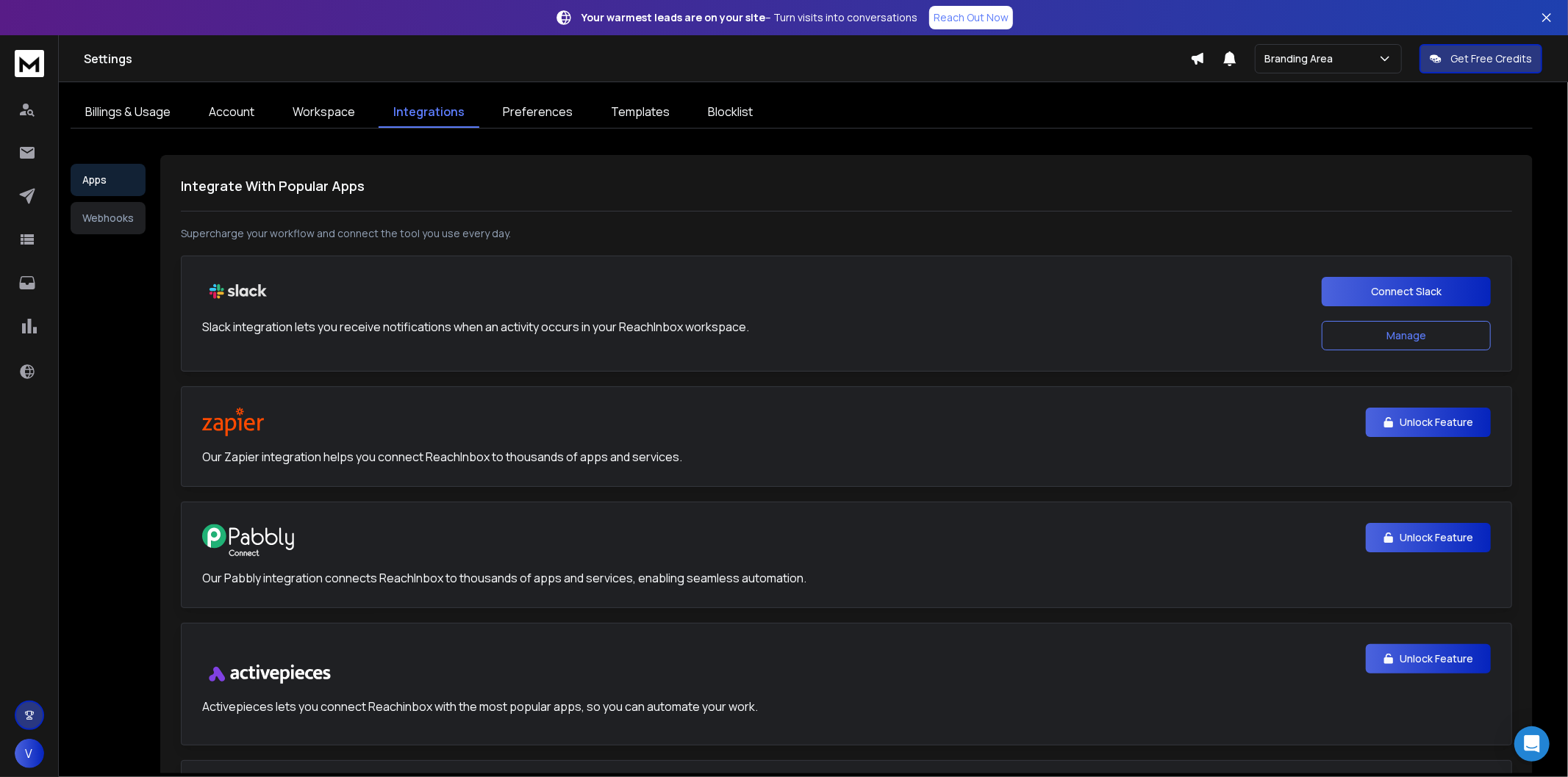
click at [100, 220] on button "Webhooks" at bounding box center [108, 217] width 75 height 32
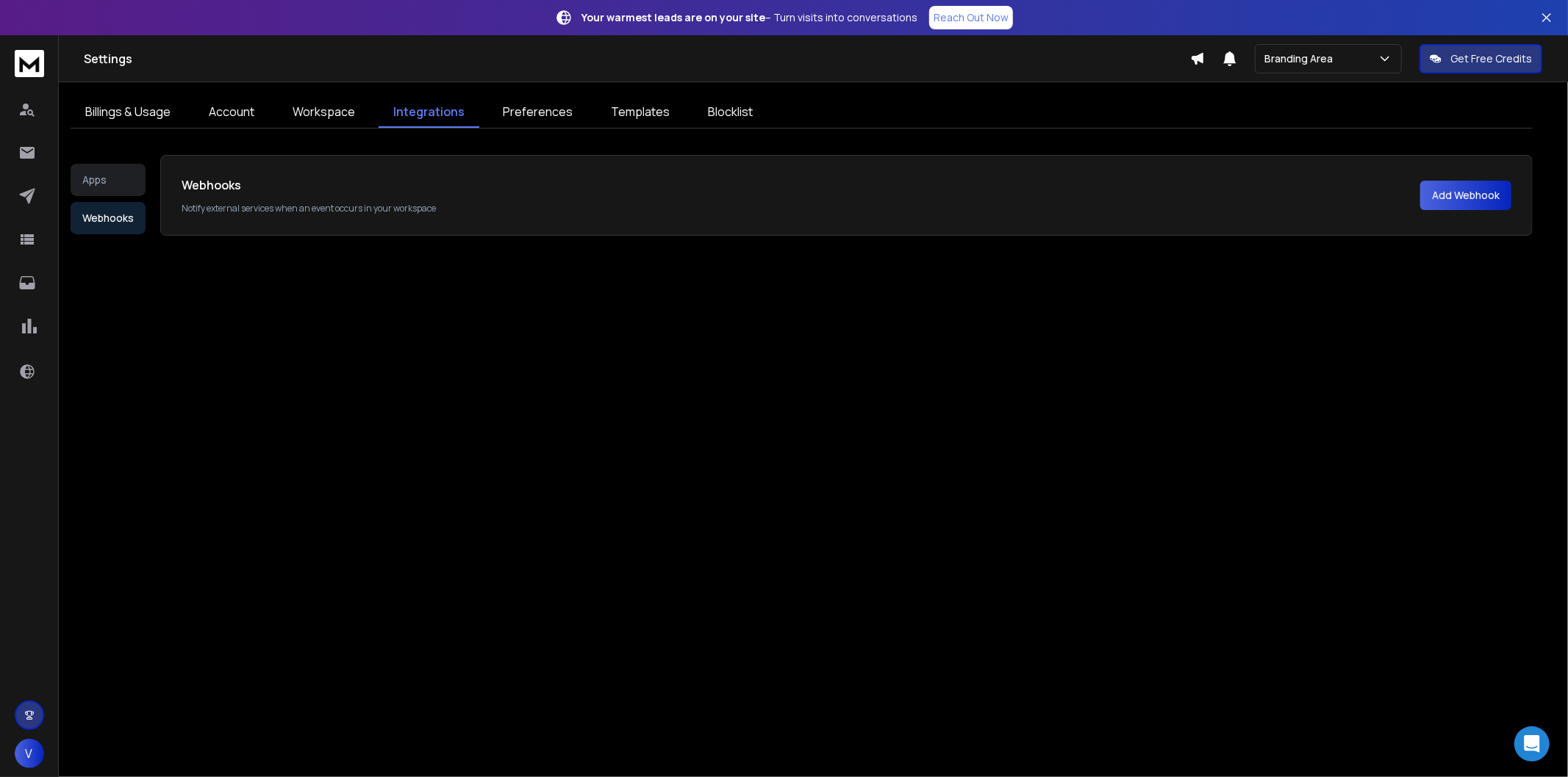
click at [1471, 185] on button "Add Webhook" at bounding box center [1466, 195] width 91 height 29
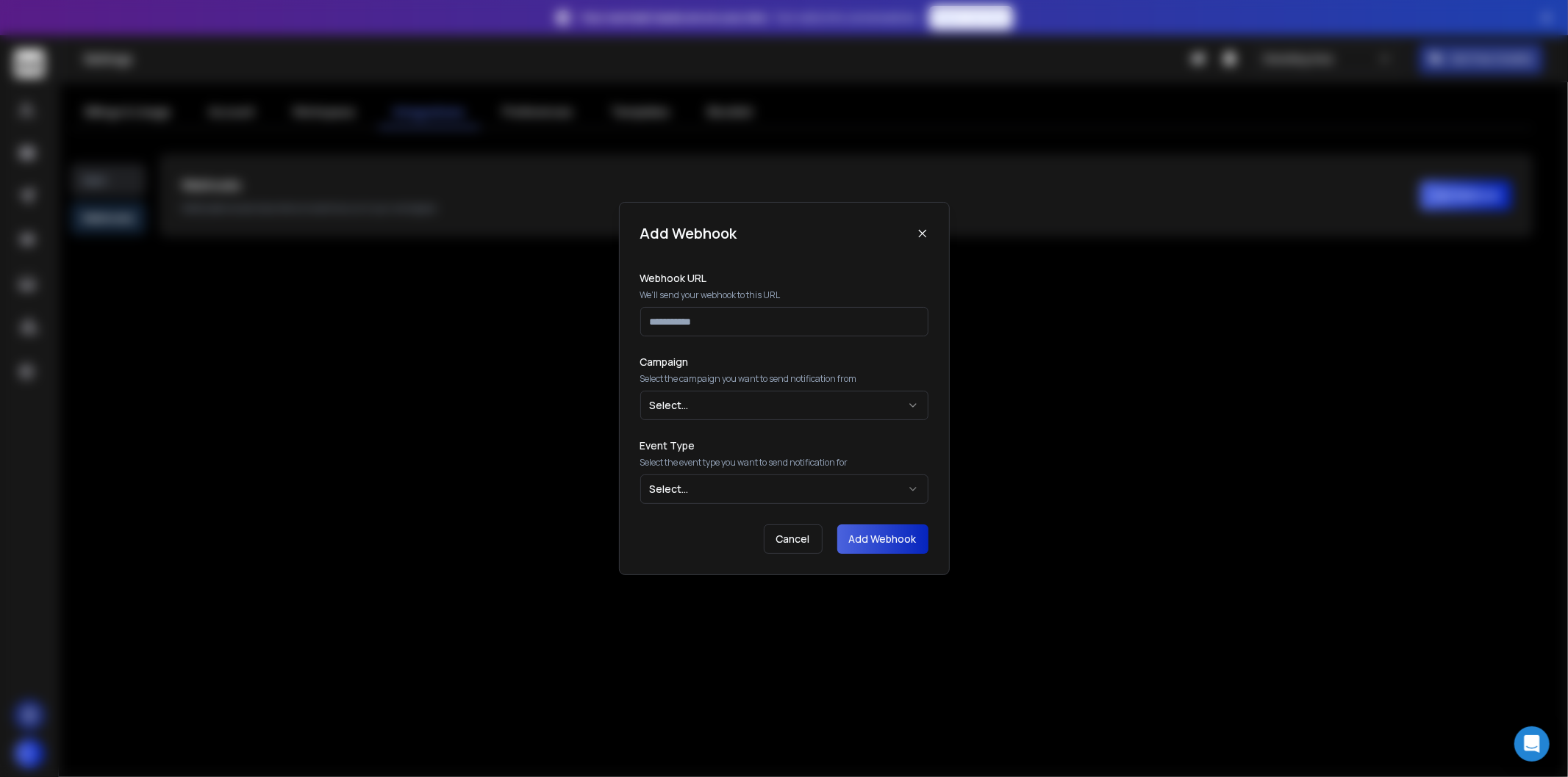
click at [762, 325] on input at bounding box center [784, 321] width 288 height 29
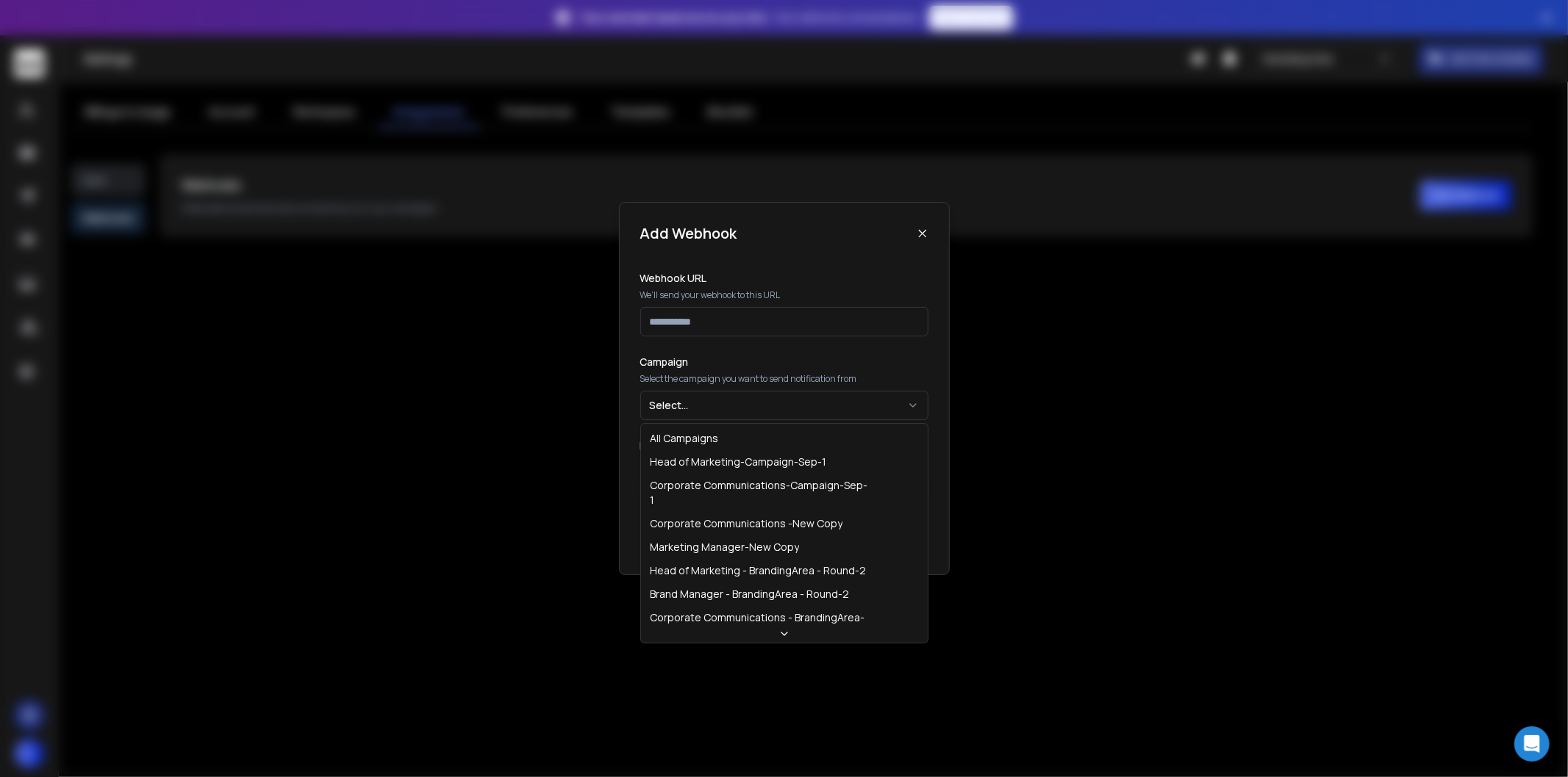
click at [661, 406] on button "Select..." at bounding box center [784, 405] width 288 height 29
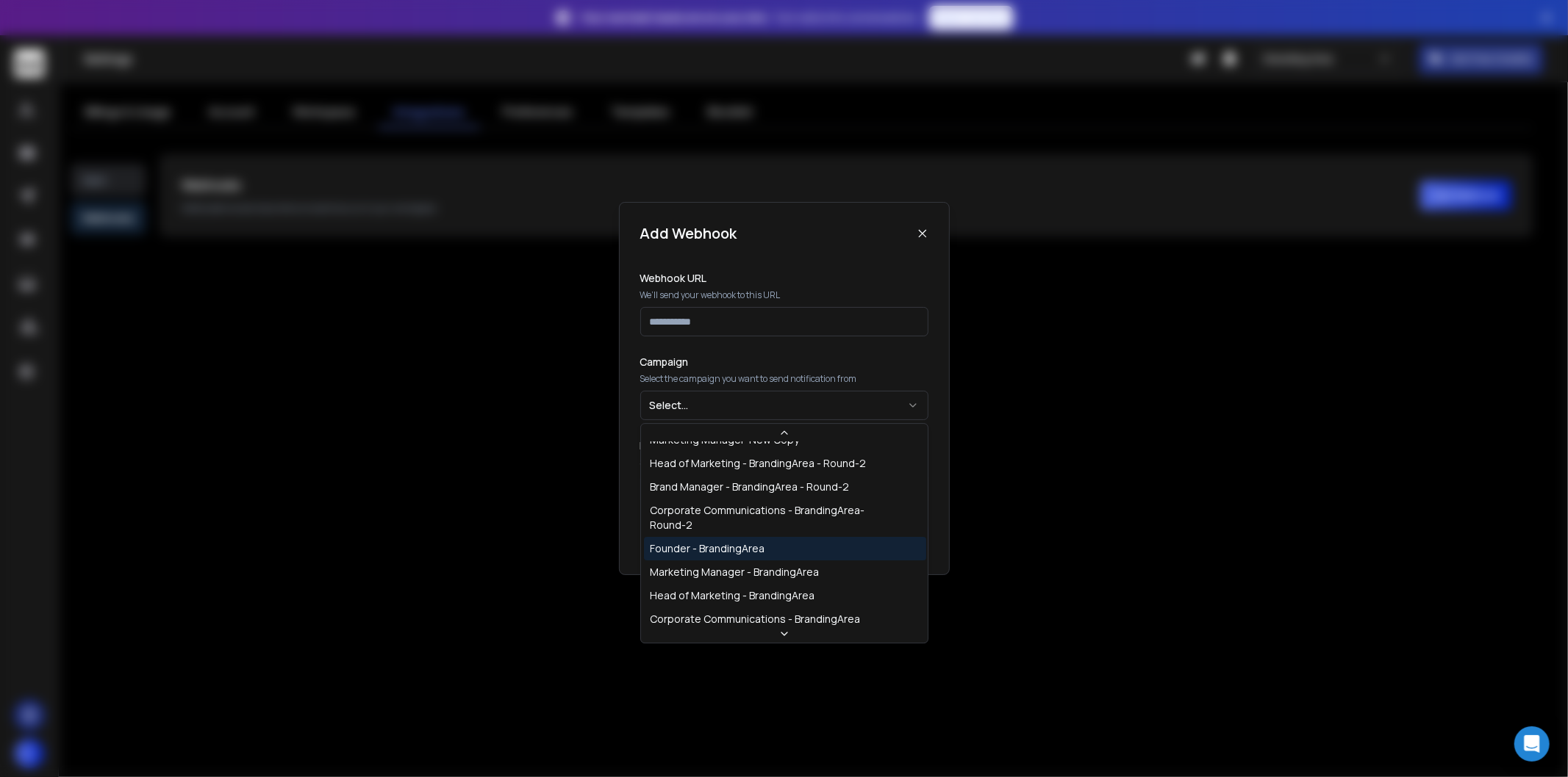
scroll to position [125, 0]
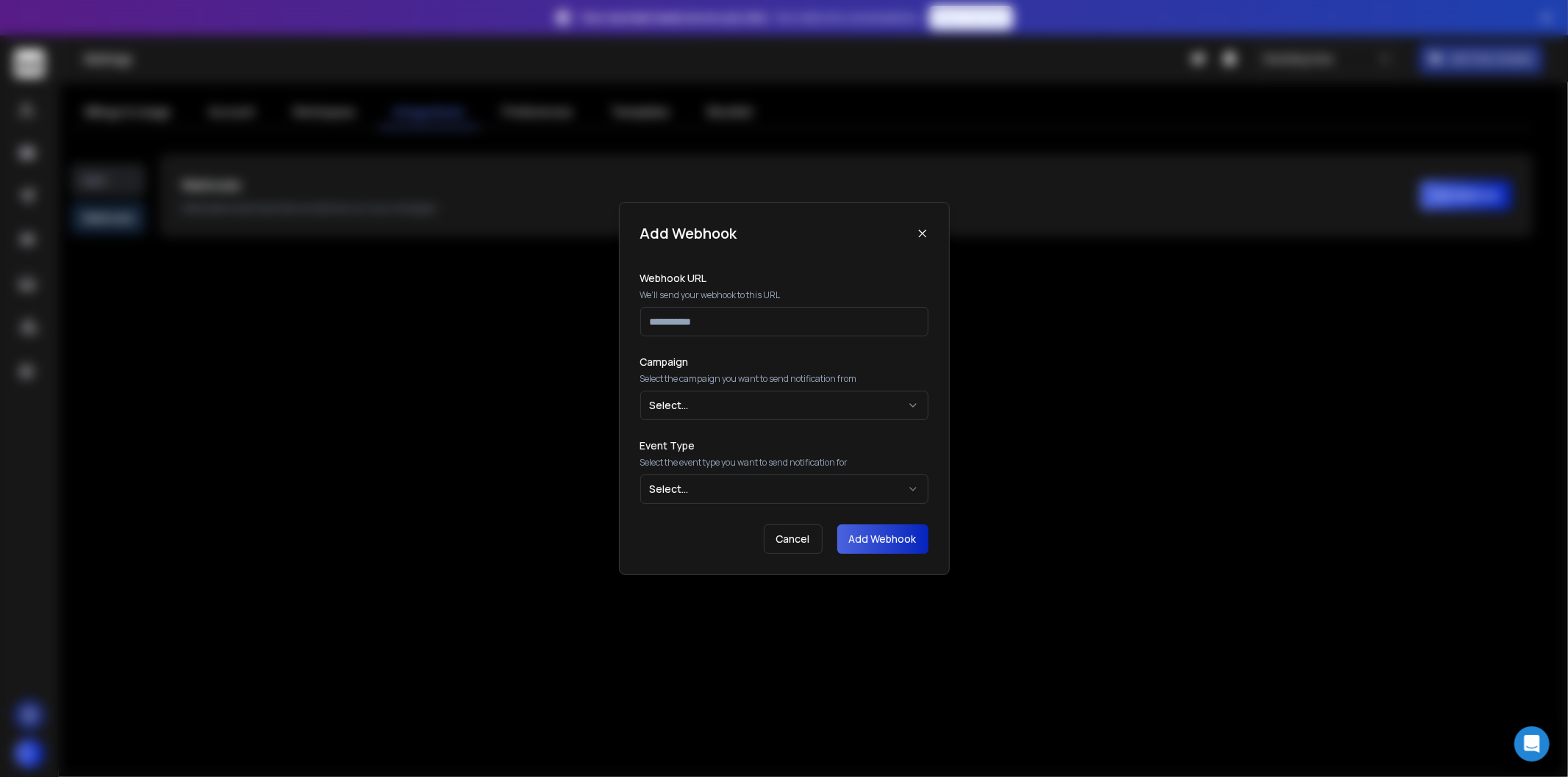
click at [501, 540] on div "**********" at bounding box center [784, 388] width 1568 height 403
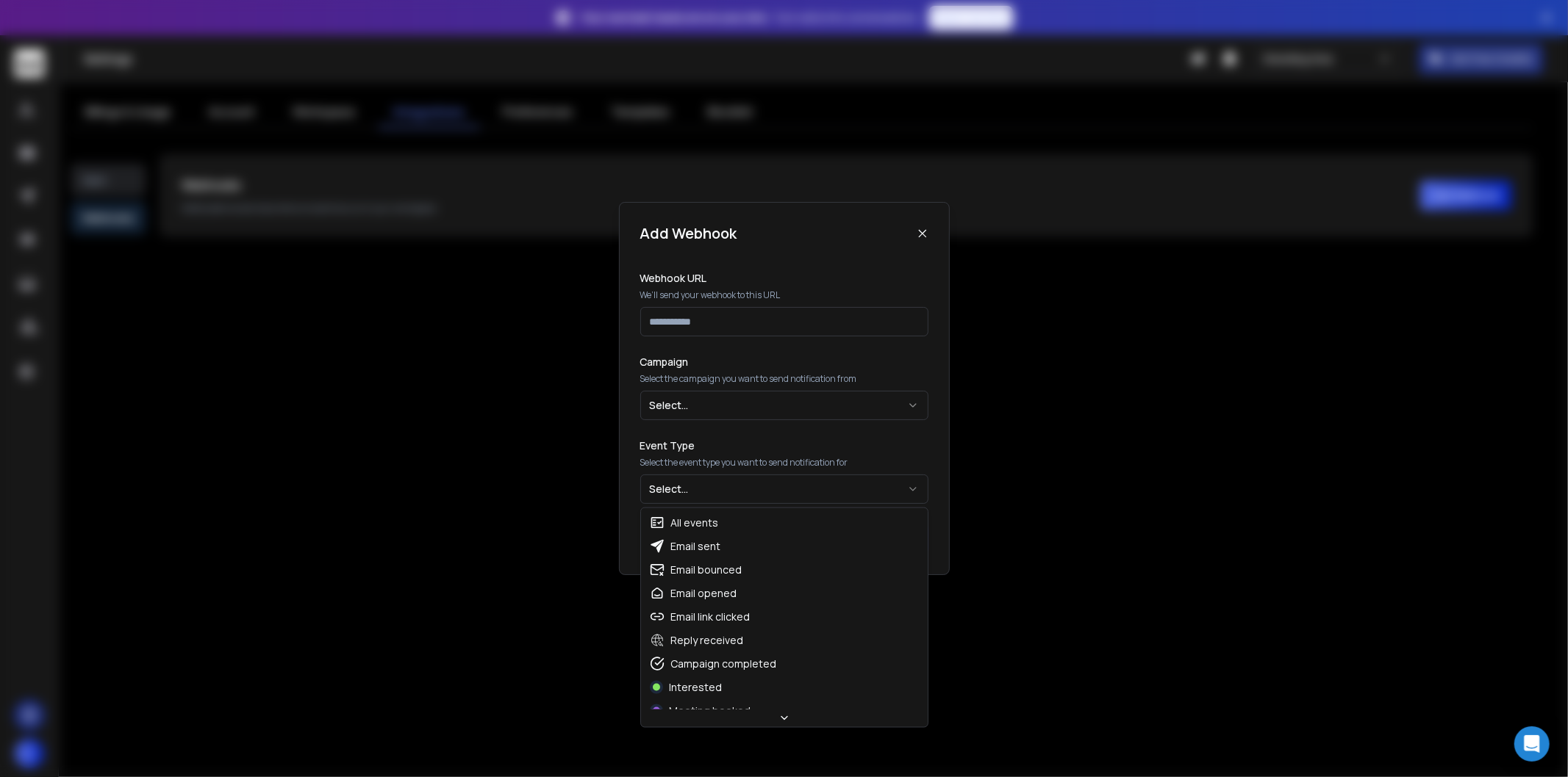
click at [695, 489] on button "Select..." at bounding box center [784, 489] width 288 height 29
click at [419, 596] on div "**********" at bounding box center [784, 388] width 1568 height 777
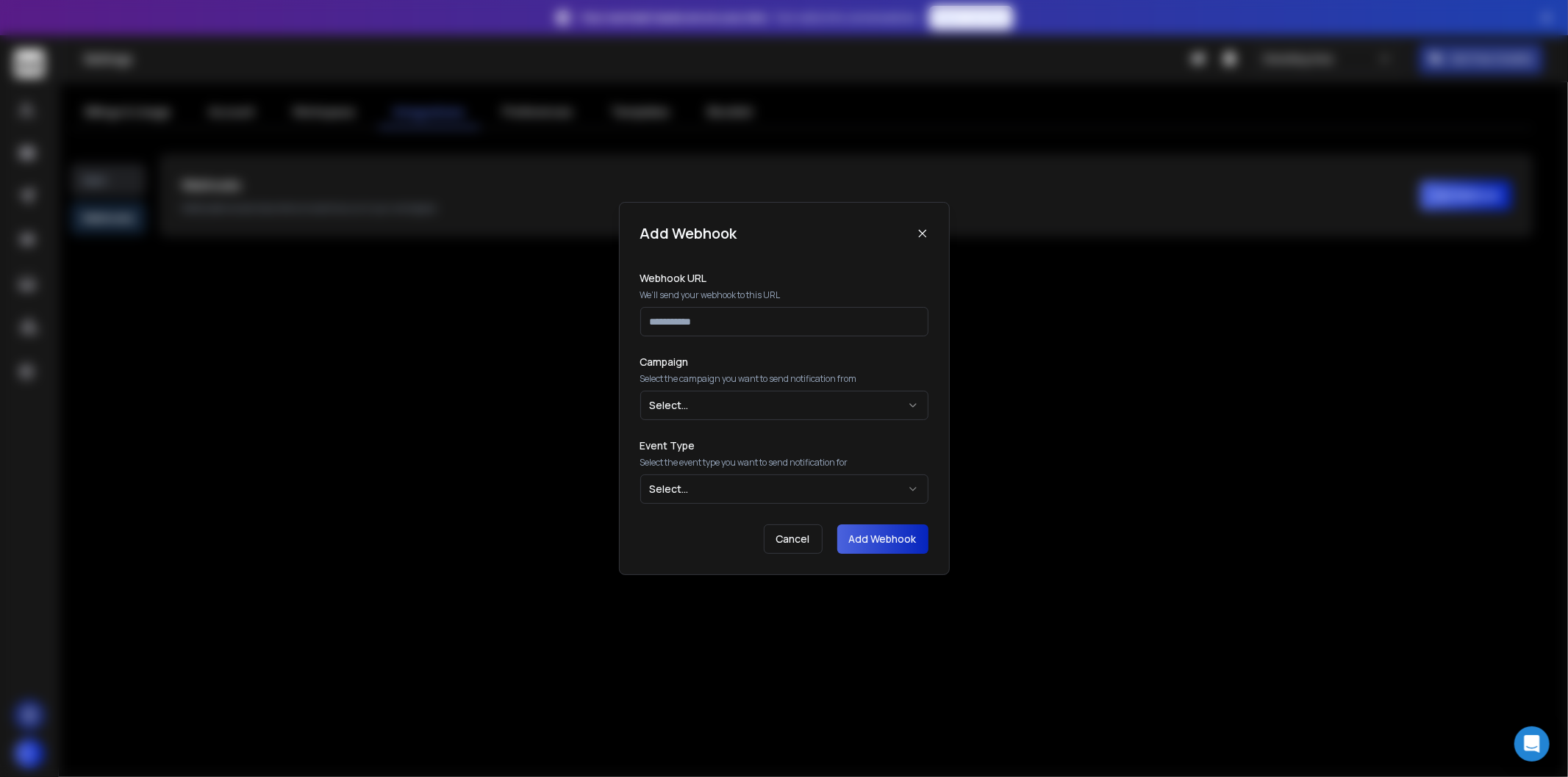
click at [924, 228] on icon at bounding box center [923, 233] width 12 height 12
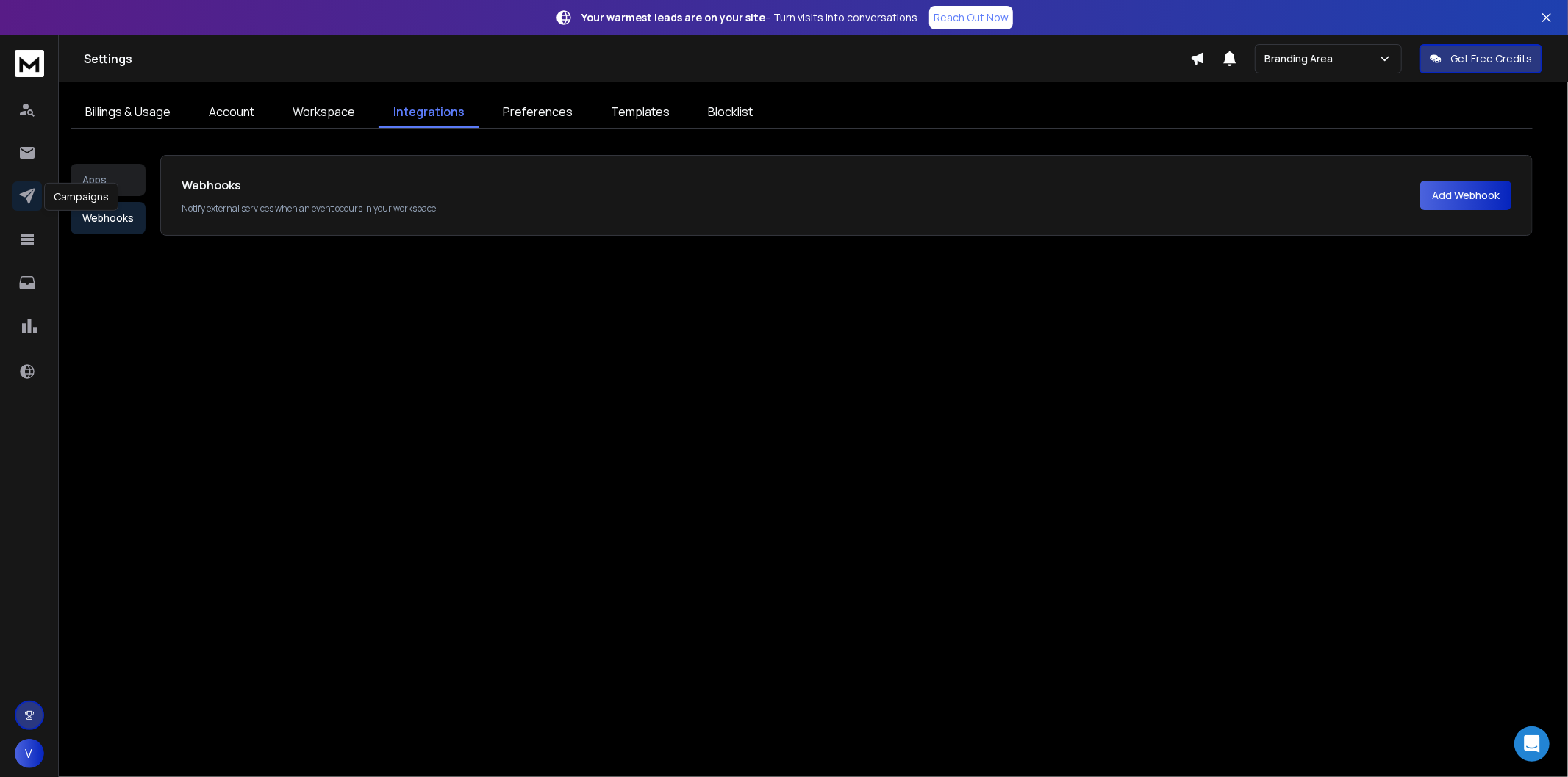
click at [28, 196] on icon at bounding box center [27, 196] width 16 height 16
